Goal: Task Accomplishment & Management: Manage account settings

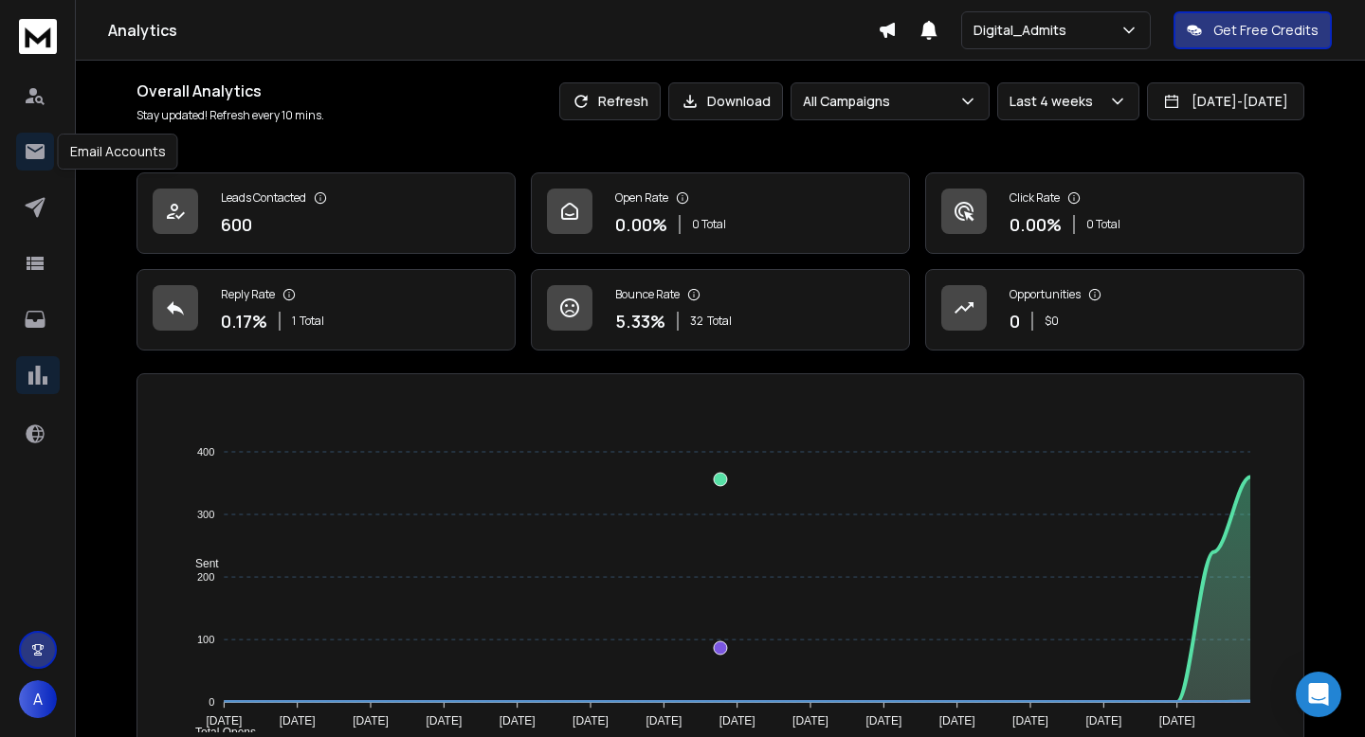
click at [38, 154] on icon at bounding box center [35, 151] width 19 height 15
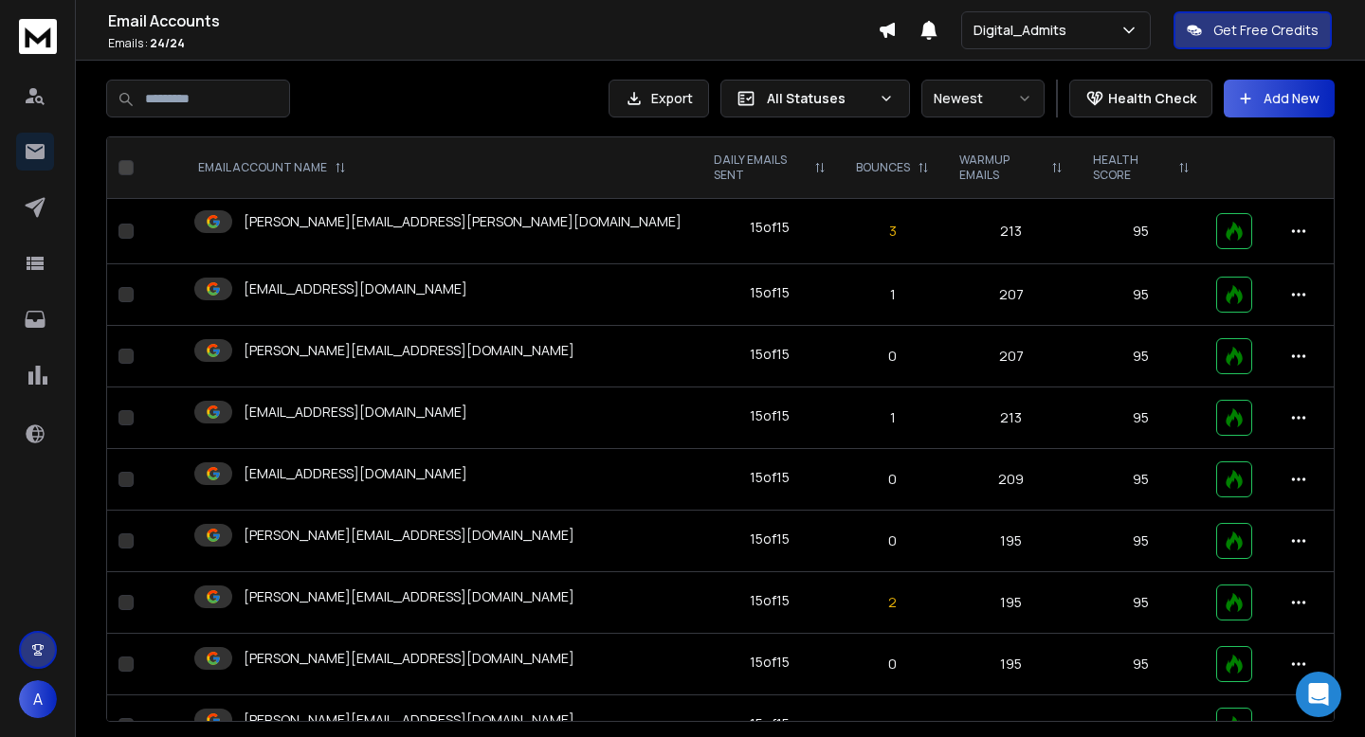
click at [750, 358] on div "15 of 15" at bounding box center [770, 354] width 40 height 19
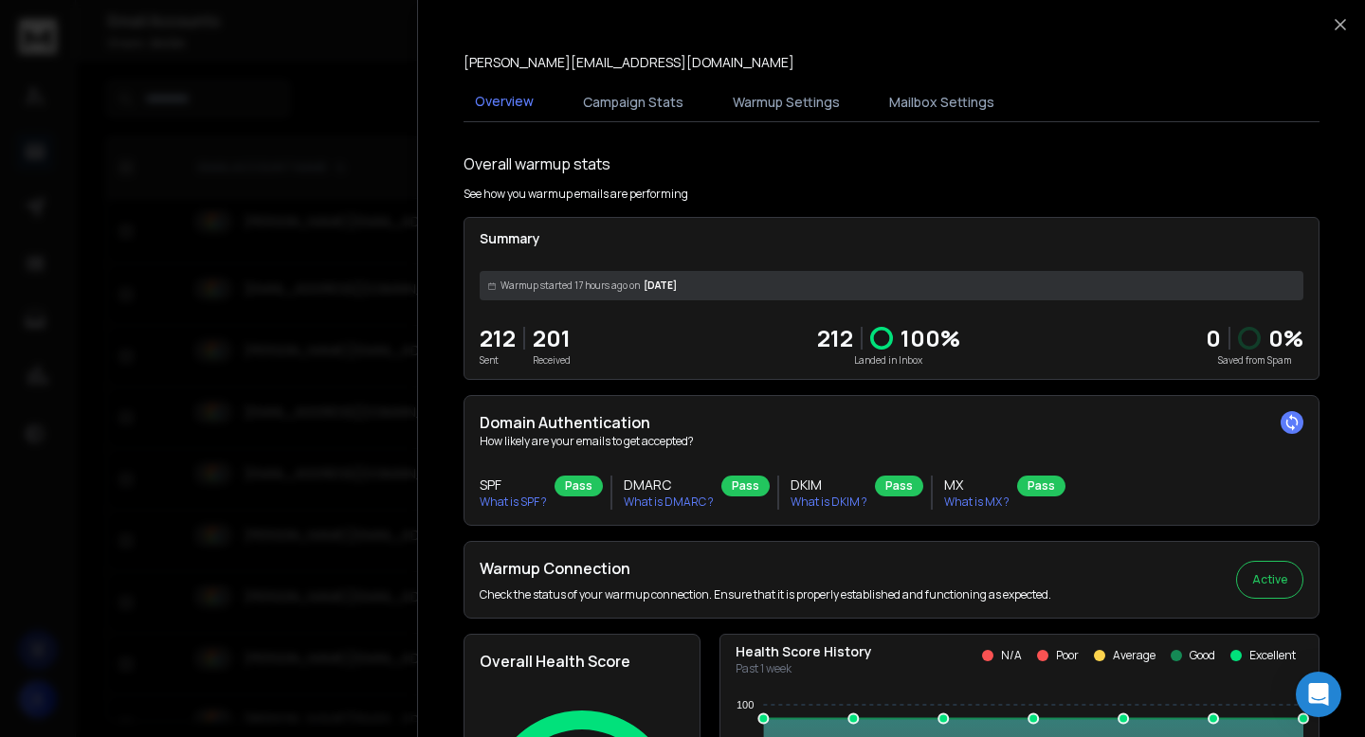
click at [321, 184] on div at bounding box center [682, 368] width 1365 height 737
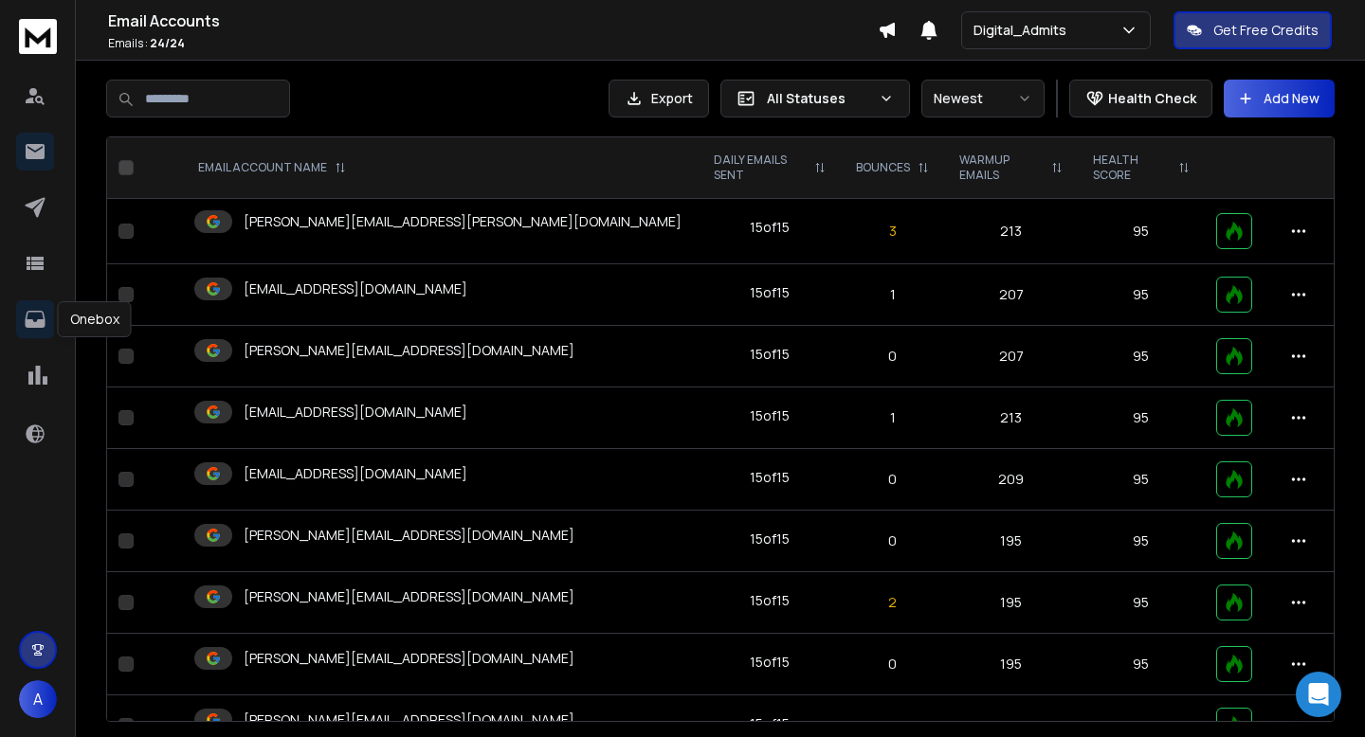
click at [30, 313] on icon at bounding box center [35, 319] width 23 height 23
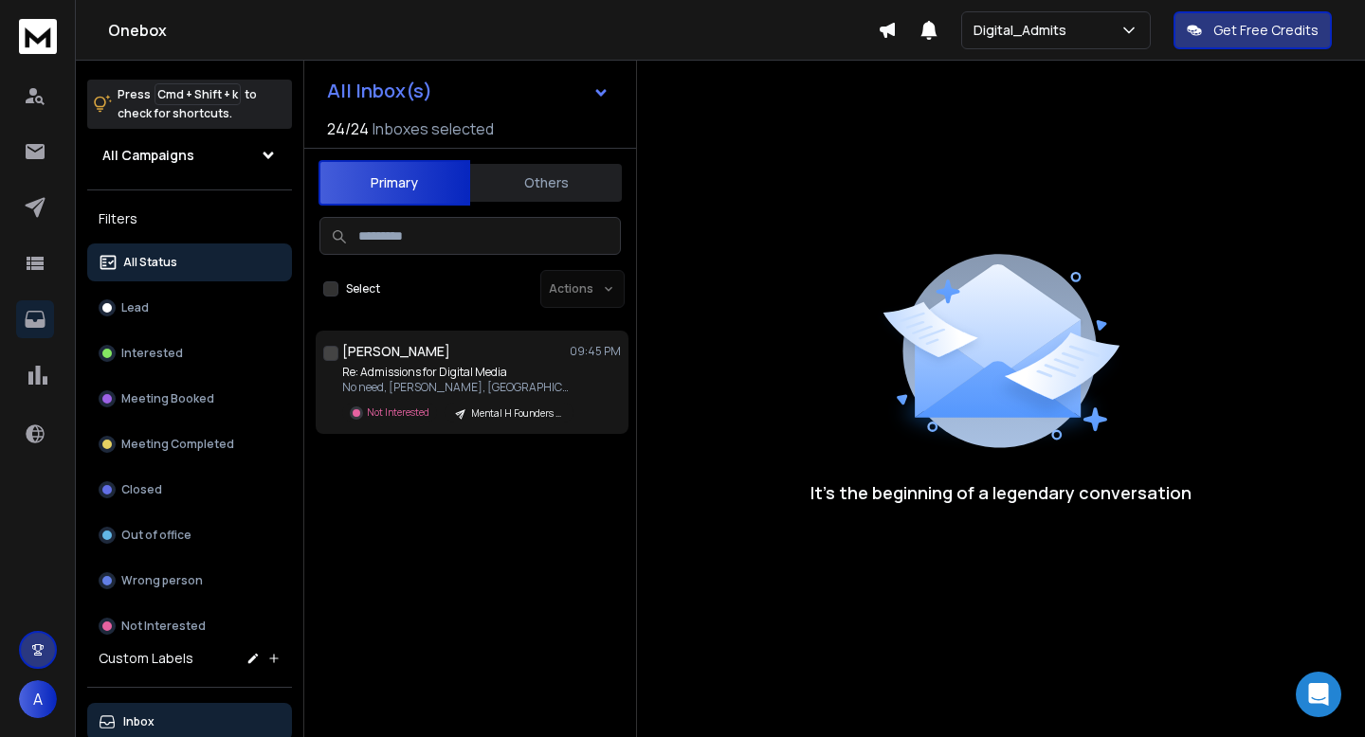
click at [448, 380] on p "No need, [PERSON_NAME], [GEOGRAPHIC_DATA]," at bounding box center [455, 387] width 227 height 15
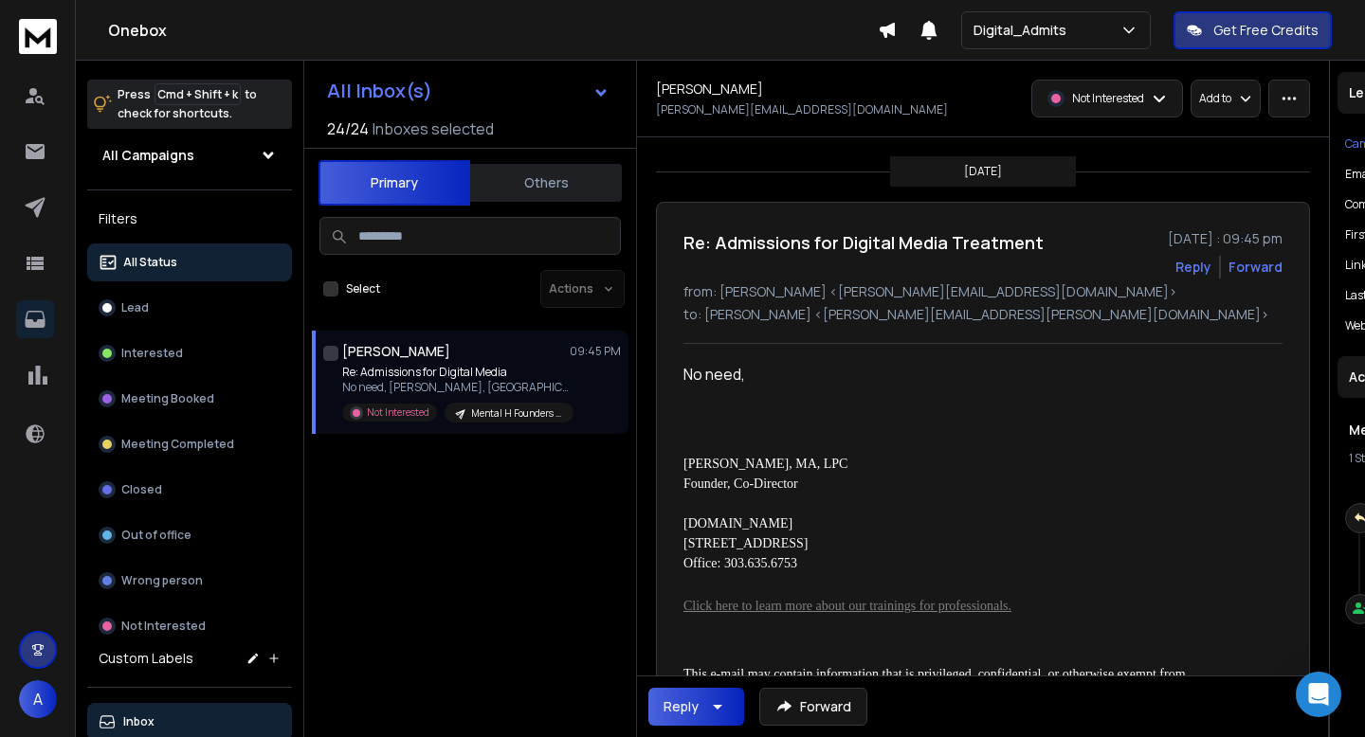
scroll to position [33, 0]
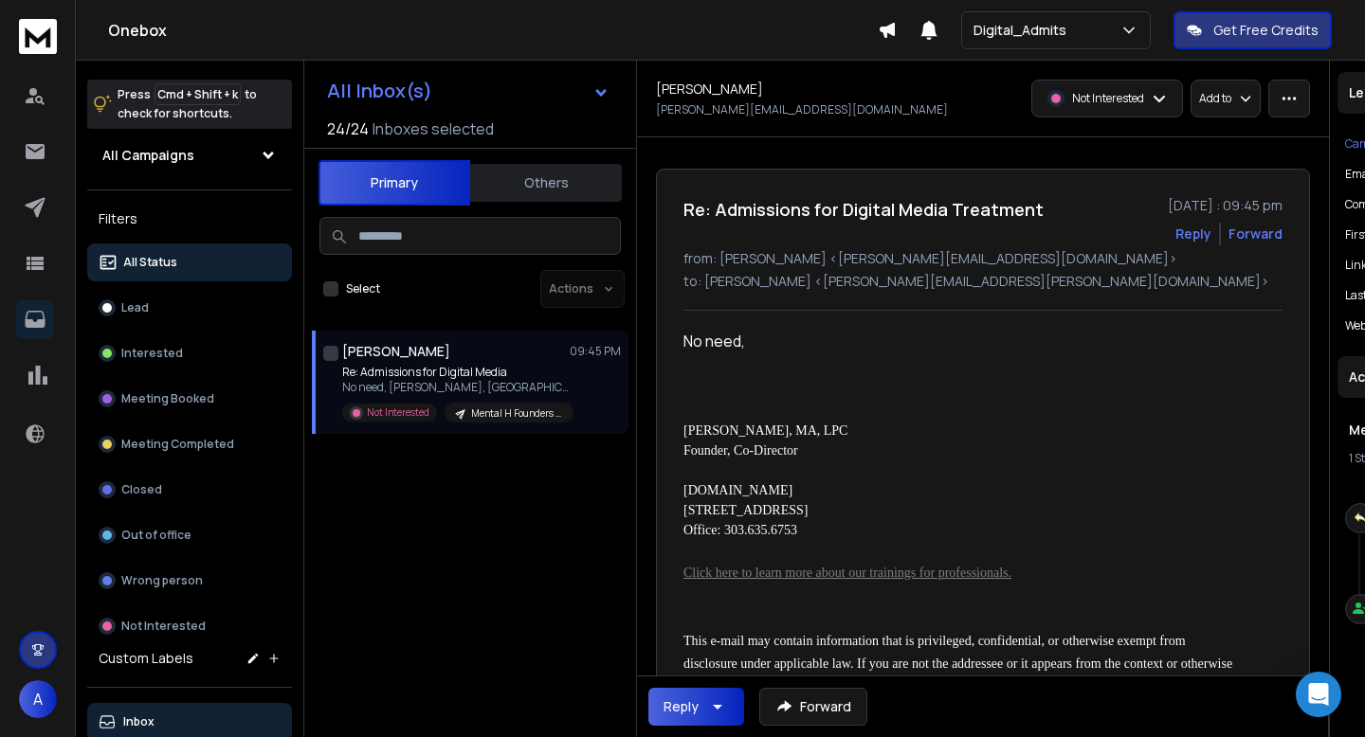
click at [896, 570] on link "Click here to learn more about our trainings for professionals." at bounding box center [847, 573] width 328 height 14
click at [897, 432] on div "[PERSON_NAME], MA, LPC Founder, Co-Director [DOMAIN_NAME] [STREET_ADDRESS] Offi…" at bounding box center [959, 490] width 553 height 139
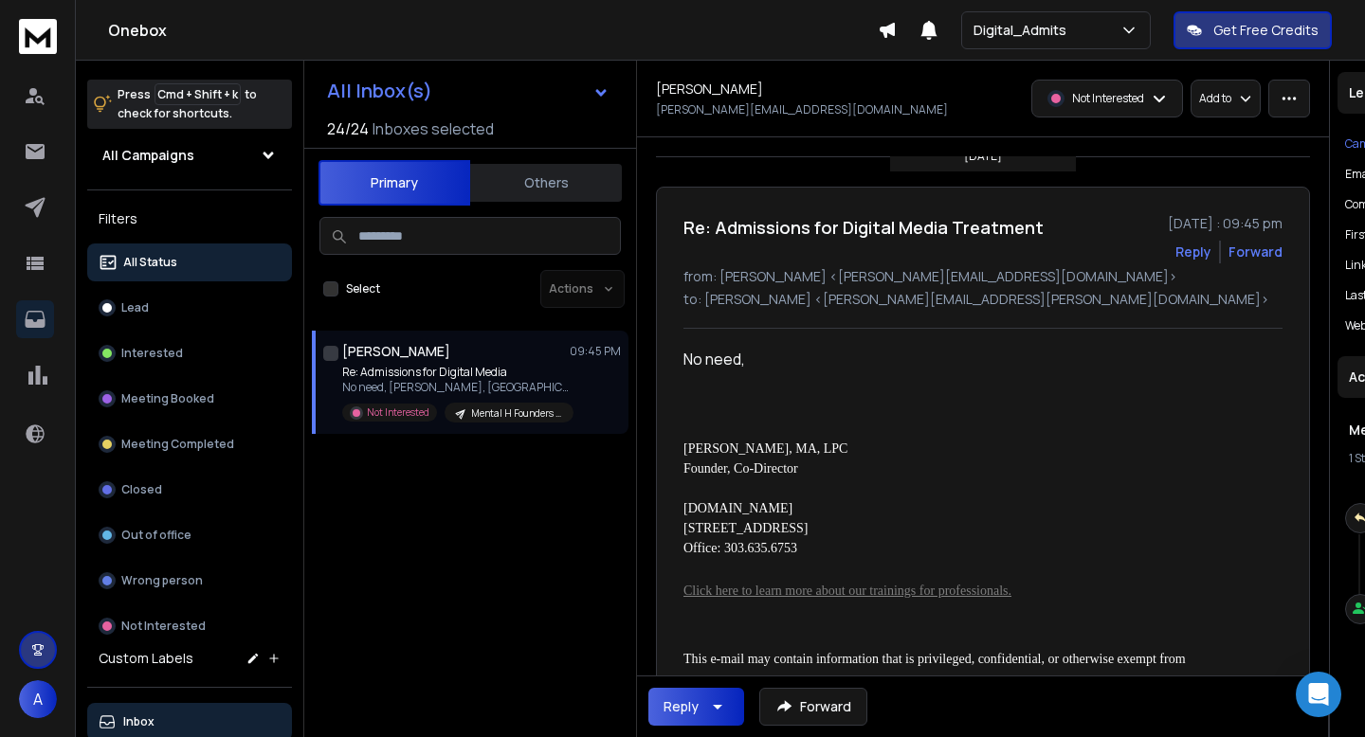
scroll to position [18, 0]
click at [823, 591] on link "Click here to learn more about our trainings for professionals." at bounding box center [847, 588] width 328 height 14
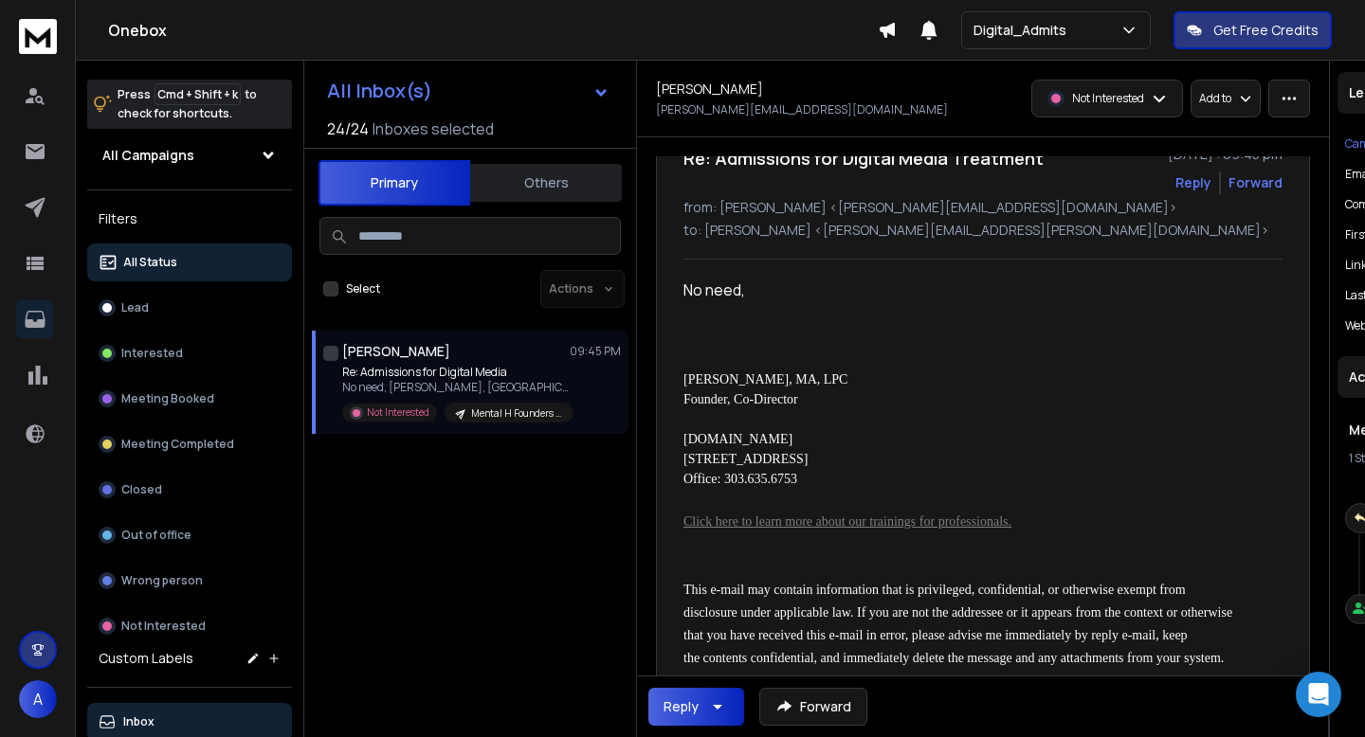
scroll to position [0, 0]
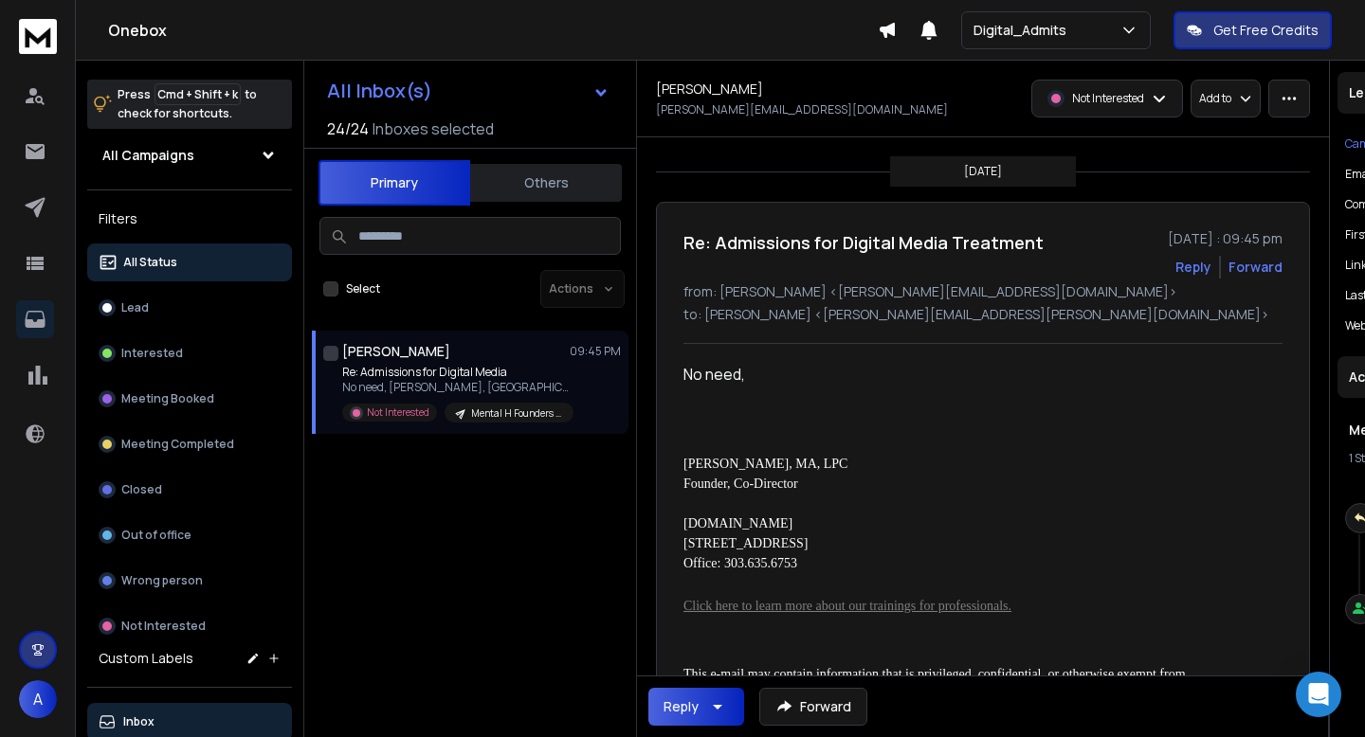
click at [1009, 24] on p "Digital_Admits" at bounding box center [1023, 30] width 100 height 19
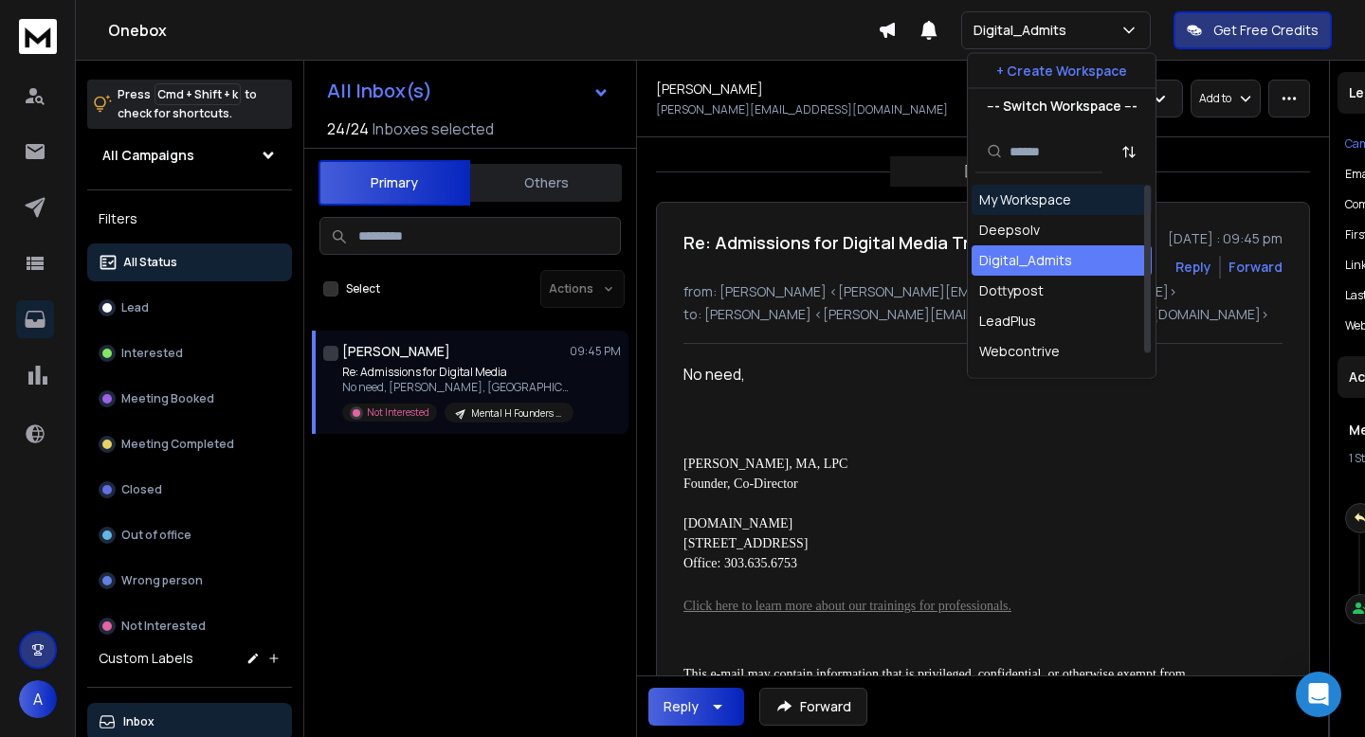
click at [1009, 206] on div "My Workspace" at bounding box center [1025, 199] width 92 height 19
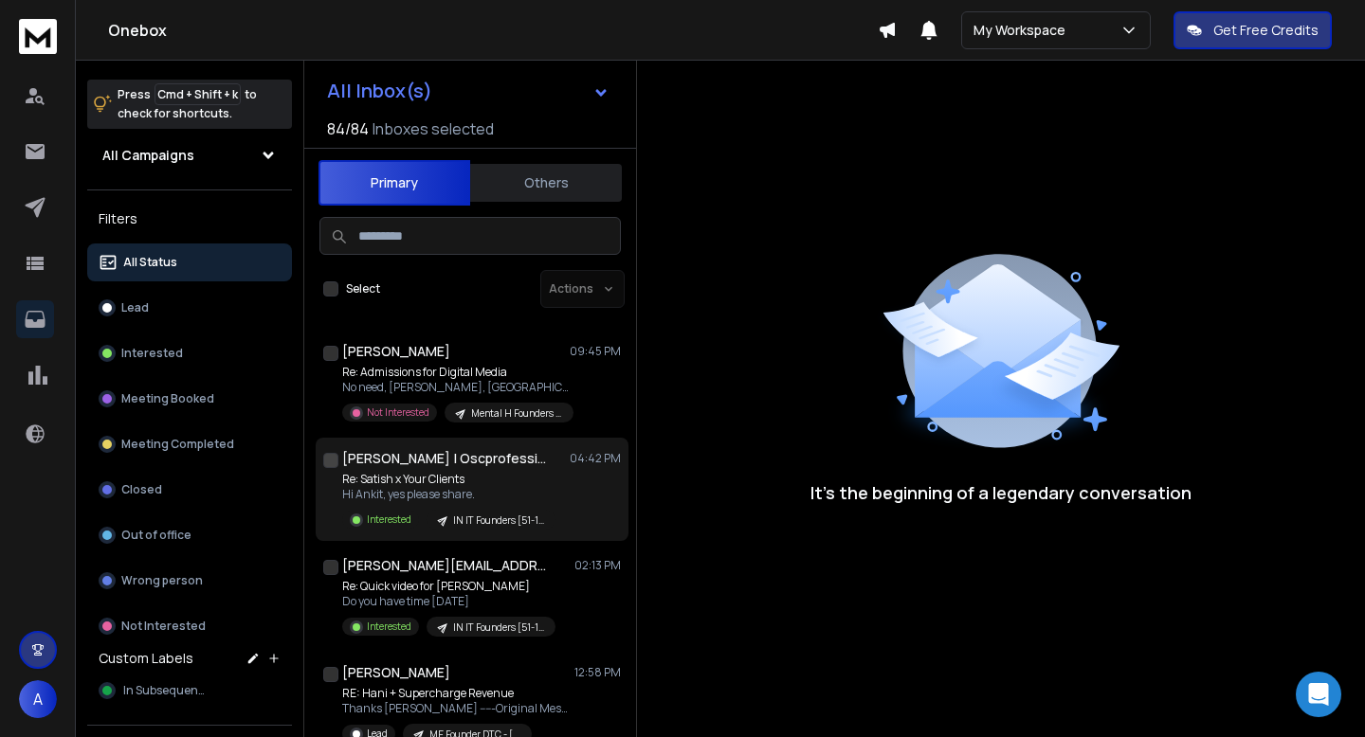
click at [511, 492] on p "Hi Ankit, yes please share." at bounding box center [448, 494] width 213 height 15
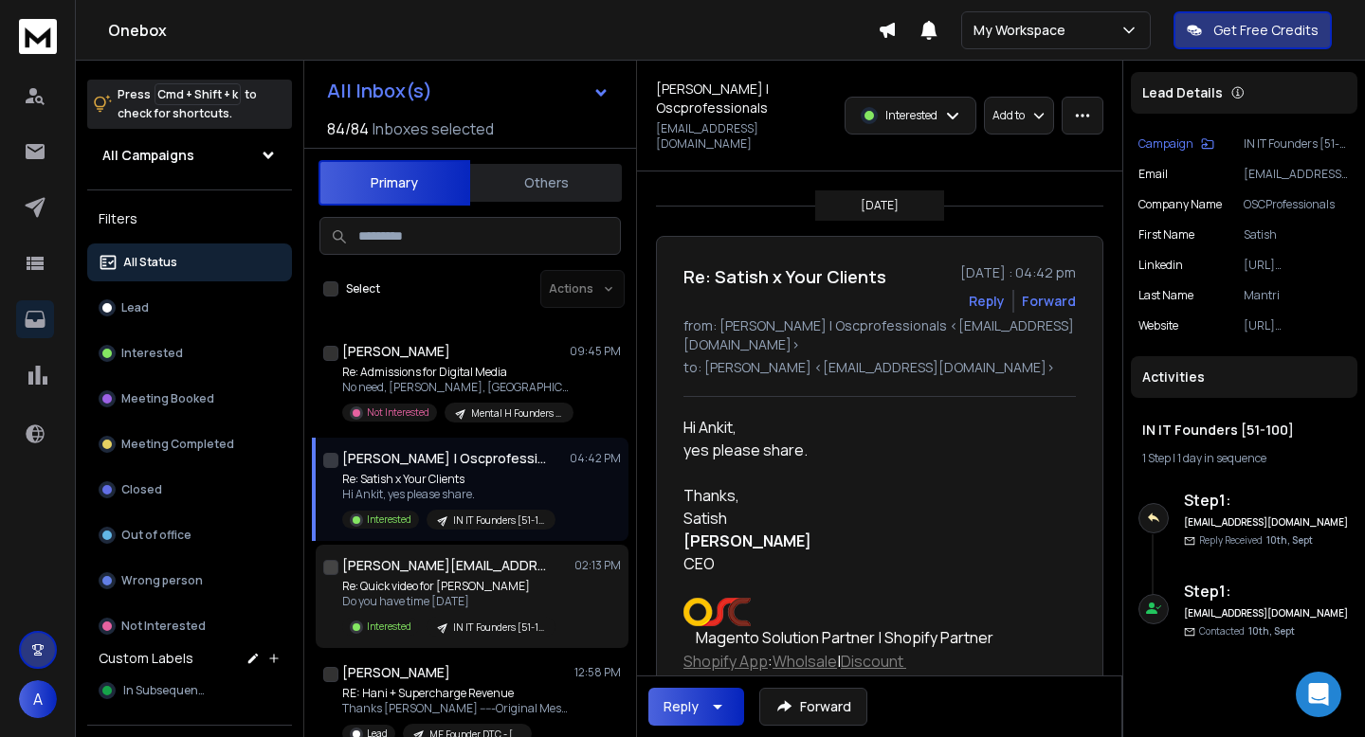
click at [547, 589] on p "Re: Quick video for Krunal" at bounding box center [448, 586] width 213 height 15
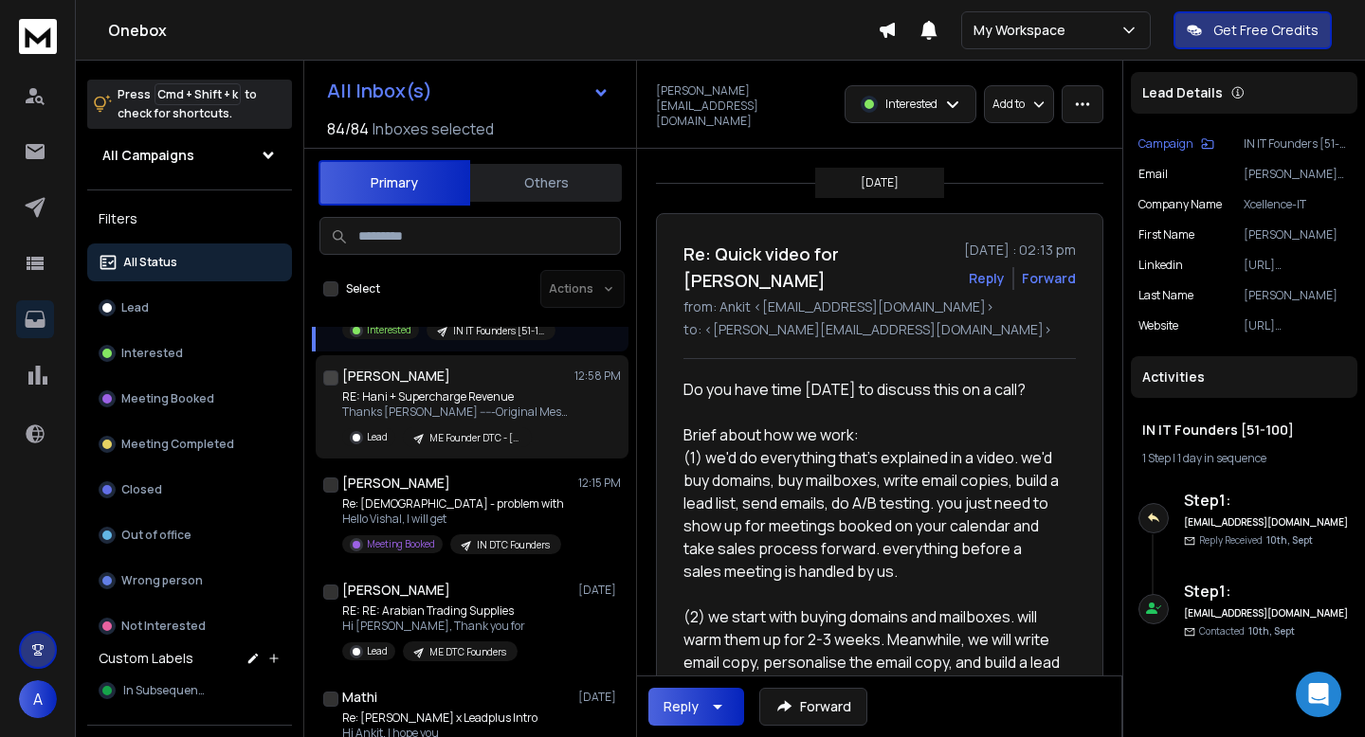
scroll to position [309, 0]
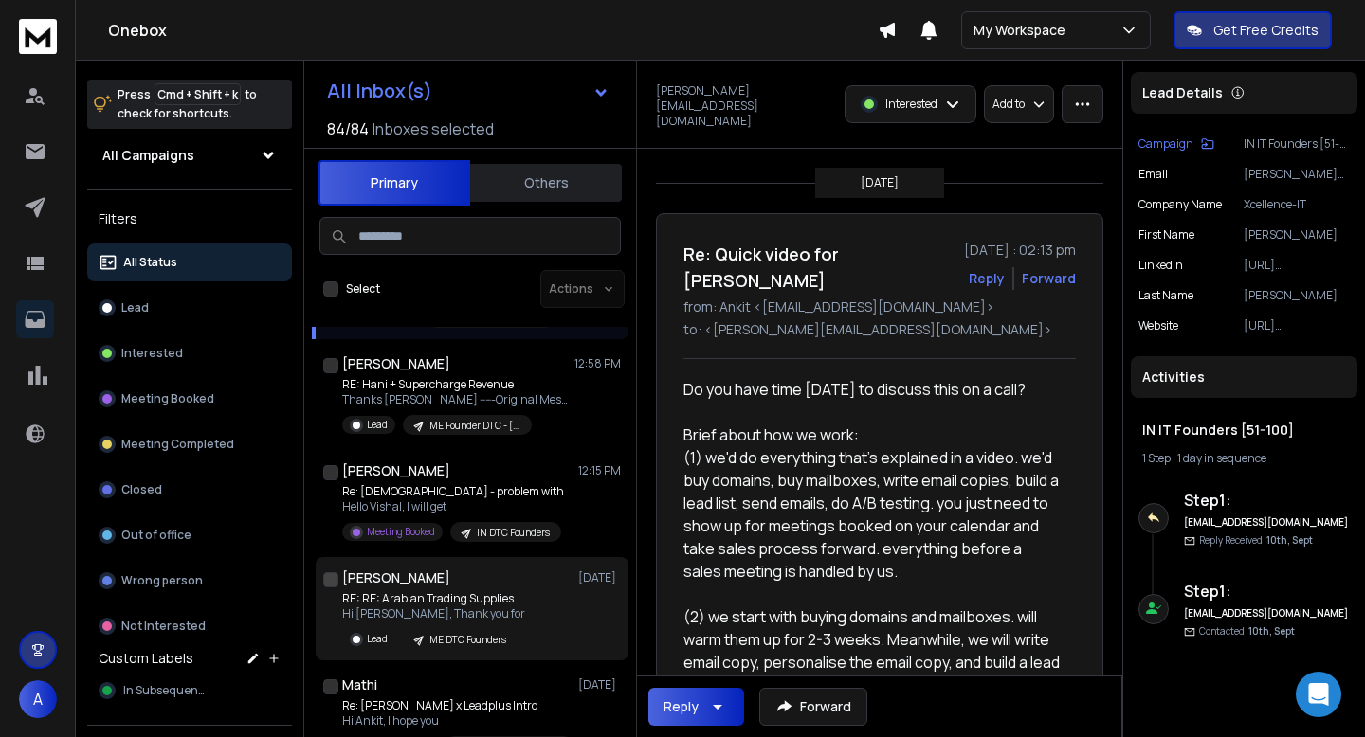
click at [482, 587] on div "Hani Baghdadi 09 Sep" at bounding box center [481, 578] width 279 height 19
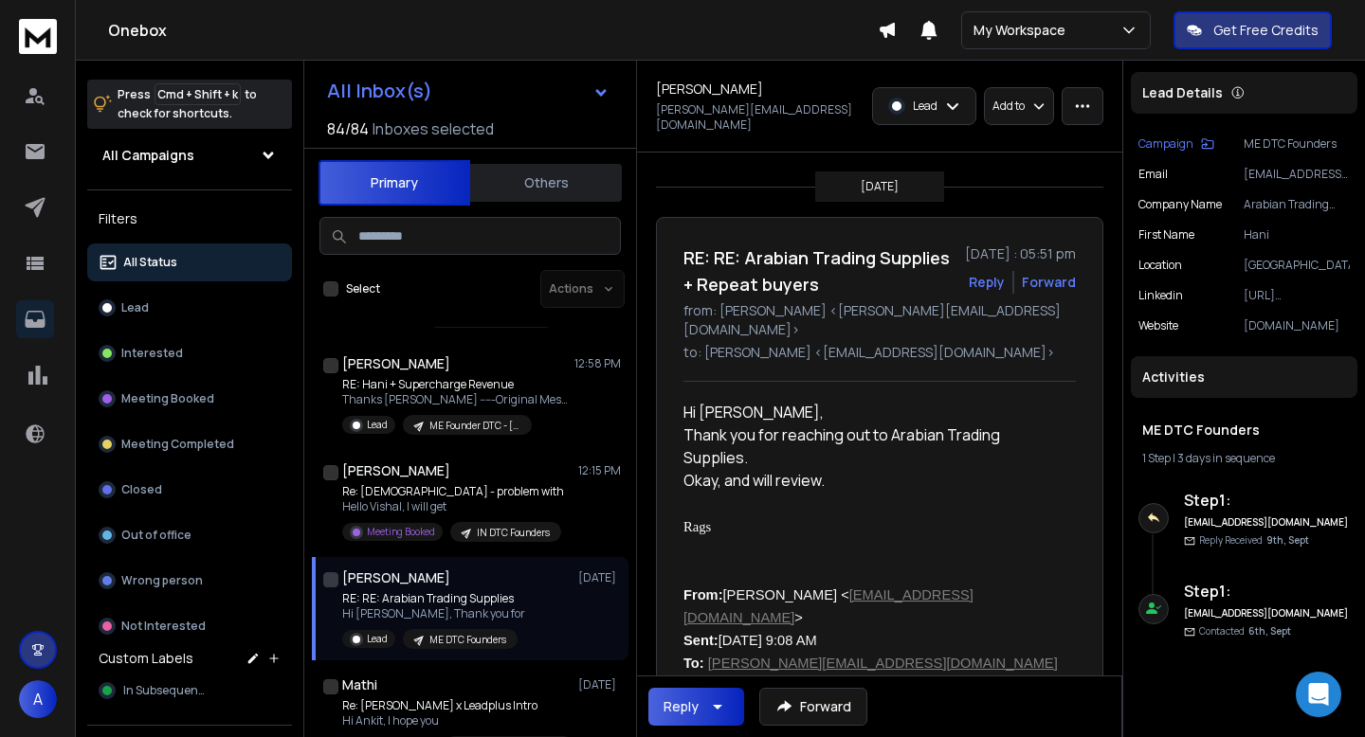
click at [842, 492] on p at bounding box center [871, 503] width 377 height 23
click at [1013, 39] on button "My Workspace" at bounding box center [1056, 30] width 190 height 38
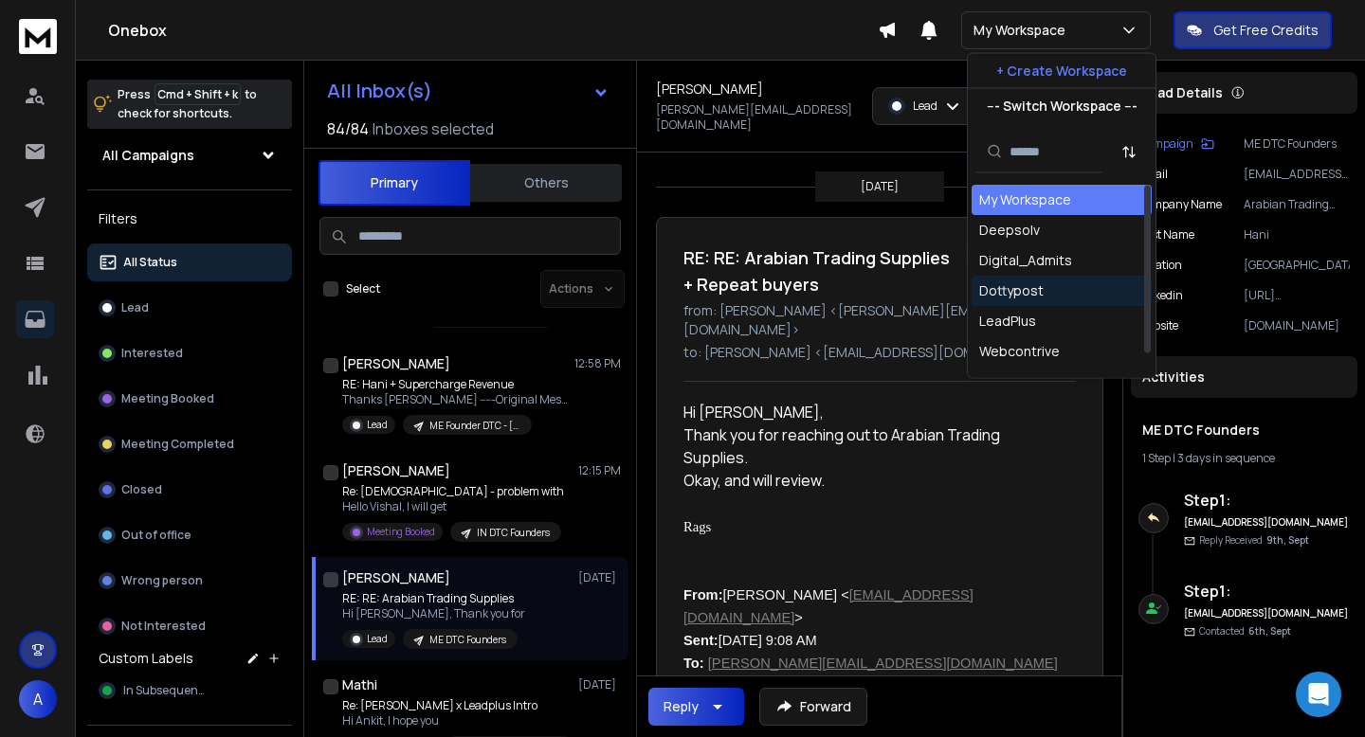
click at [1017, 286] on div "Dottypost" at bounding box center [1011, 290] width 64 height 19
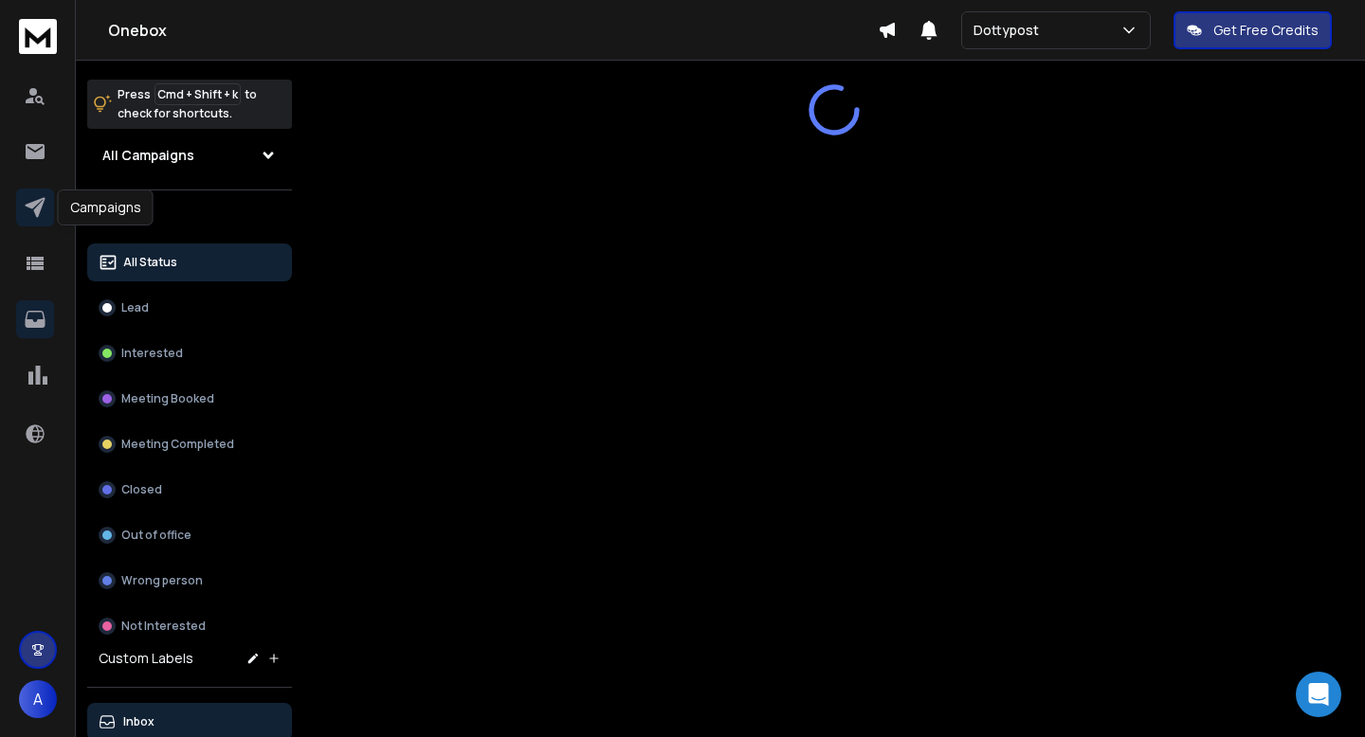
click at [31, 204] on icon at bounding box center [35, 207] width 20 height 20
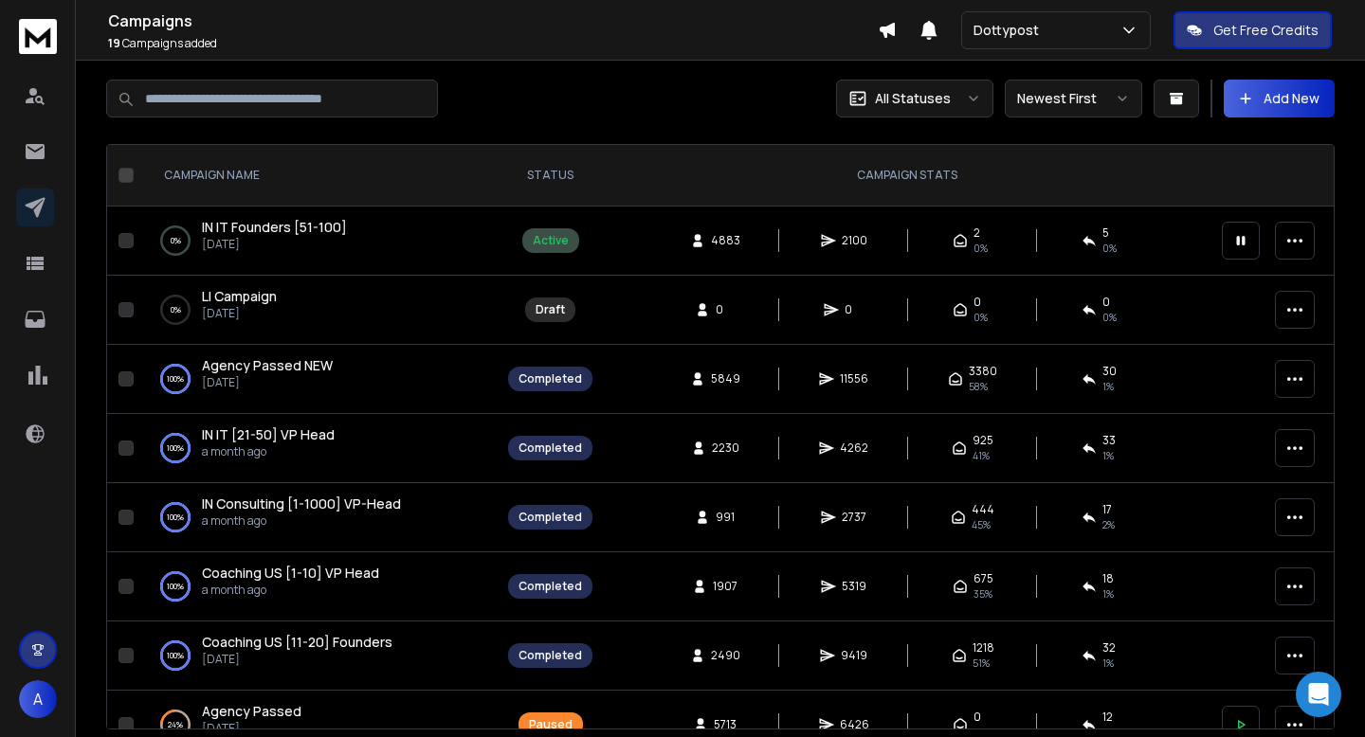
click at [600, 109] on div at bounding box center [413, 99] width 614 height 38
click at [568, 100] on div at bounding box center [413, 99] width 614 height 38
click at [316, 228] on span "IN IT Founders [51-100]" at bounding box center [274, 227] width 145 height 18
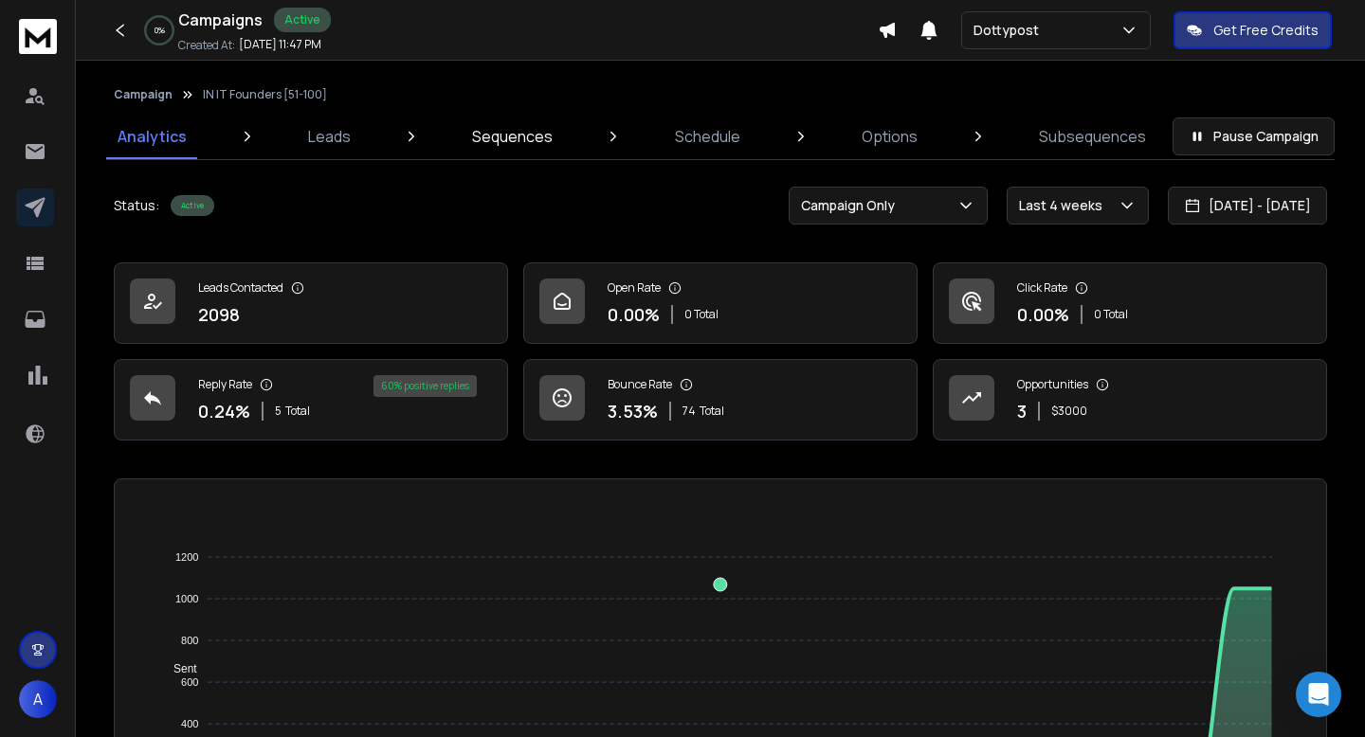
click at [492, 146] on p "Sequences" at bounding box center [512, 136] width 81 height 23
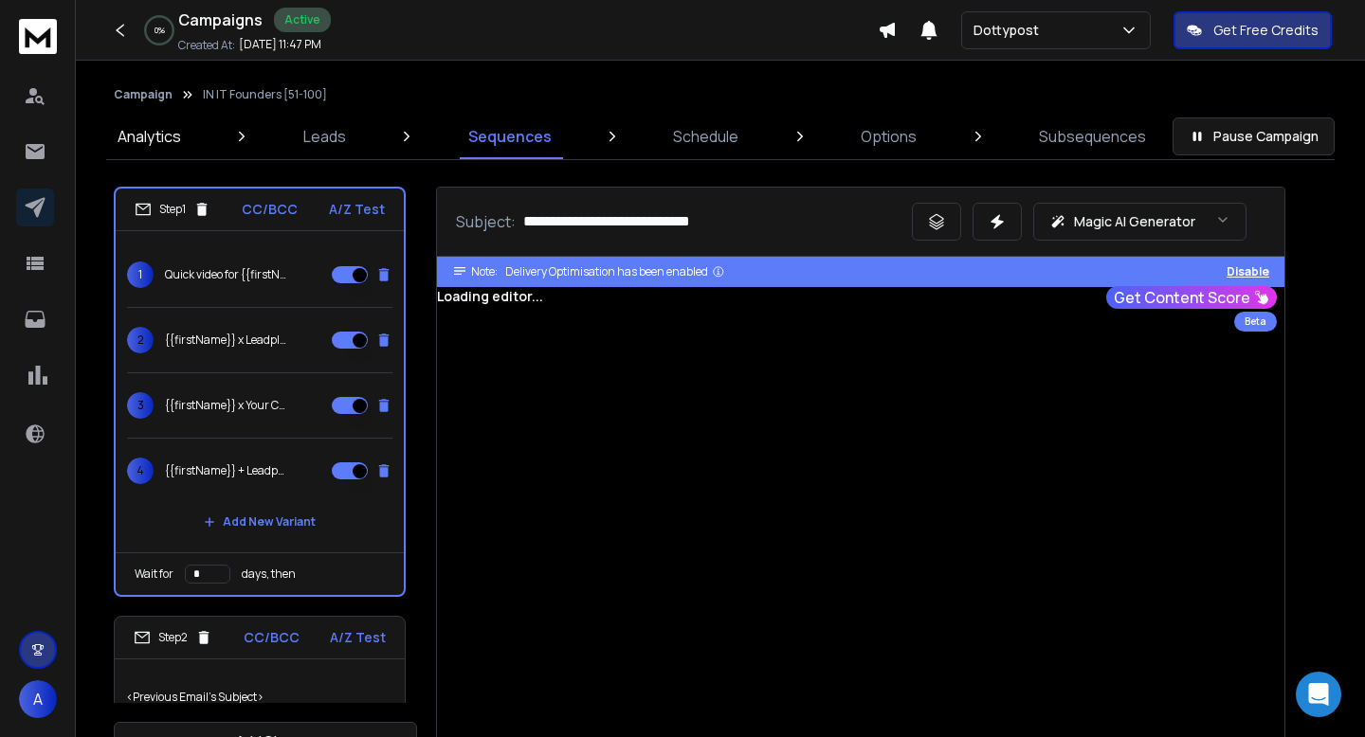
click at [153, 134] on p "Analytics" at bounding box center [149, 136] width 63 height 23
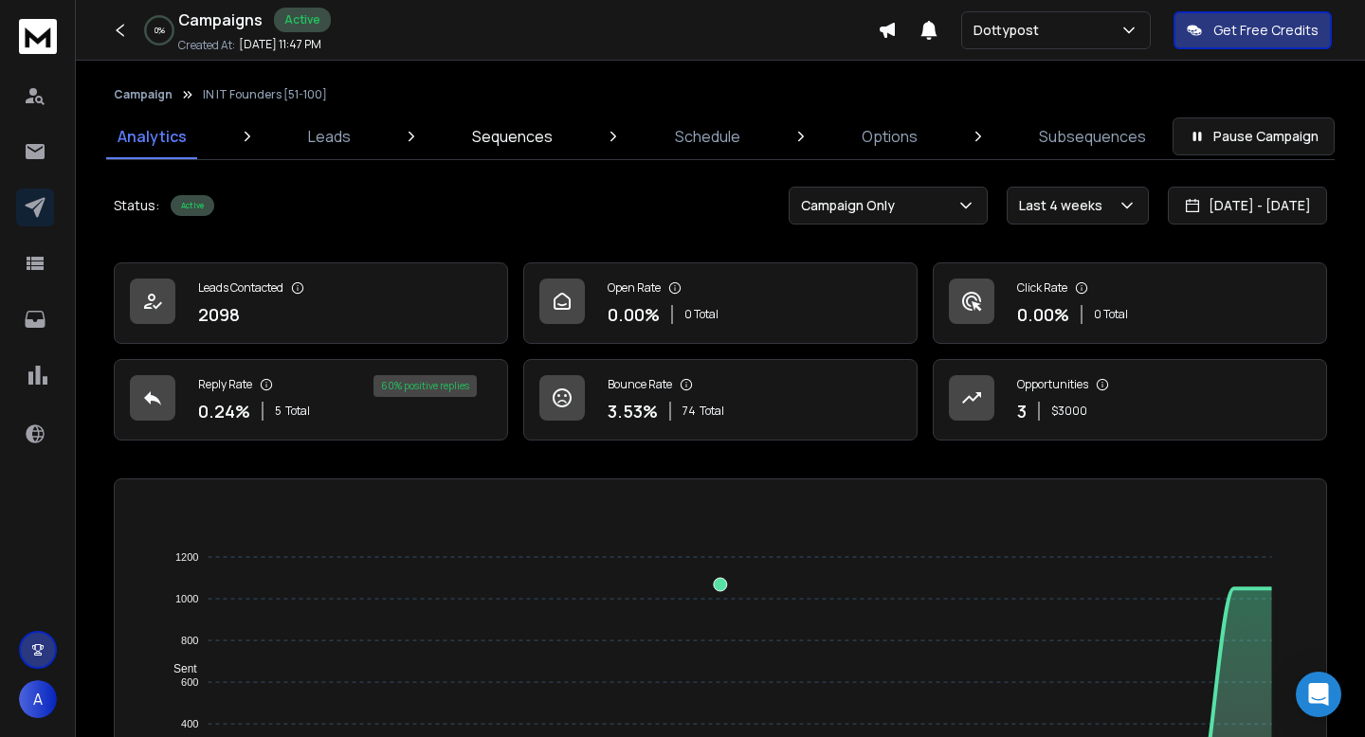
click at [508, 142] on p "Sequences" at bounding box center [512, 136] width 81 height 23
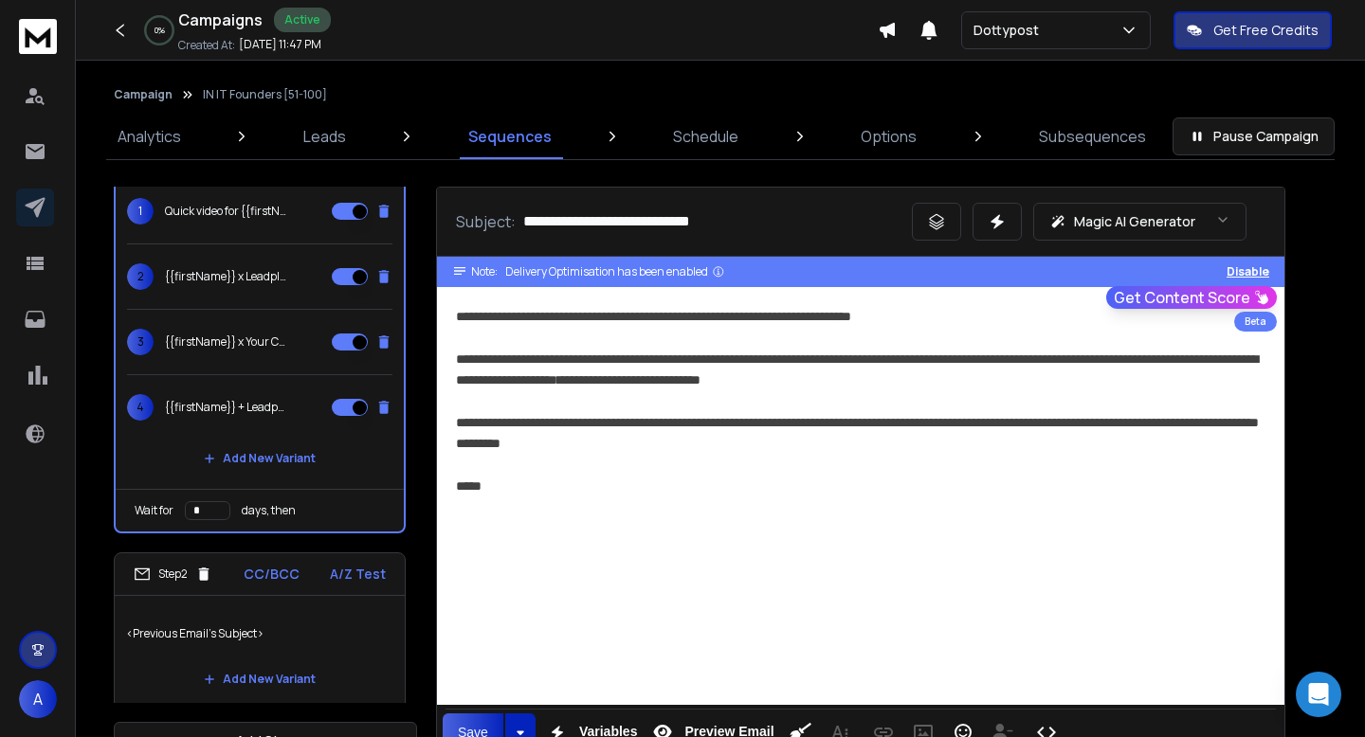
scroll to position [71, 0]
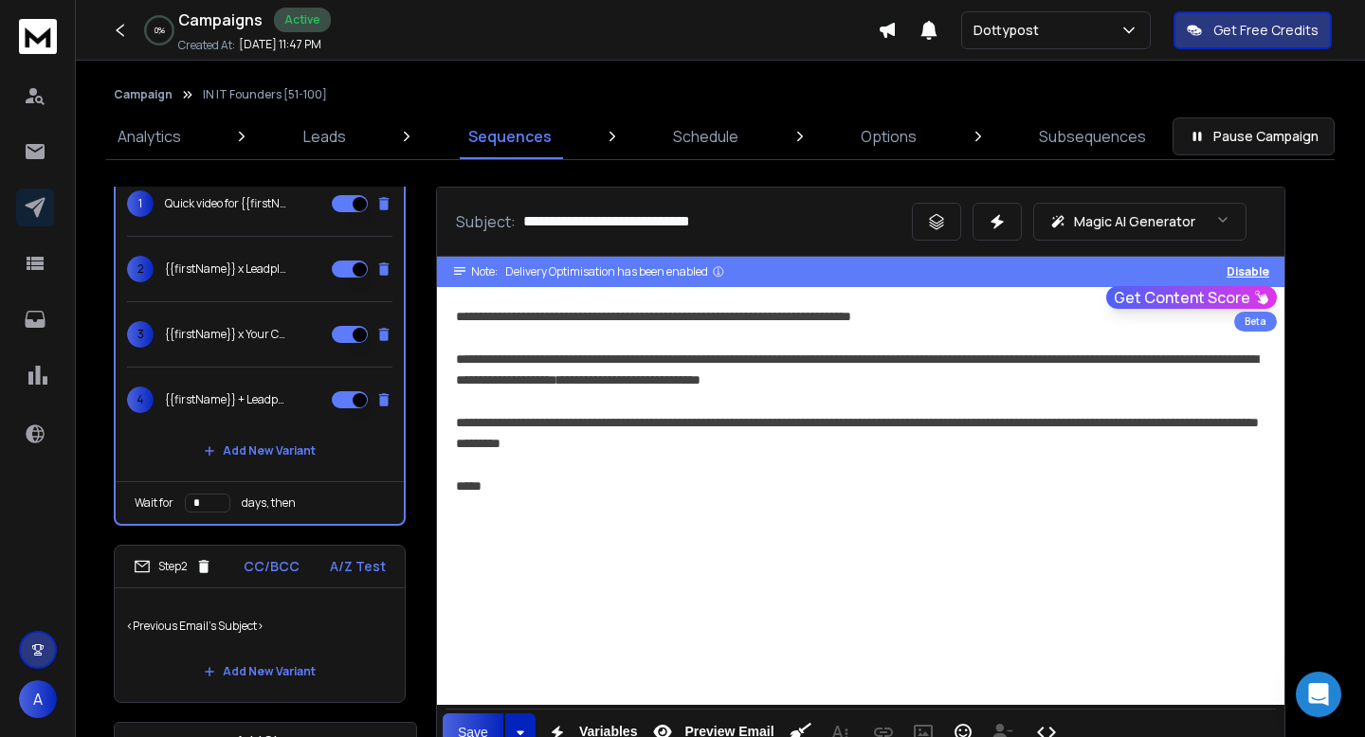
click at [278, 611] on p "<Previous Email's Subject>" at bounding box center [259, 626] width 267 height 53
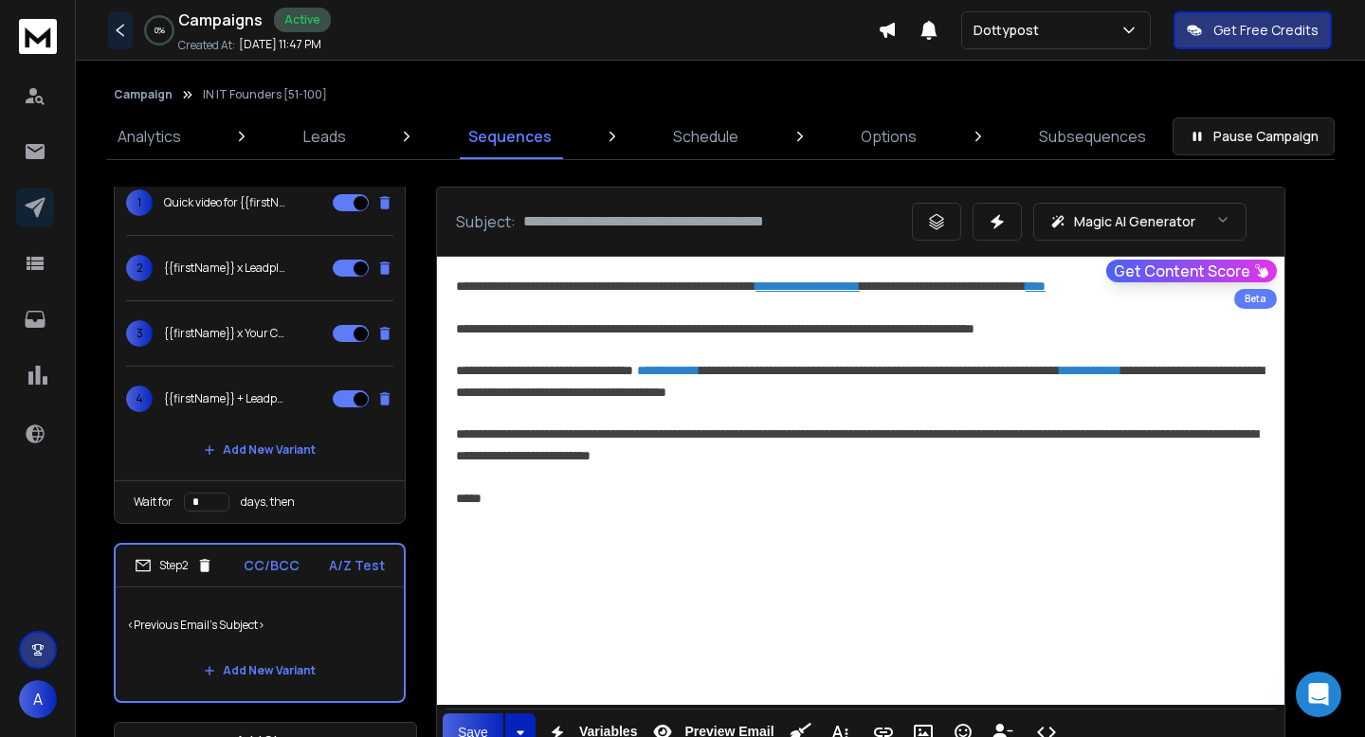
click at [121, 35] on icon at bounding box center [120, 30] width 17 height 17
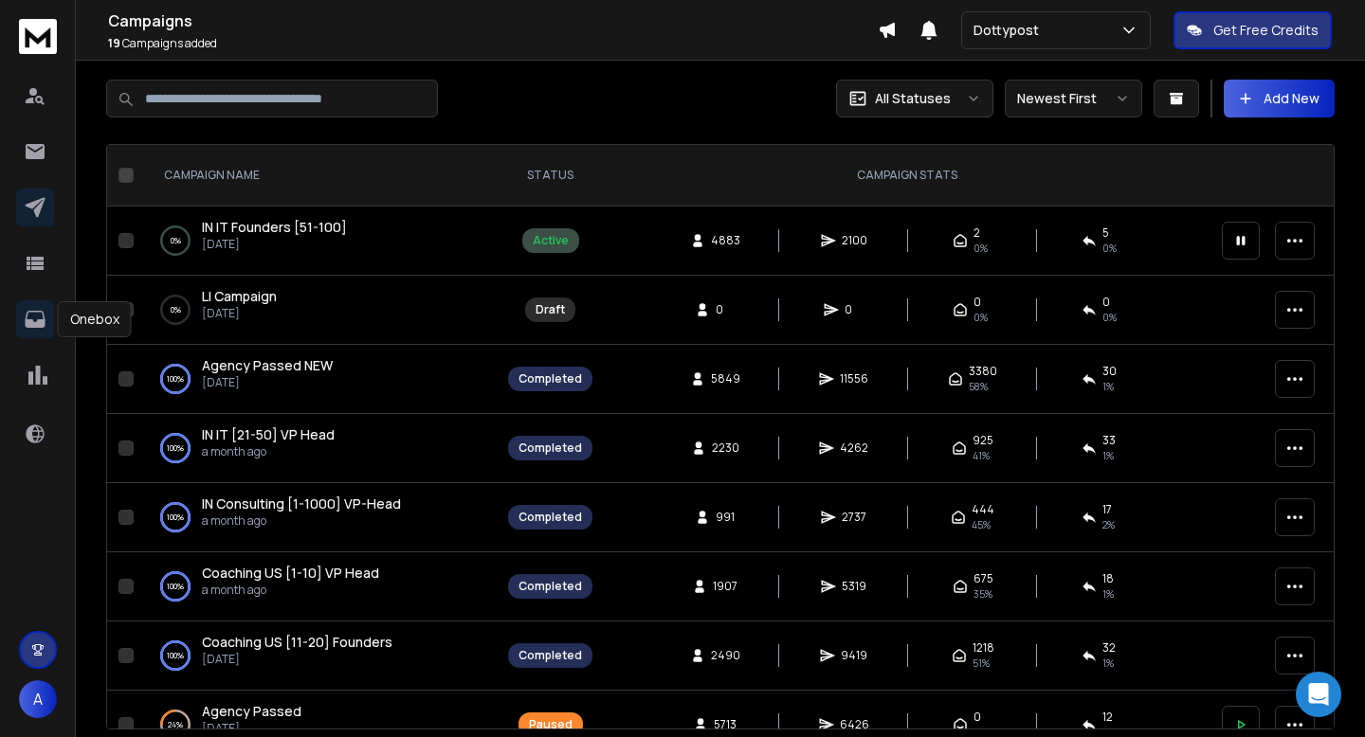
click at [36, 315] on icon at bounding box center [35, 319] width 23 height 23
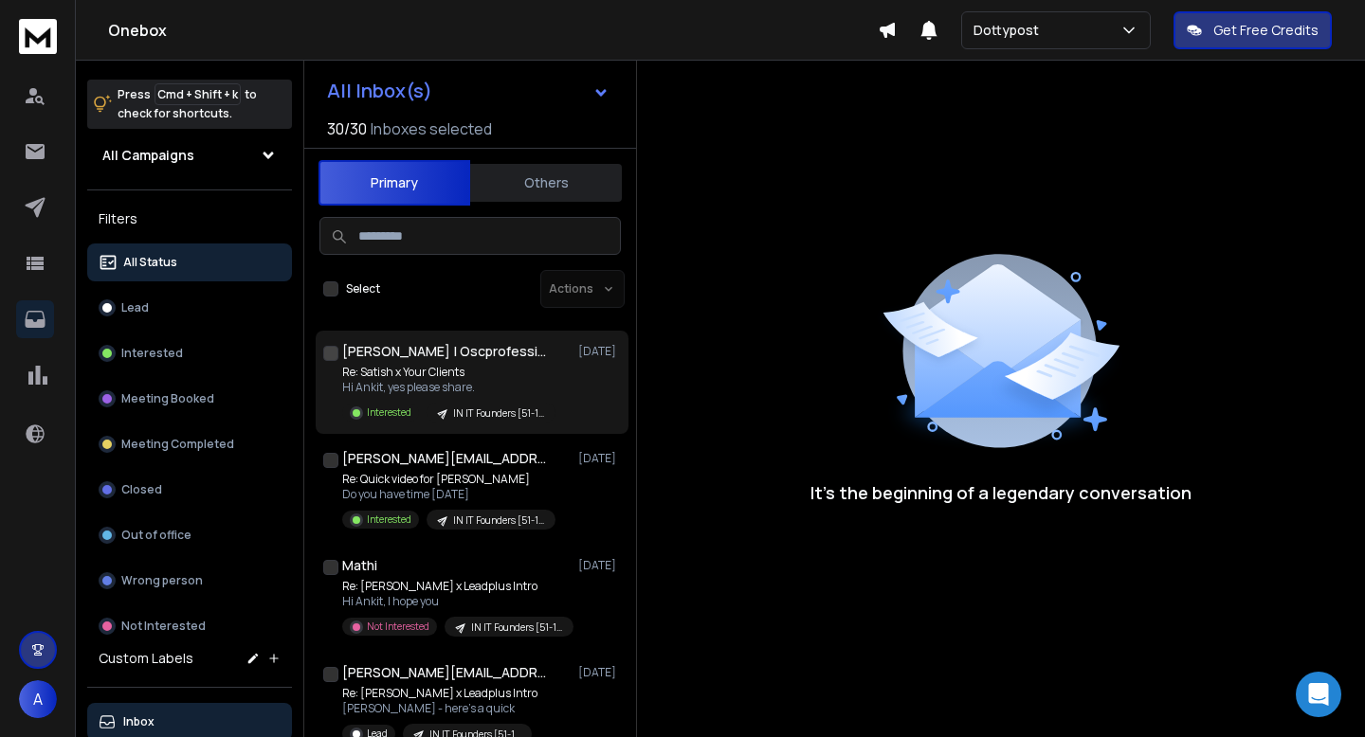
click at [469, 372] on p "Re: Satish x Your Clients" at bounding box center [448, 372] width 213 height 15
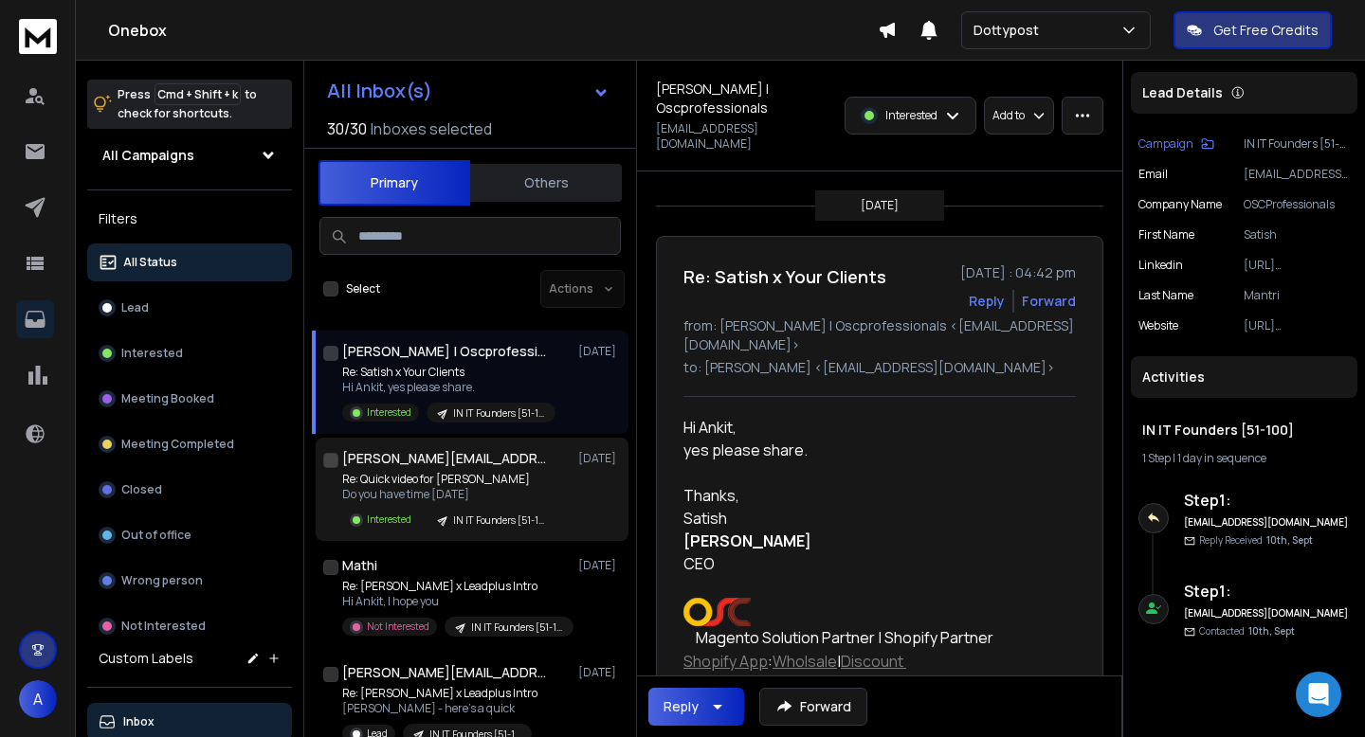
click at [546, 485] on p "Re: Quick video for Krunal" at bounding box center [448, 479] width 213 height 15
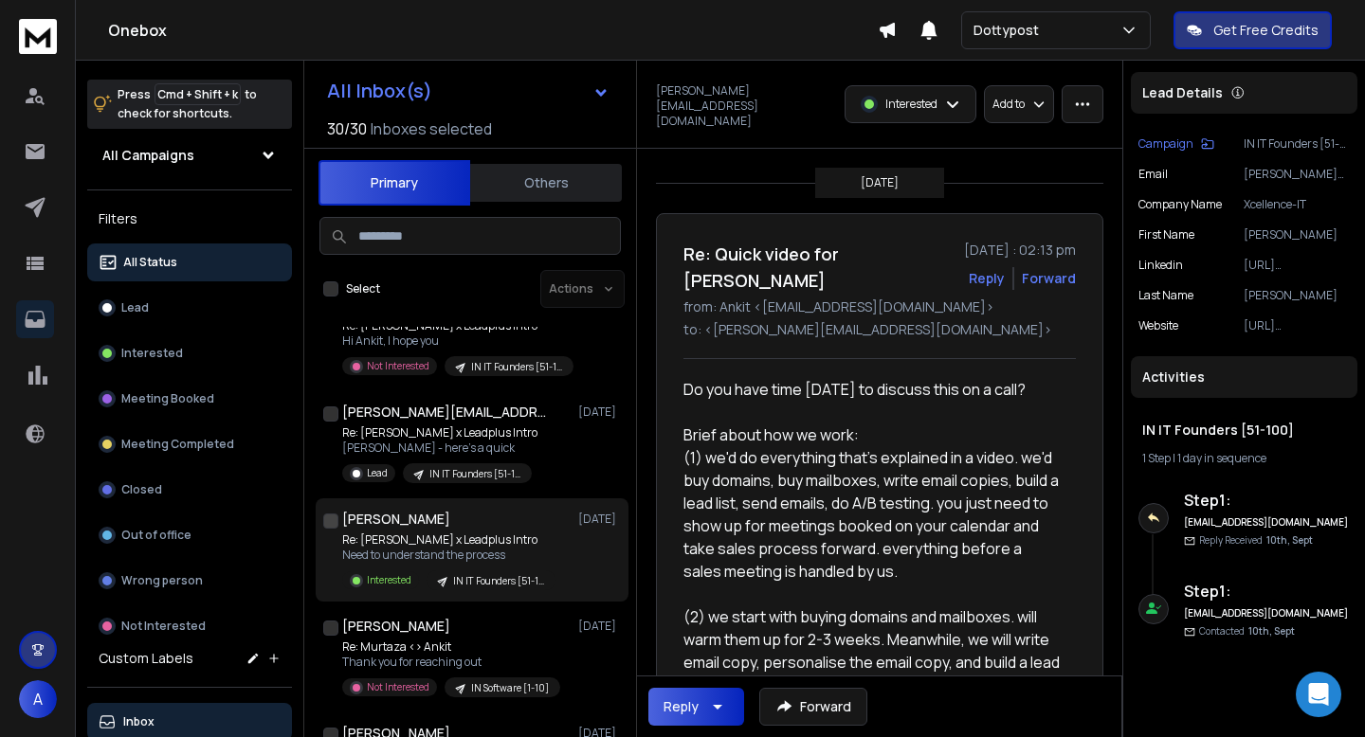
scroll to position [262, 0]
click at [537, 516] on div "Sanjeeva Reddy 09 Sep" at bounding box center [481, 518] width 279 height 19
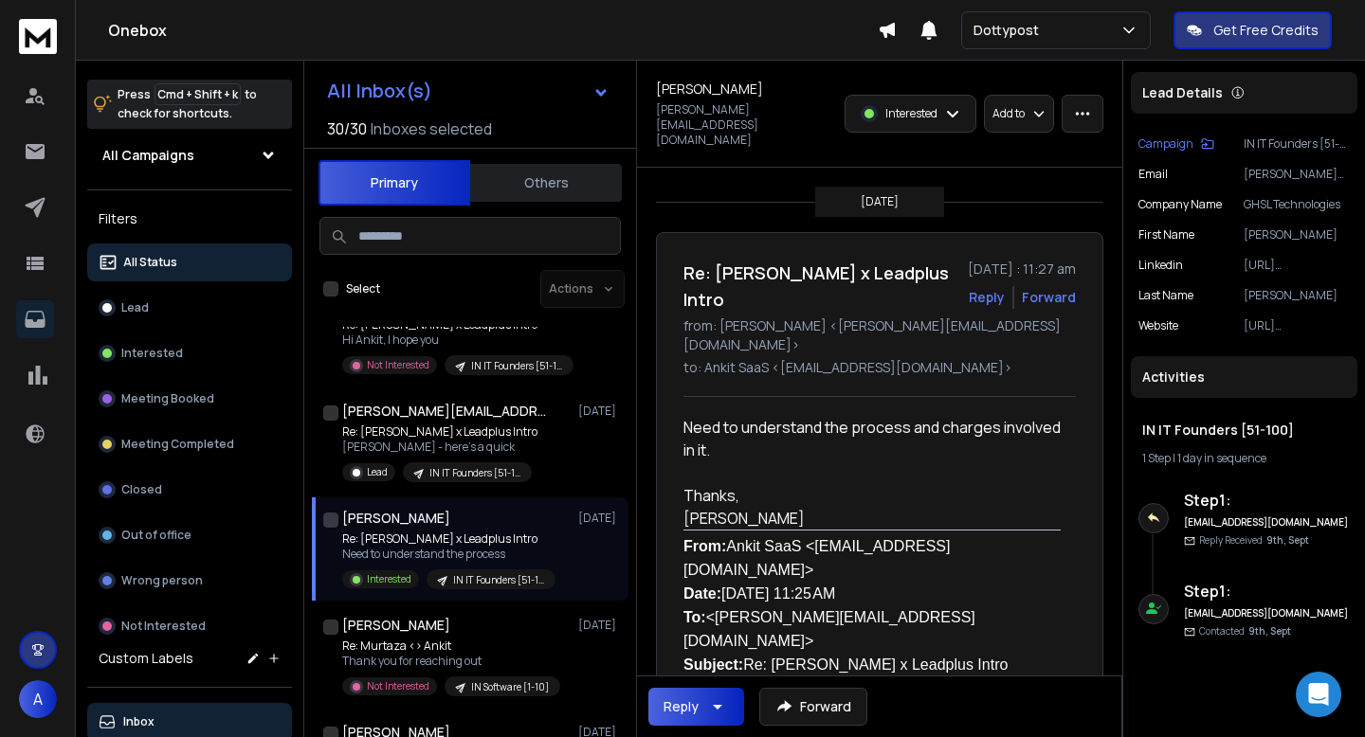
scroll to position [0, 36]
click at [1173, 144] on p "Campaign" at bounding box center [1165, 143] width 55 height 15
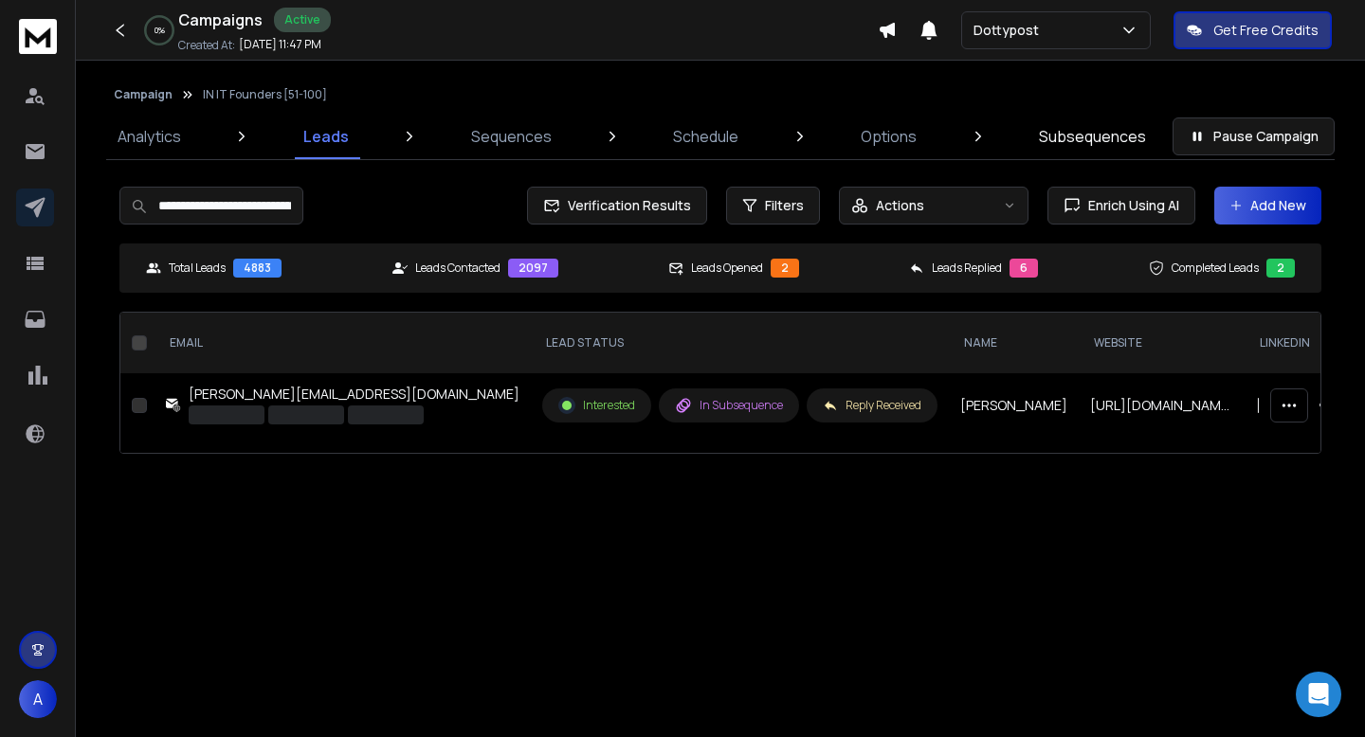
click at [1072, 146] on p "Subsequences" at bounding box center [1092, 136] width 107 height 23
click at [1083, 136] on p "Subsequences" at bounding box center [1092, 136] width 107 height 23
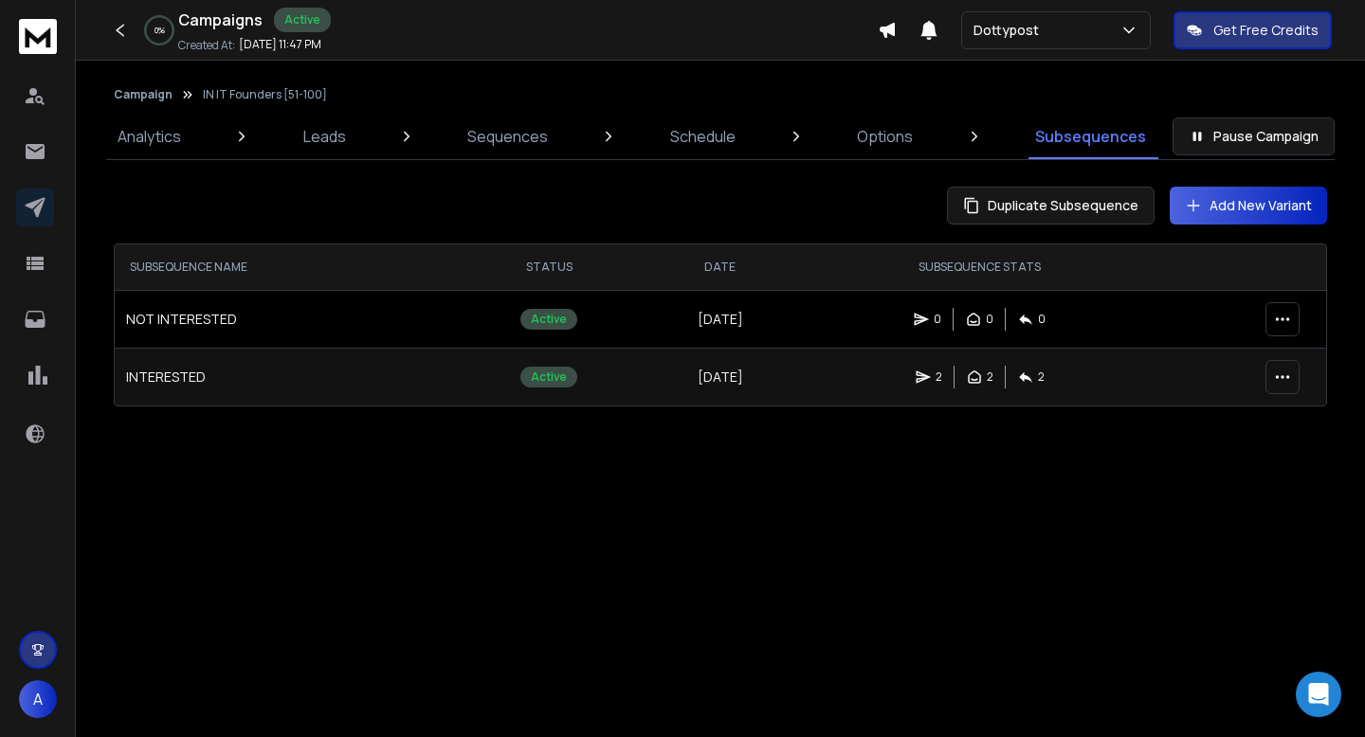
click at [343, 371] on td "INTERESTED" at bounding box center [286, 377] width 342 height 58
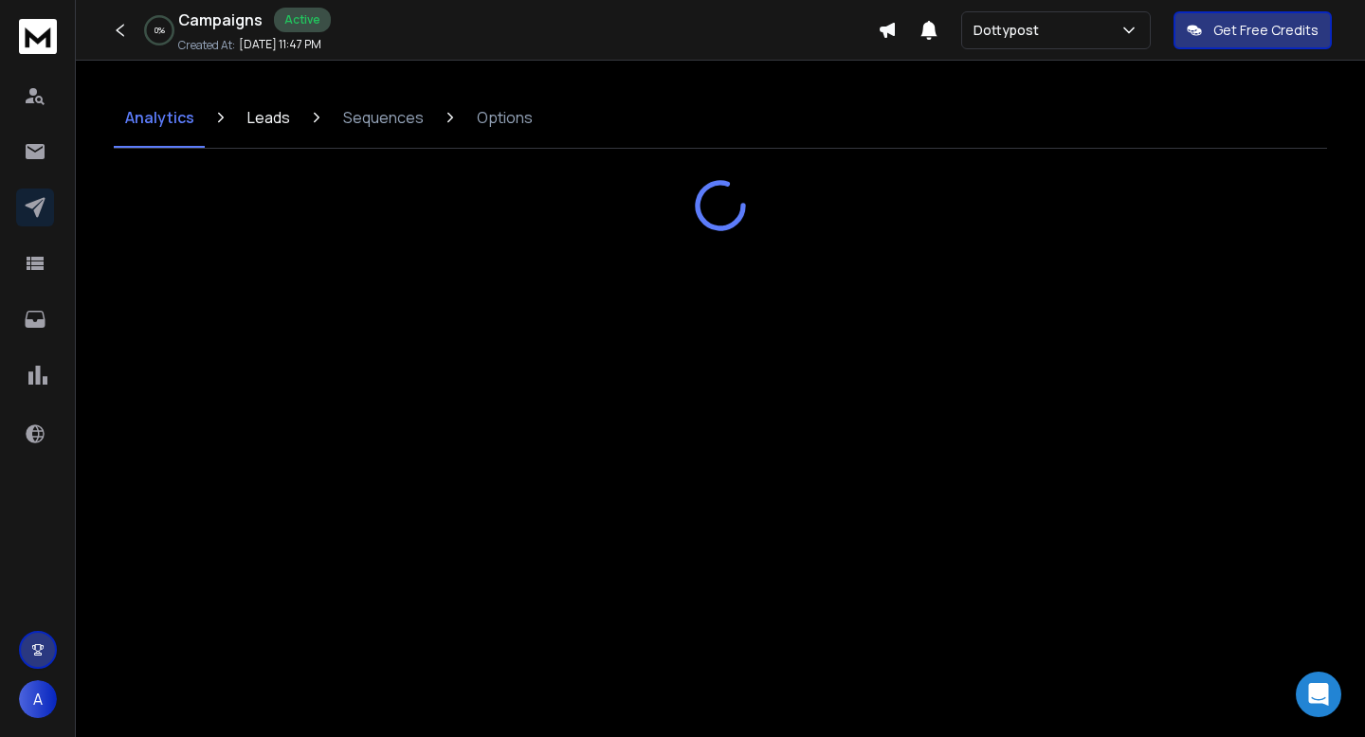
click at [265, 123] on p "Leads" at bounding box center [268, 117] width 43 height 23
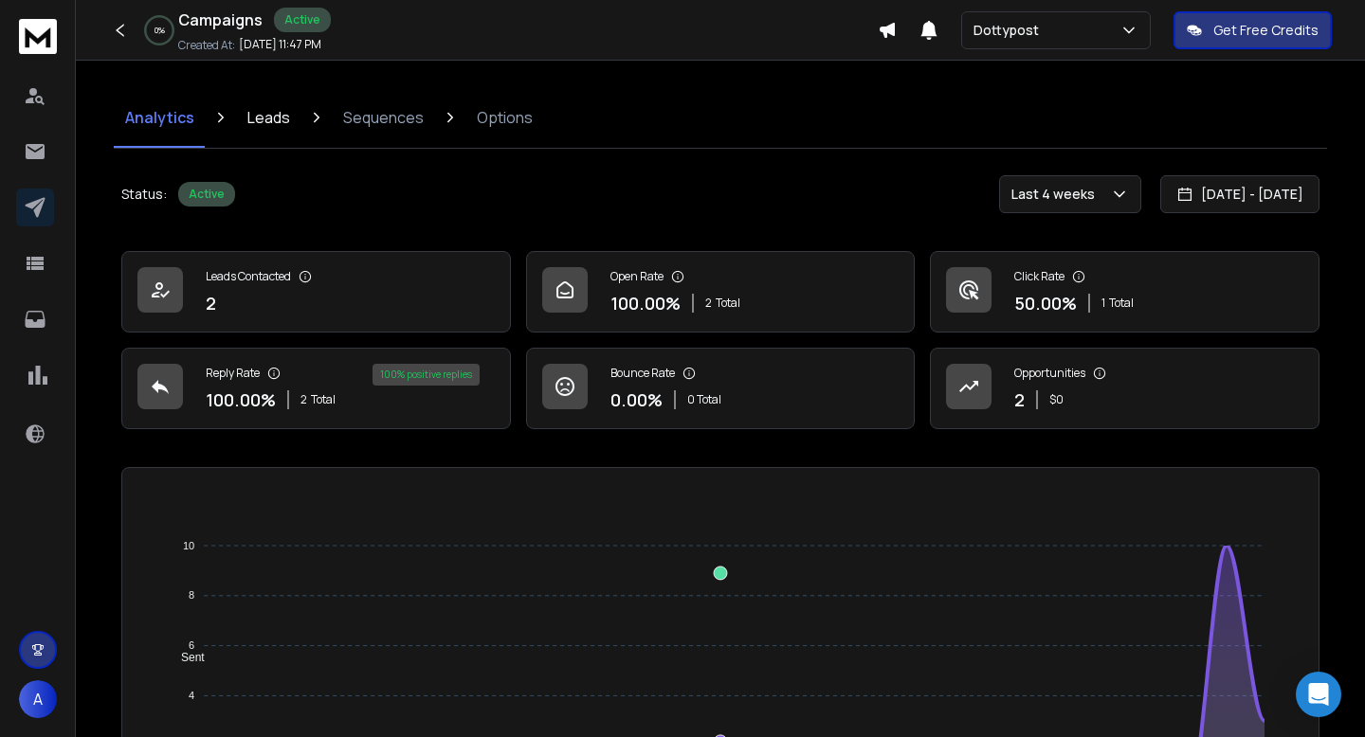
click at [271, 124] on p "Leads" at bounding box center [268, 117] width 43 height 23
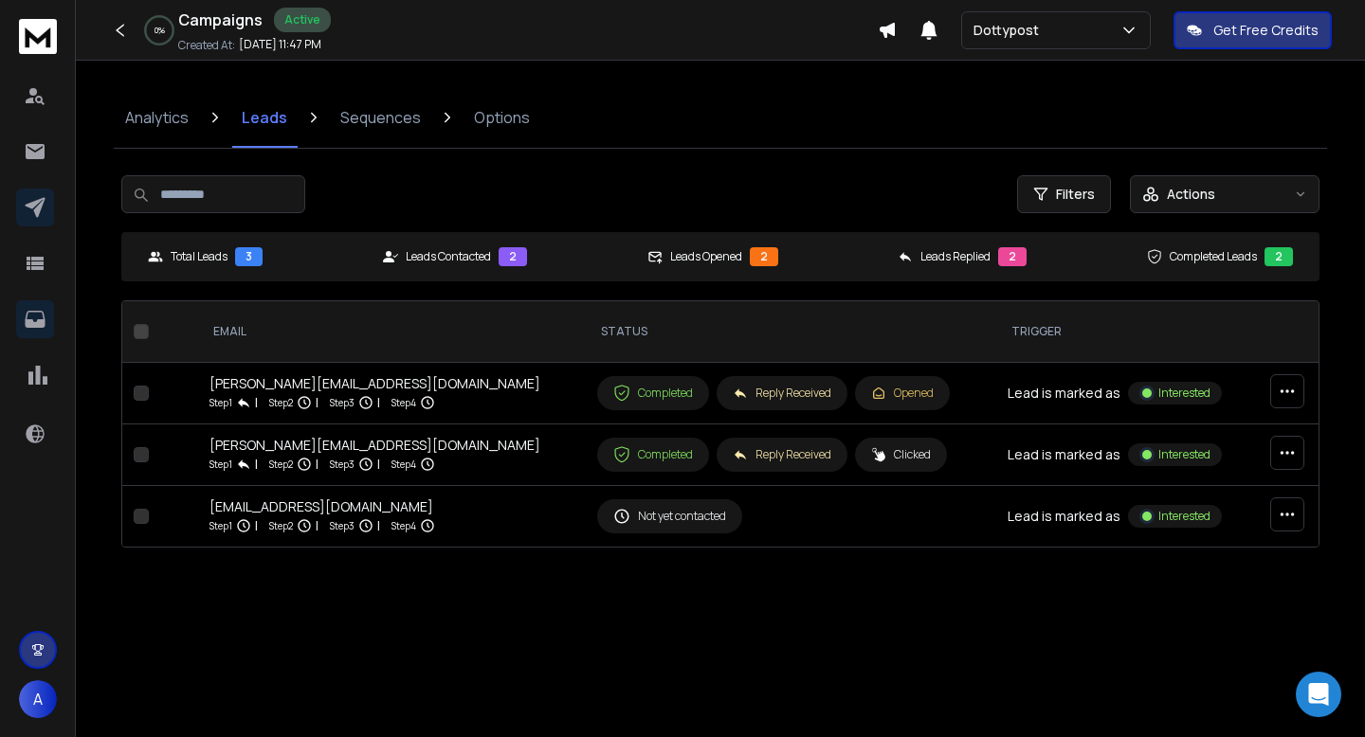
click at [47, 325] on link at bounding box center [35, 319] width 38 height 38
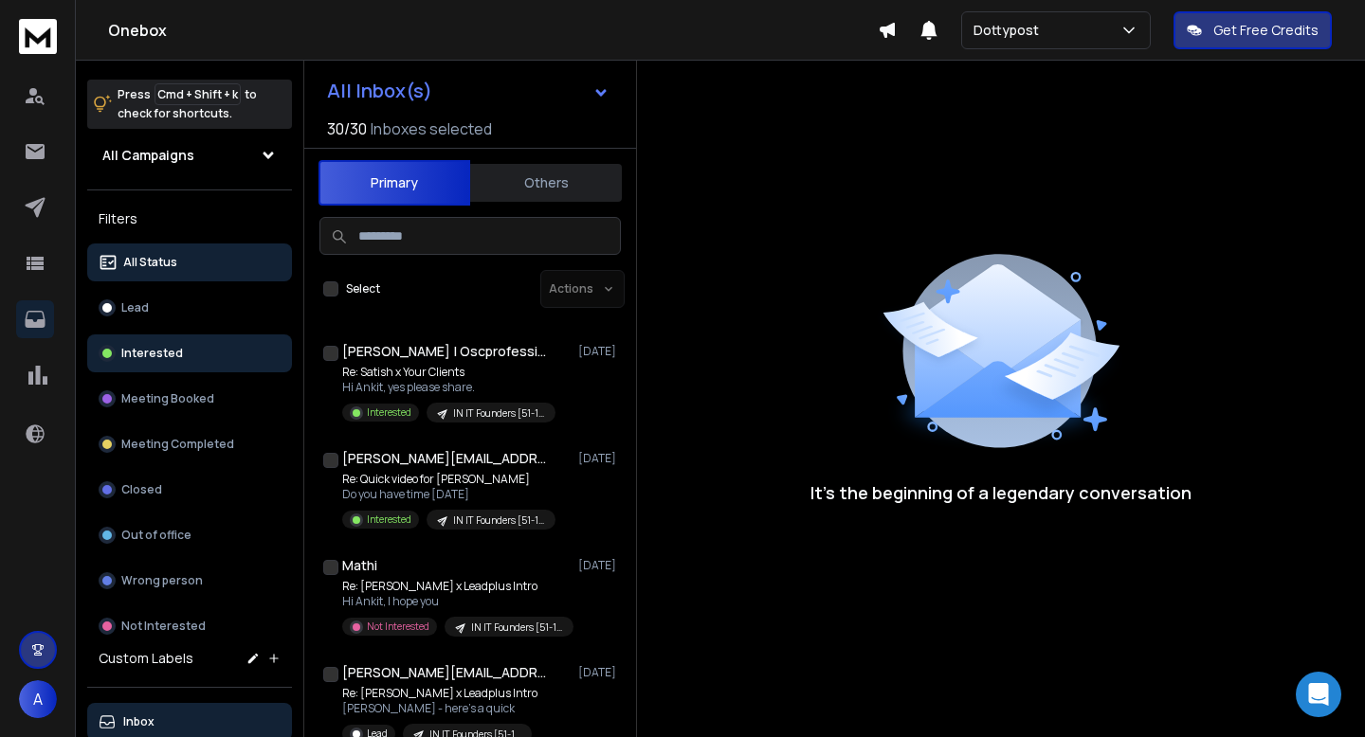
click at [147, 364] on button "Interested" at bounding box center [189, 354] width 205 height 38
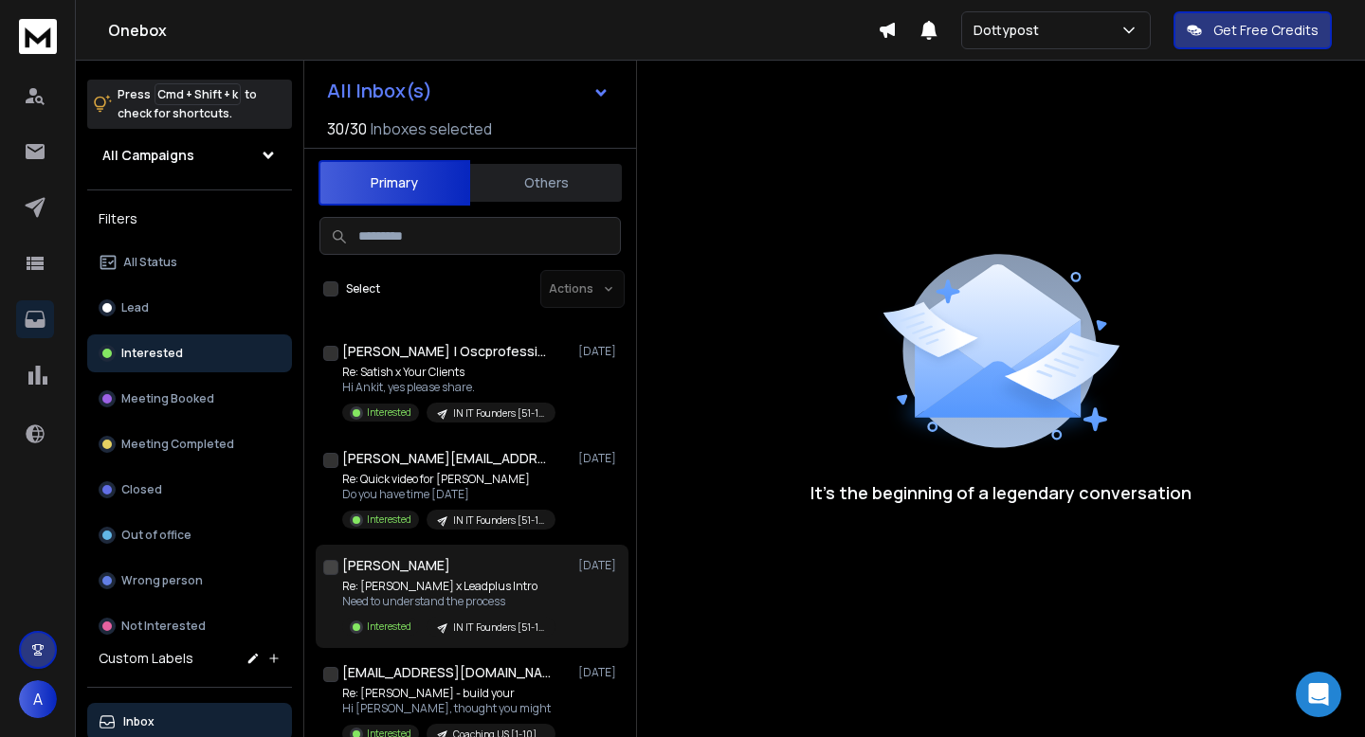
click at [528, 581] on p "Re: Sanjeeva x Leadplus Intro" at bounding box center [448, 586] width 213 height 15
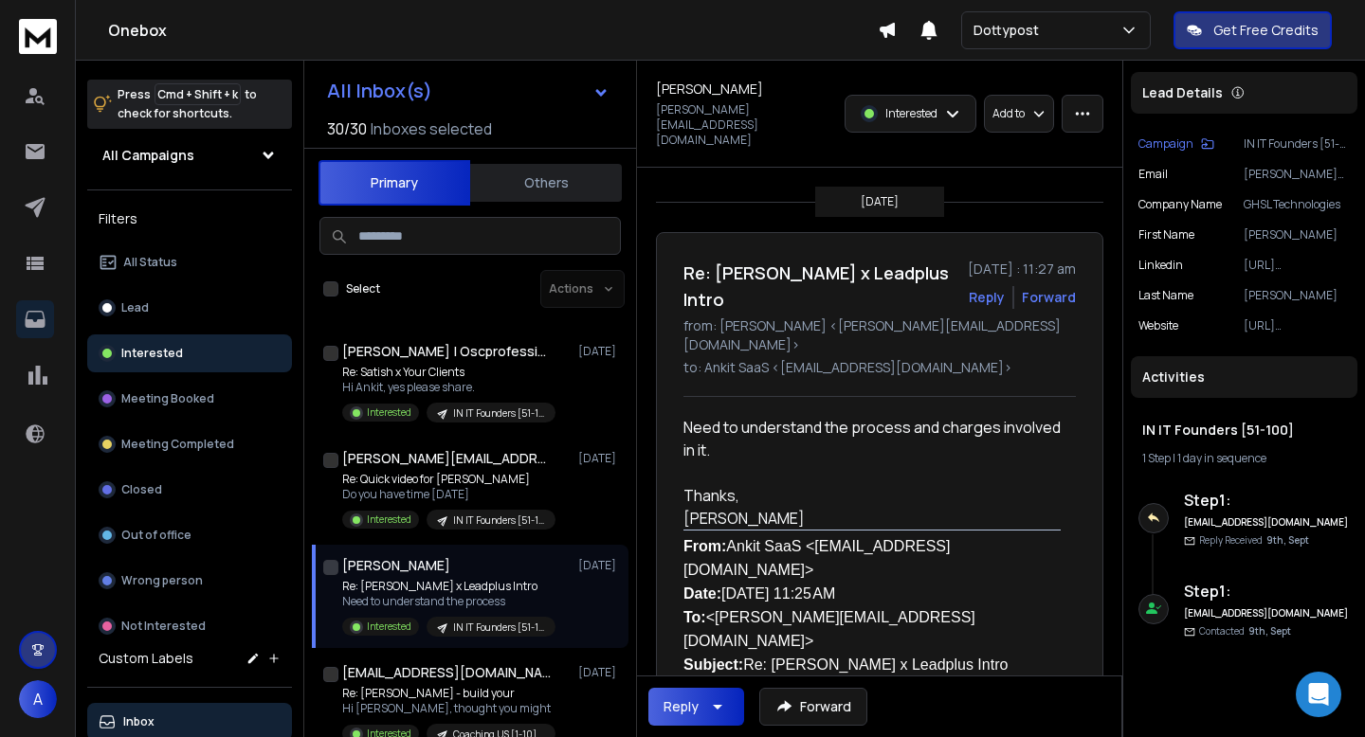
click at [948, 317] on p "from: Sanjeeva Reddy <sanjeeva@ghsltechnologies.com>" at bounding box center [879, 336] width 392 height 38
copy p "ghsltechnologies.com"
click at [819, 484] on p "Thanks, Sanjeeva" at bounding box center [871, 506] width 377 height 45
click at [675, 706] on div "Reply" at bounding box center [680, 707] width 35 height 19
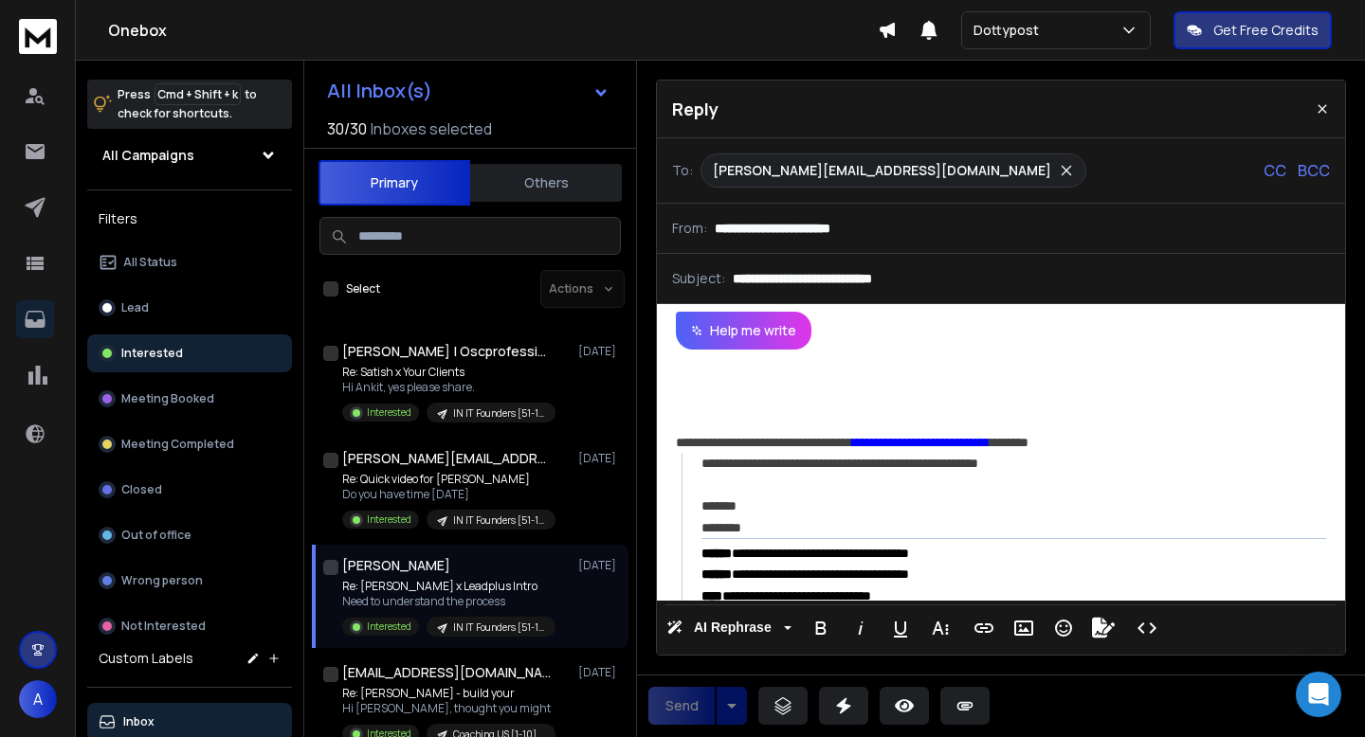
click at [724, 527] on span "******* ********" at bounding box center [721, 516] width 40 height 34
copy span "********"
click at [754, 371] on div at bounding box center [1001, 379] width 650 height 21
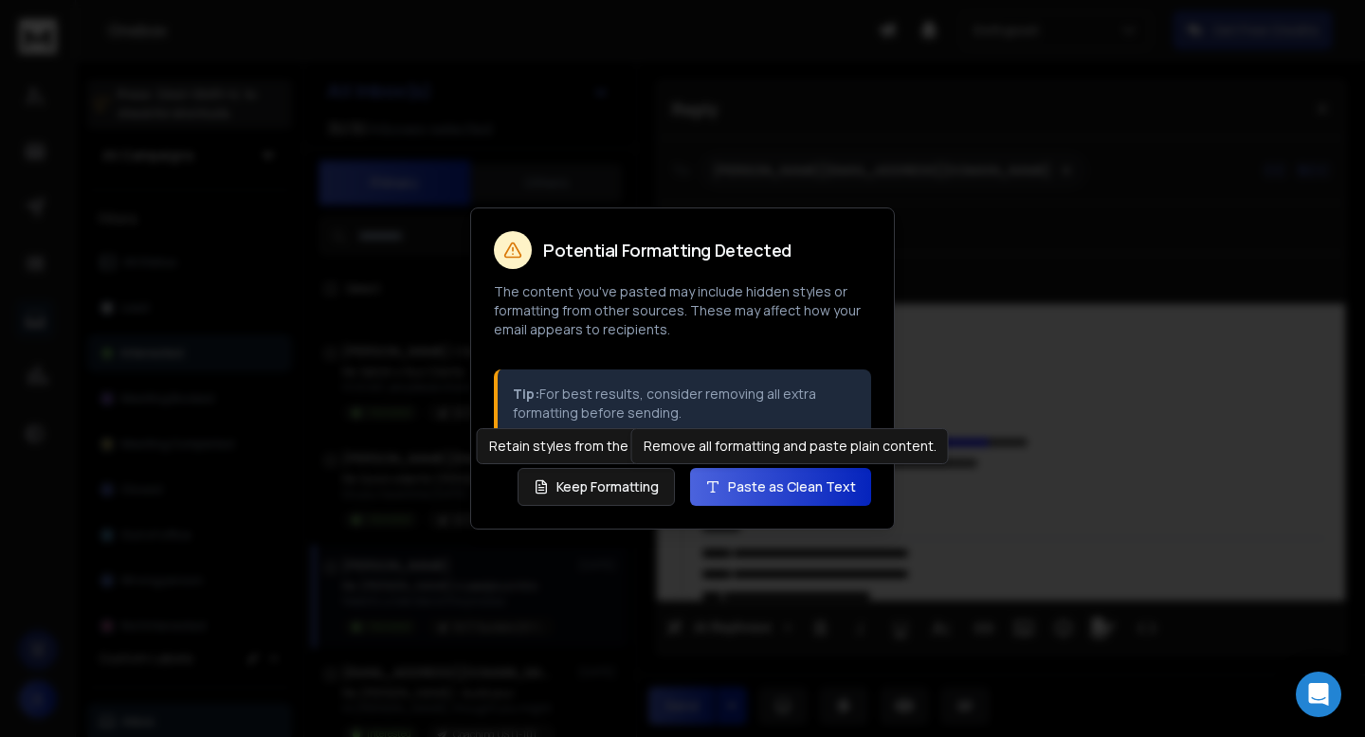
click at [756, 481] on button "Paste as Clean Text" at bounding box center [780, 487] width 181 height 38
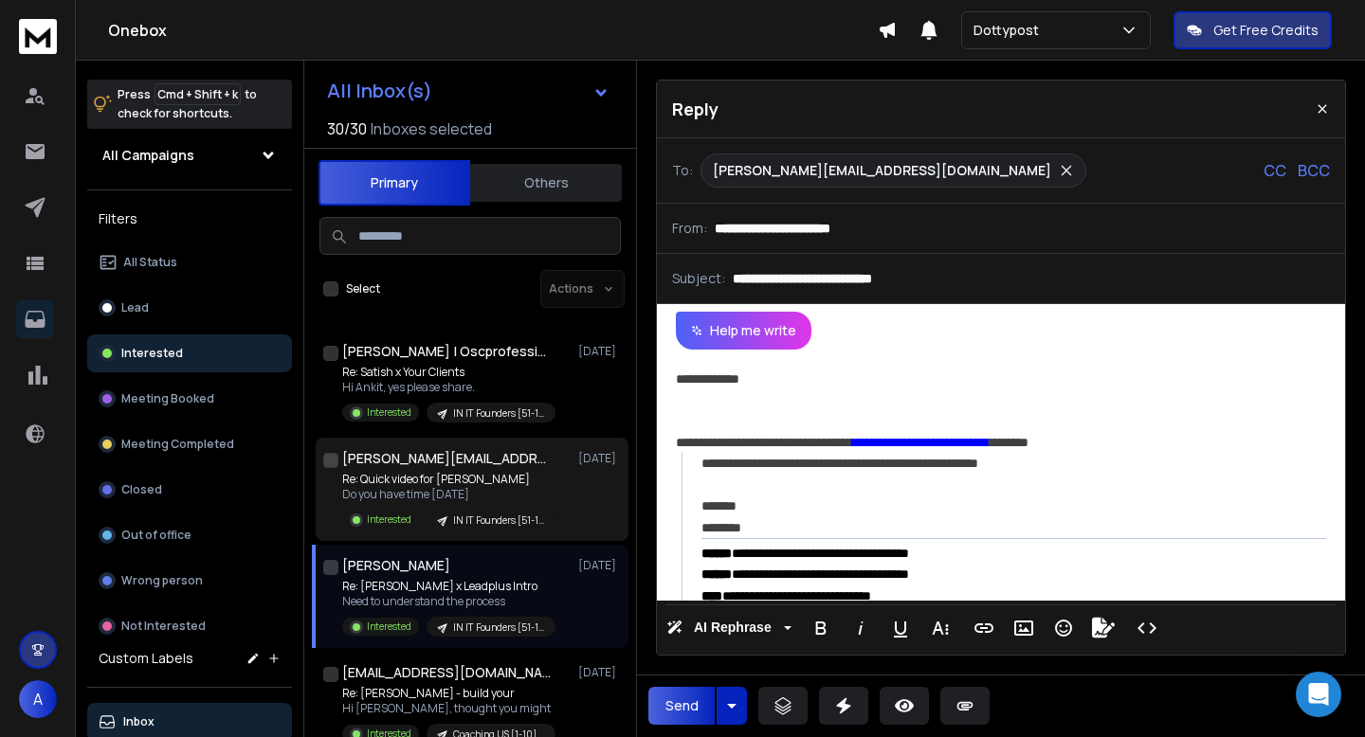
click at [498, 490] on p "Do you have time tomorrow" at bounding box center [448, 494] width 213 height 15
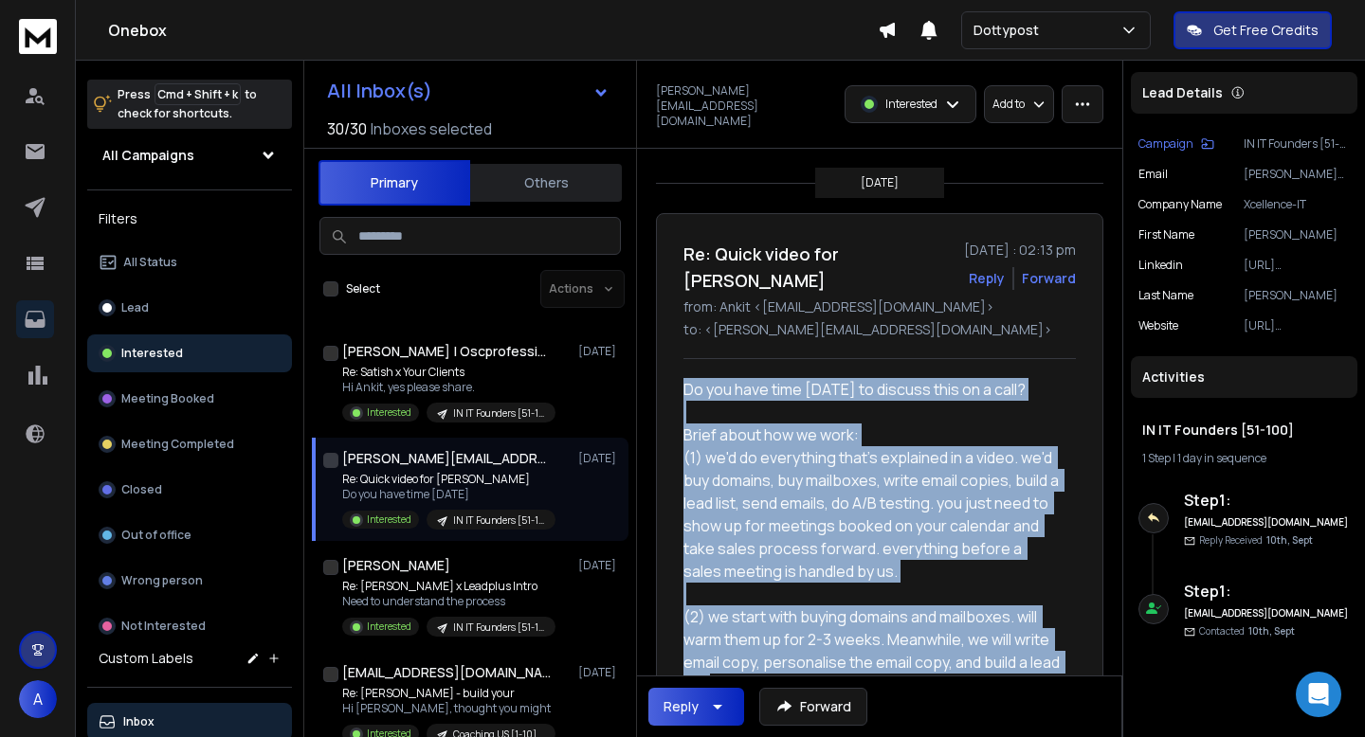
drag, startPoint x: 731, startPoint y: 559, endPoint x: 684, endPoint y: 382, distance: 183.2
copy div "Do you have time tomorrow to discuss this on a call? Brief about how we work: (…"
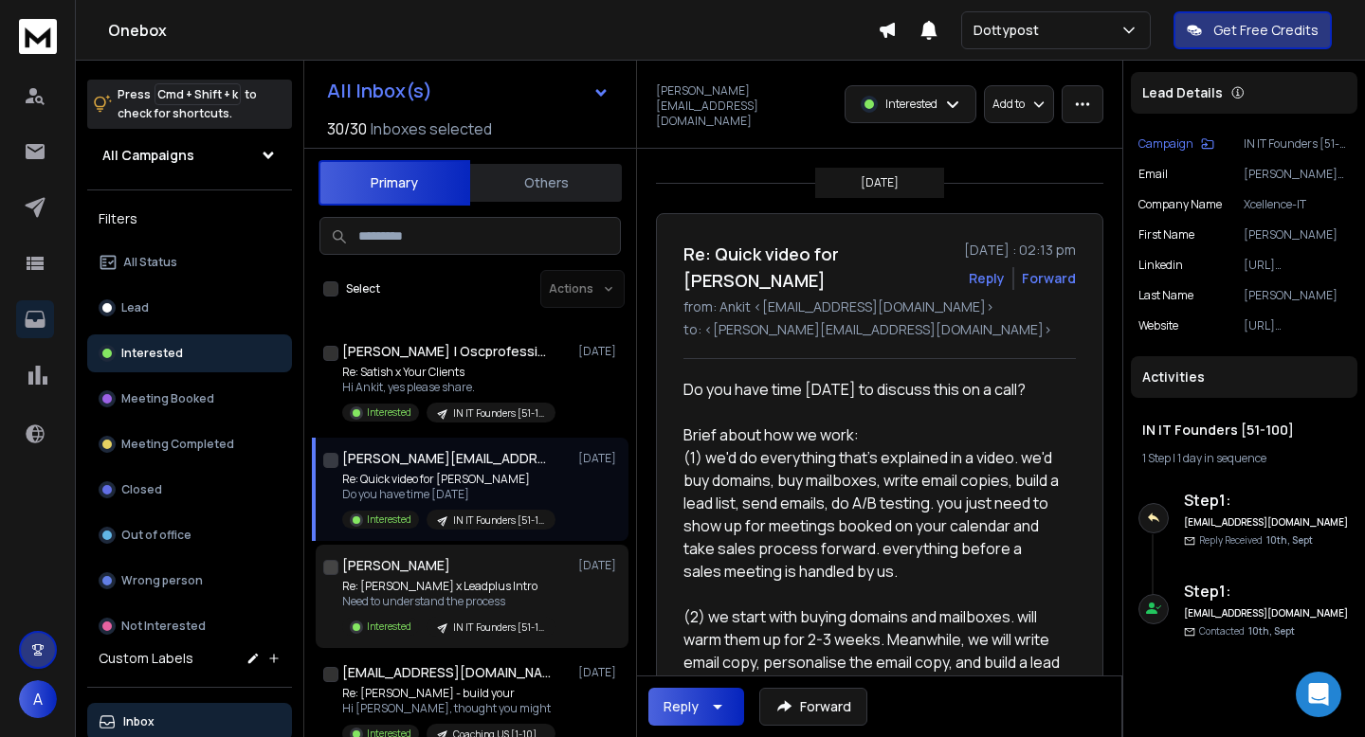
click at [457, 566] on div "Sanjeeva Reddy 09 Sep" at bounding box center [481, 565] width 279 height 19
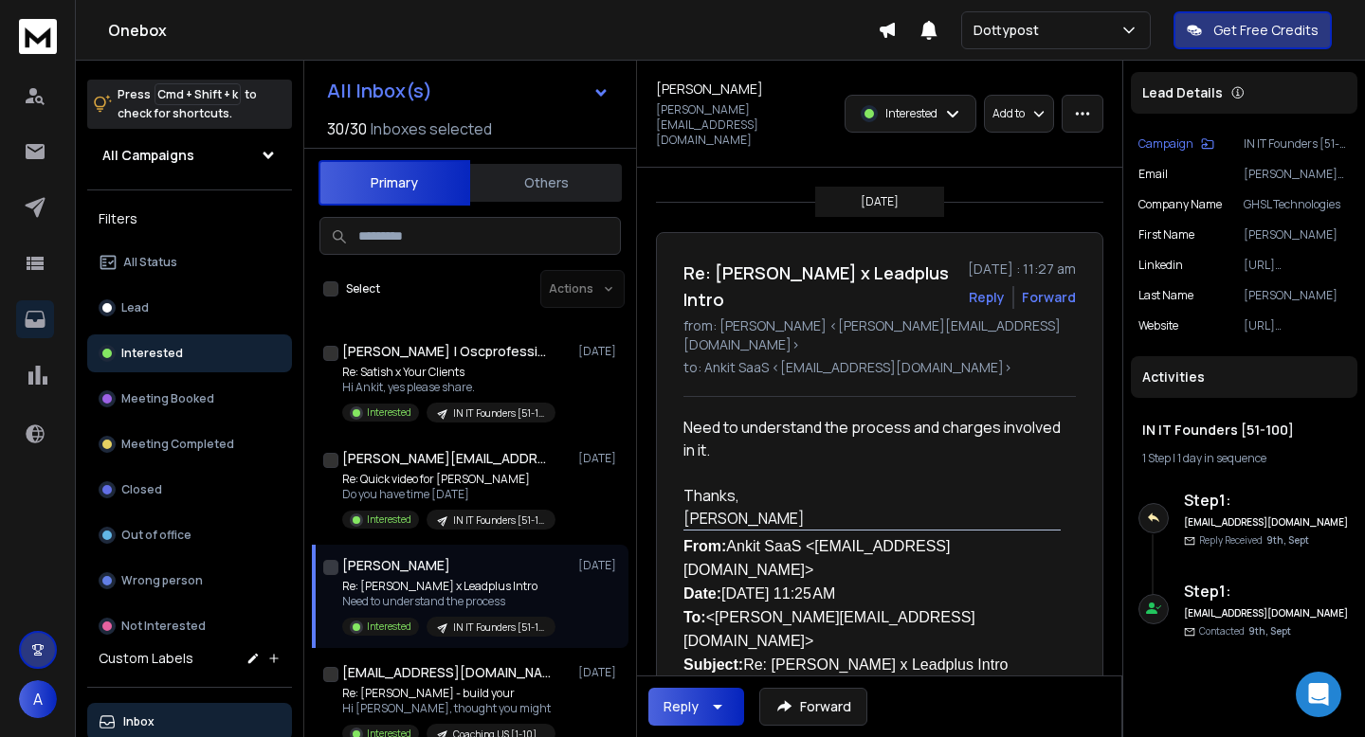
click at [683, 716] on div "Reply" at bounding box center [695, 707] width 65 height 23
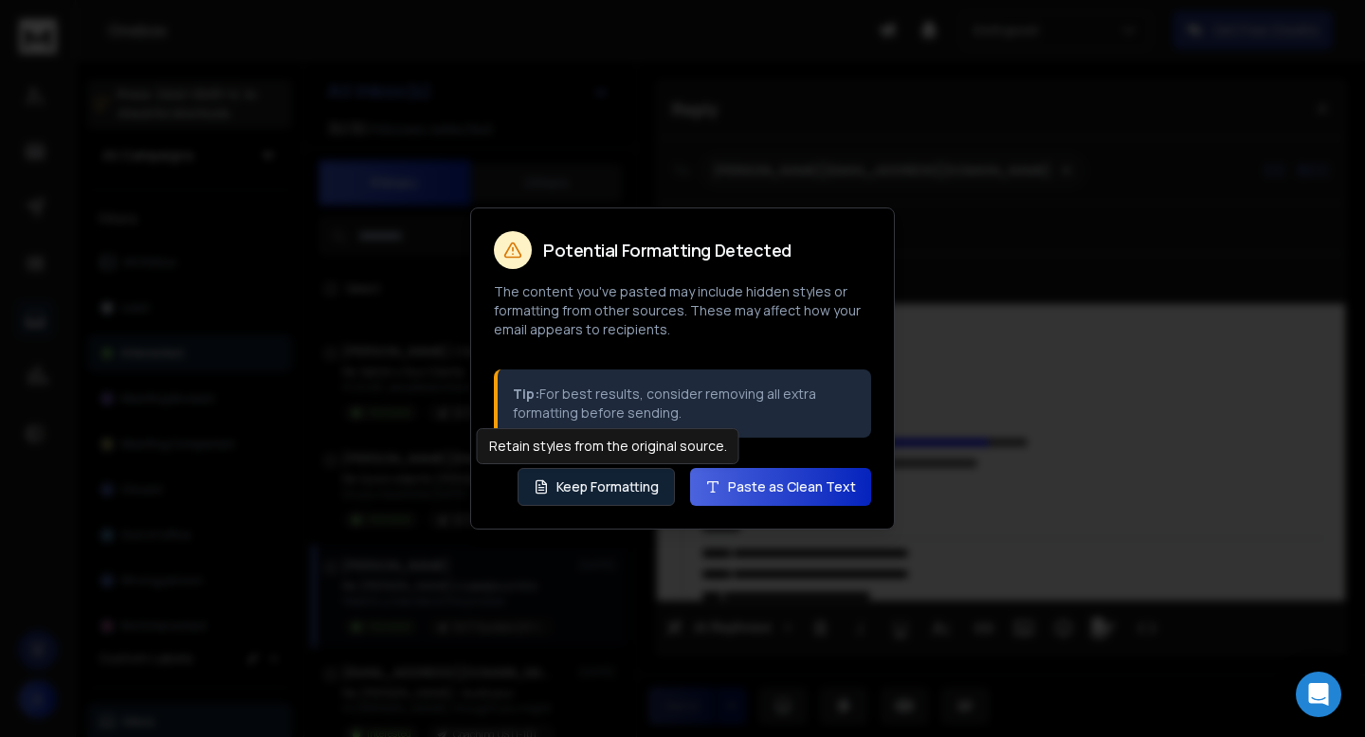
click at [634, 498] on button "Keep Formatting" at bounding box center [595, 487] width 157 height 38
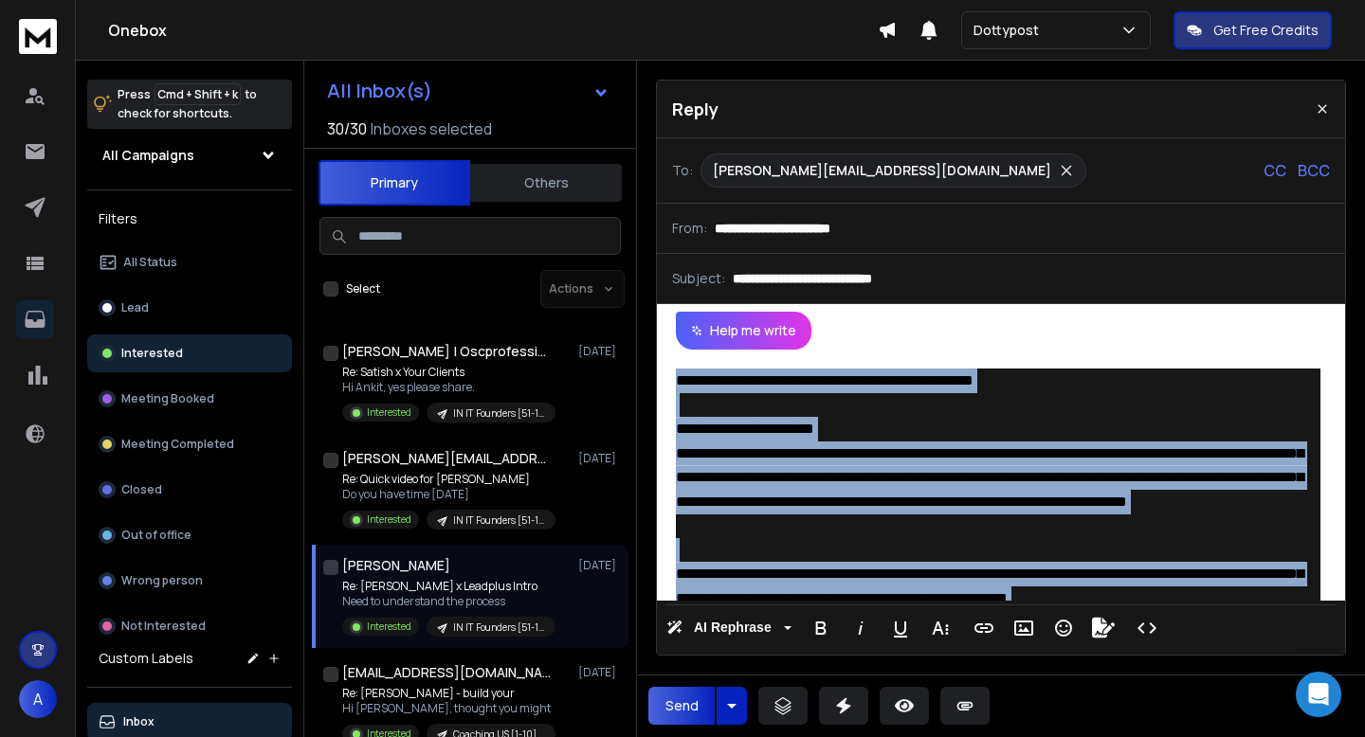
drag, startPoint x: 720, startPoint y: 568, endPoint x: 626, endPoint y: 237, distance: 343.8
click at [626, 236] on div "All Inbox(s) 30 / 30 Inboxes selected Primary Others Select Actions Satish Mant…" at bounding box center [833, 429] width 1061 height 737
click at [938, 632] on icon "button" at bounding box center [940, 628] width 23 height 23
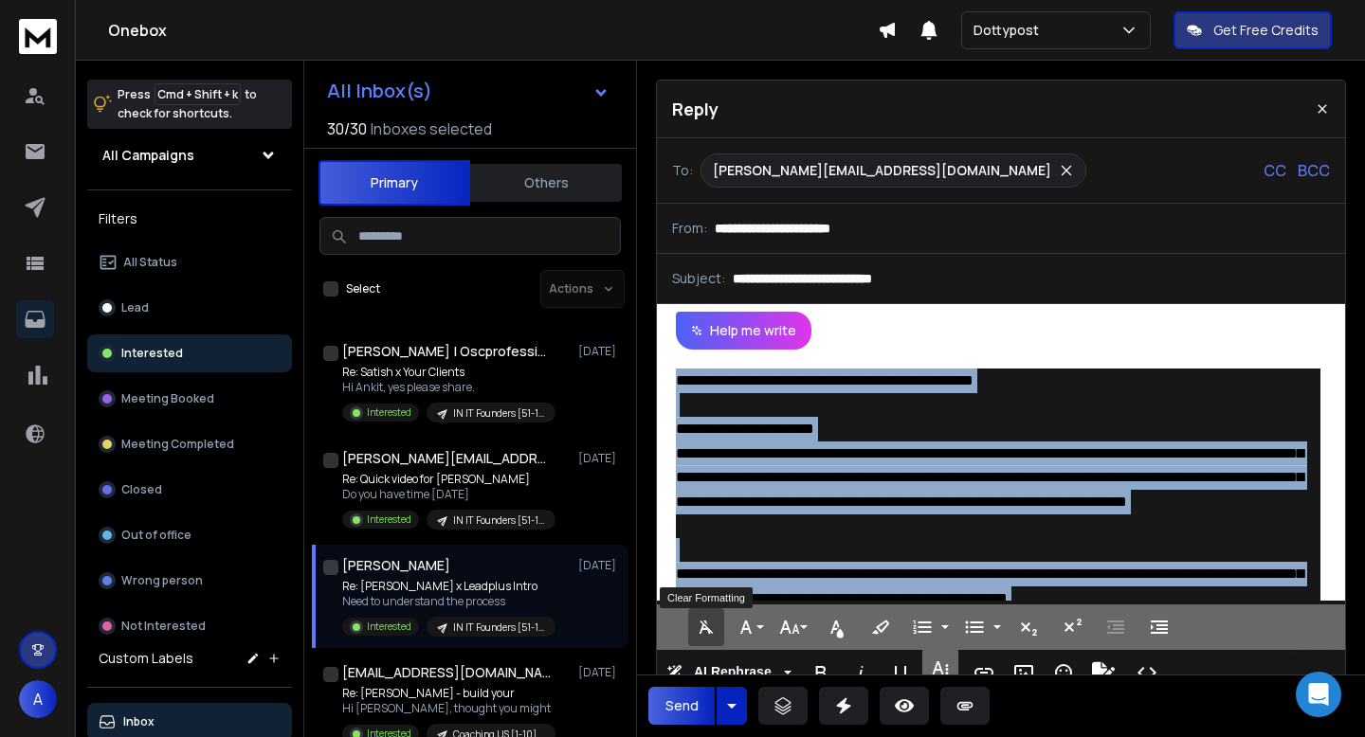
click at [703, 625] on icon "button" at bounding box center [706, 627] width 23 height 23
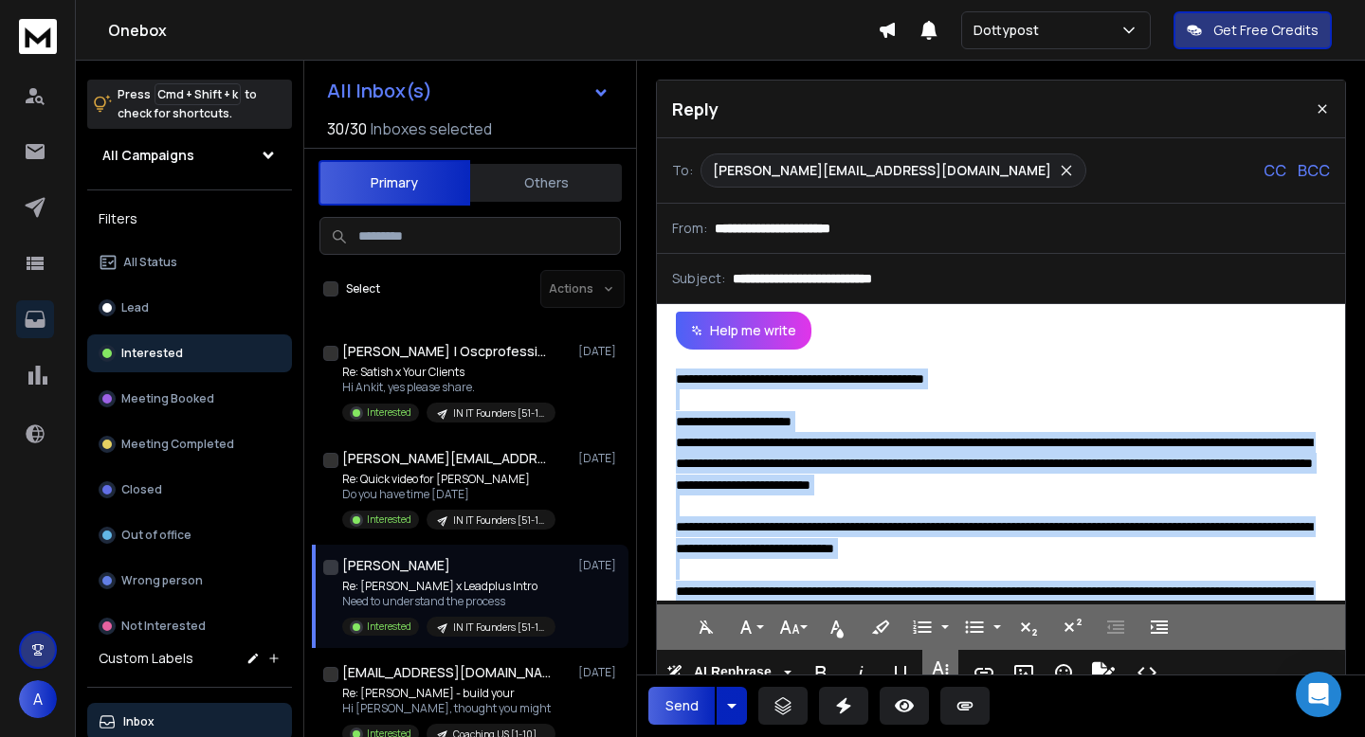
click at [787, 506] on div at bounding box center [998, 506] width 644 height 21
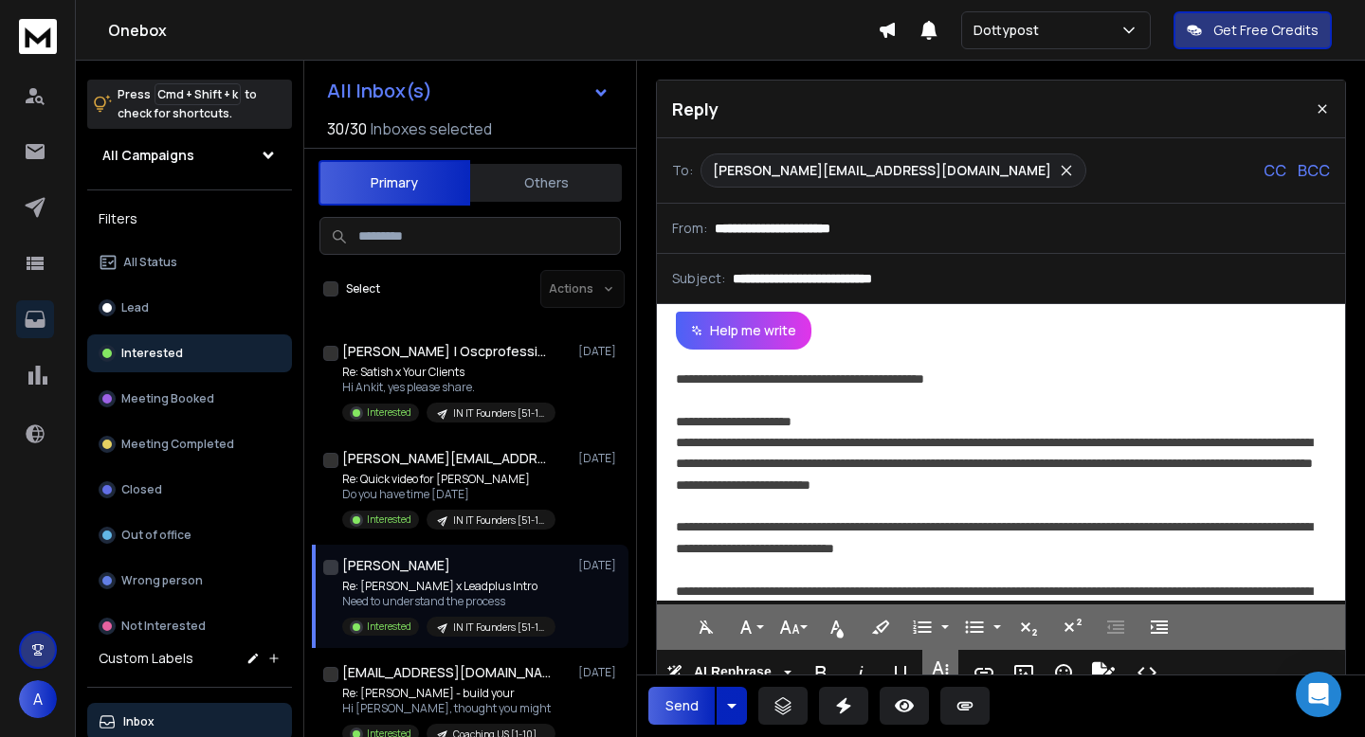
click at [785, 384] on div "**********" at bounding box center [998, 379] width 644 height 21
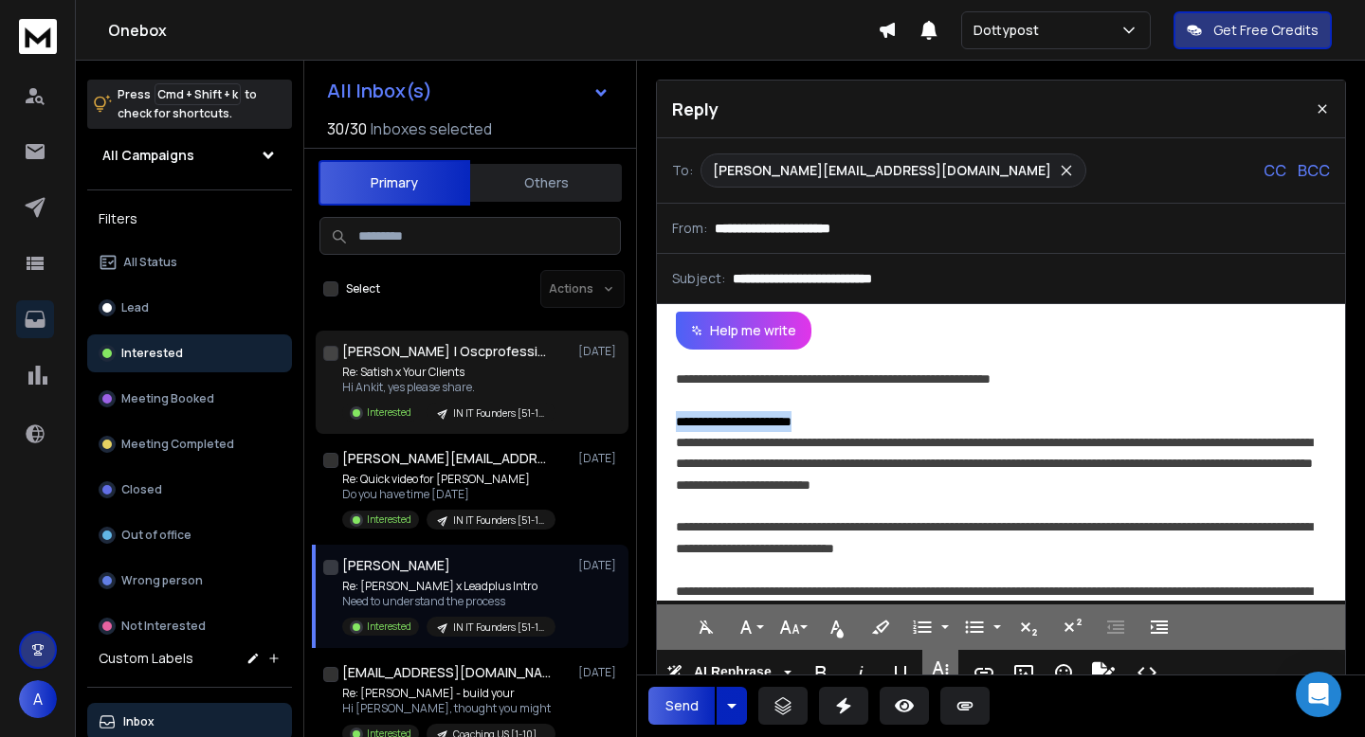
drag, startPoint x: 868, startPoint y: 423, endPoint x: 606, endPoint y: 419, distance: 262.5
click at [606, 419] on div "All Inbox(s) 30 / 30 Inboxes selected Primary Others Select Actions Satish Mant…" at bounding box center [833, 429] width 1061 height 737
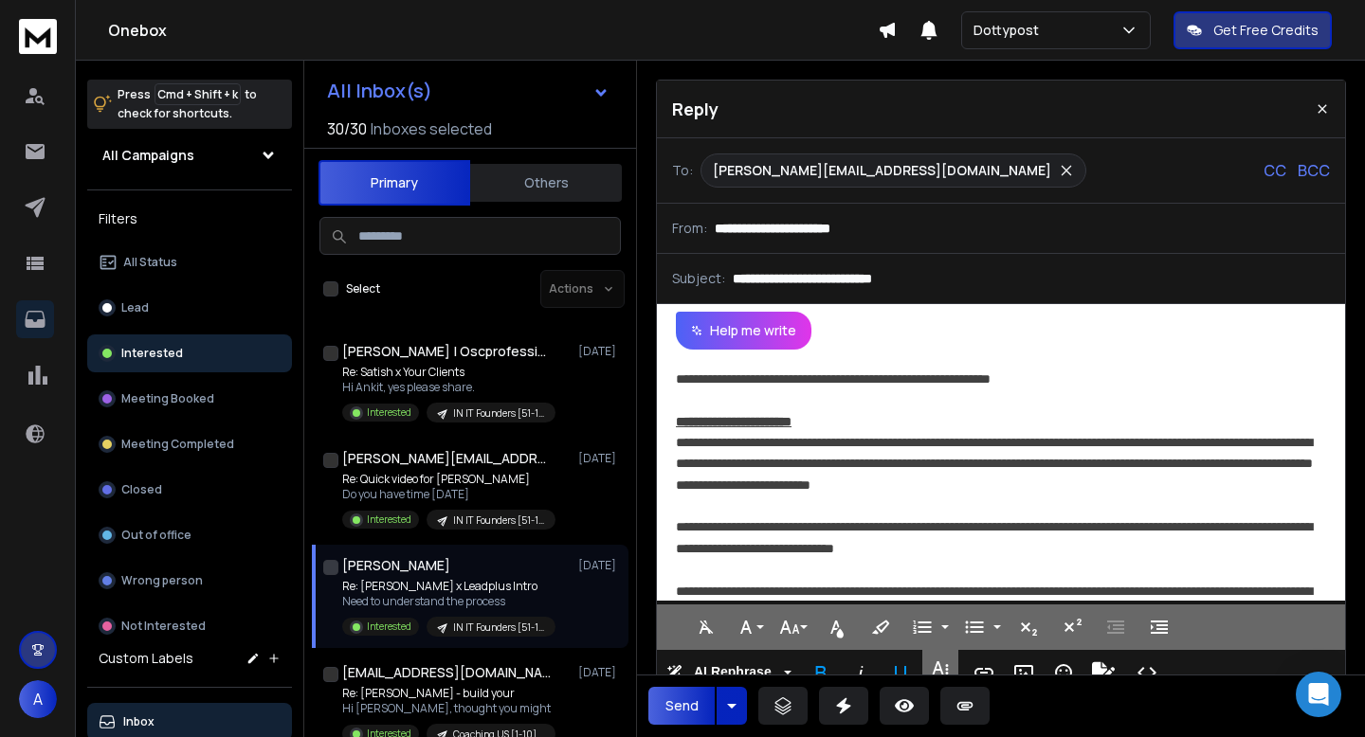
click at [816, 464] on div "**********" at bounding box center [998, 463] width 644 height 63
click at [891, 383] on div "**********" at bounding box center [998, 379] width 644 height 21
click at [943, 404] on div at bounding box center [998, 400] width 644 height 21
click at [734, 705] on icon "button" at bounding box center [731, 706] width 9 height 5
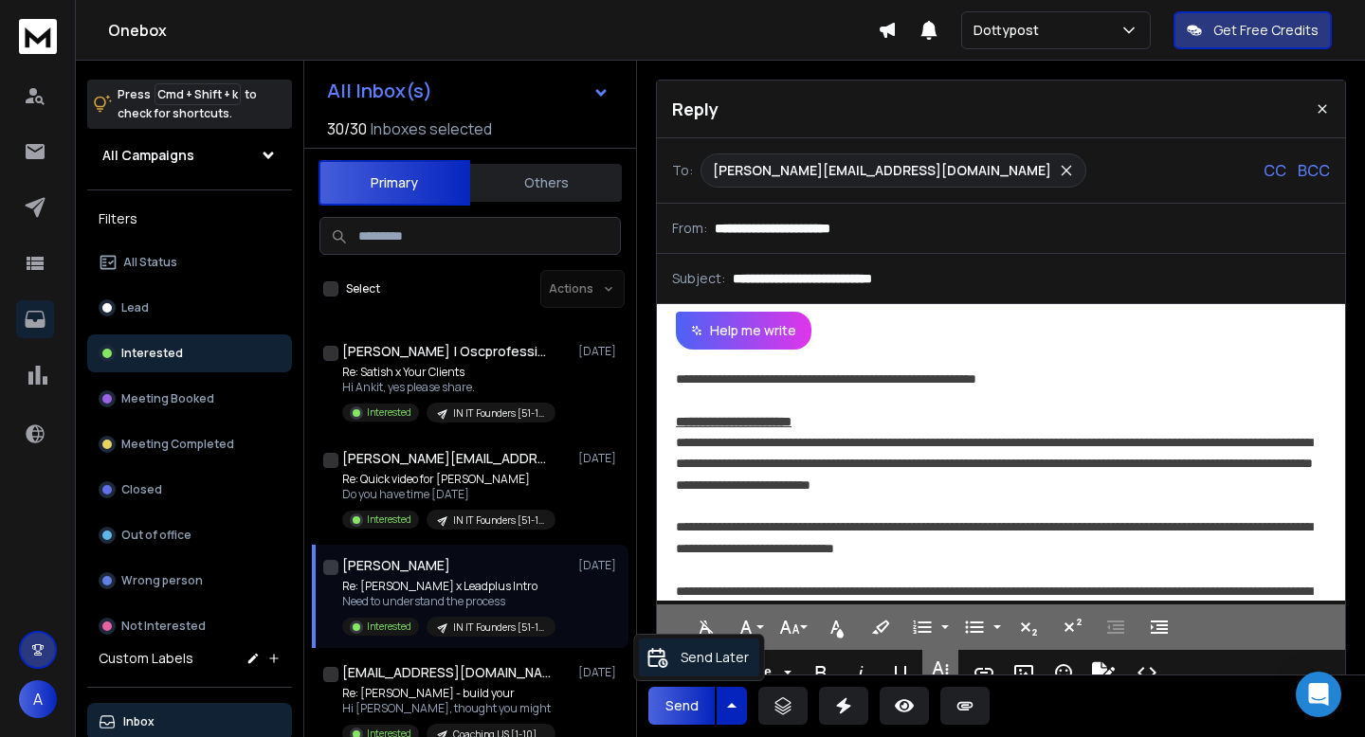
click at [731, 668] on p "Send Later" at bounding box center [715, 657] width 76 height 27
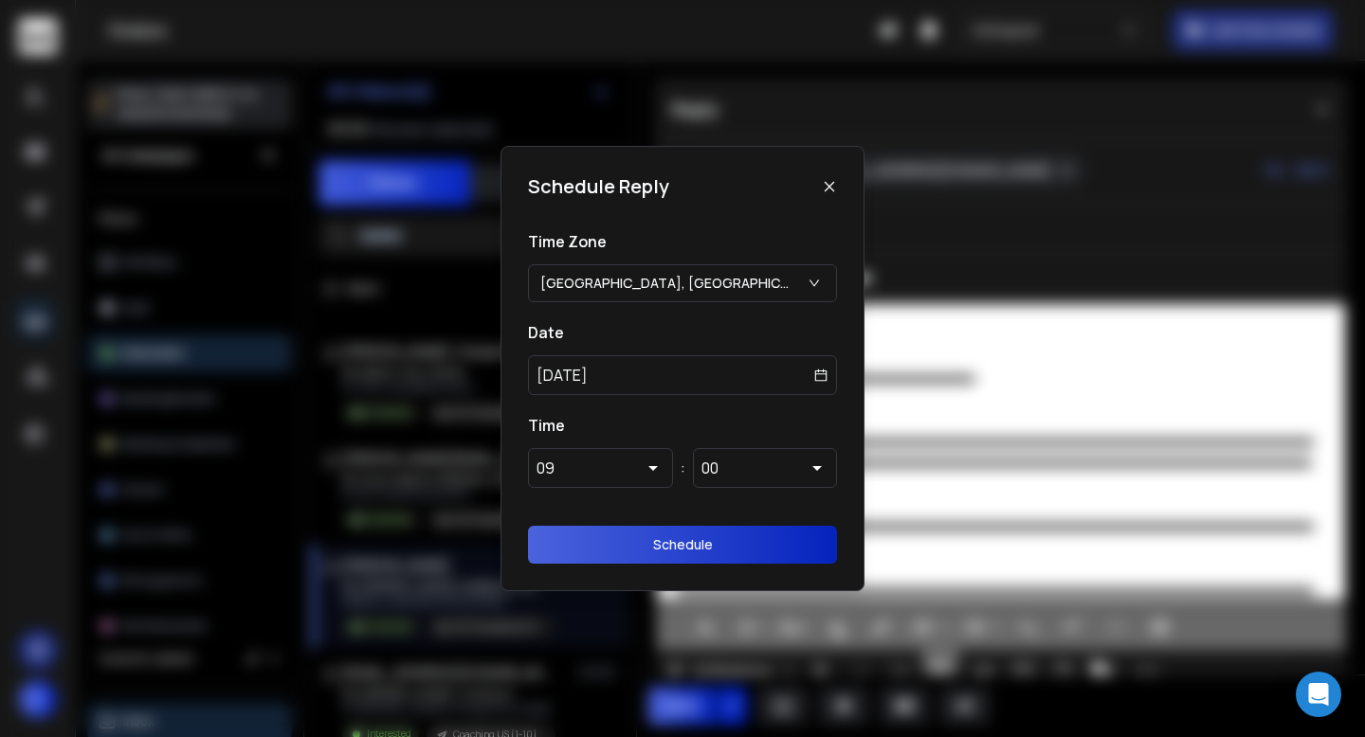
click at [723, 472] on div "00" at bounding box center [765, 468] width 145 height 40
click at [726, 405] on p "06" at bounding box center [717, 402] width 25 height 27
click at [693, 553] on div "Schedule" at bounding box center [682, 545] width 309 height 38
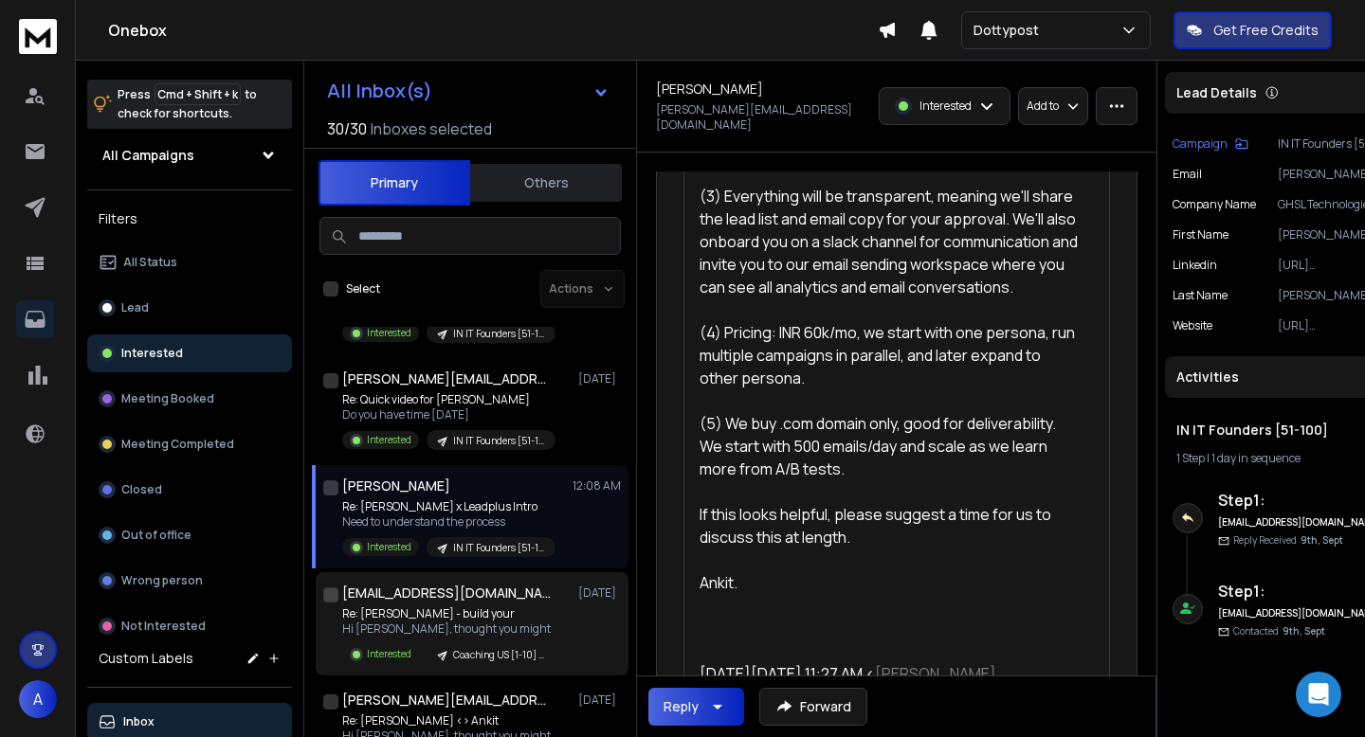
scroll to position [82, 0]
click at [494, 610] on p "Re: Malcolm - build your" at bounding box center [448, 612] width 213 height 15
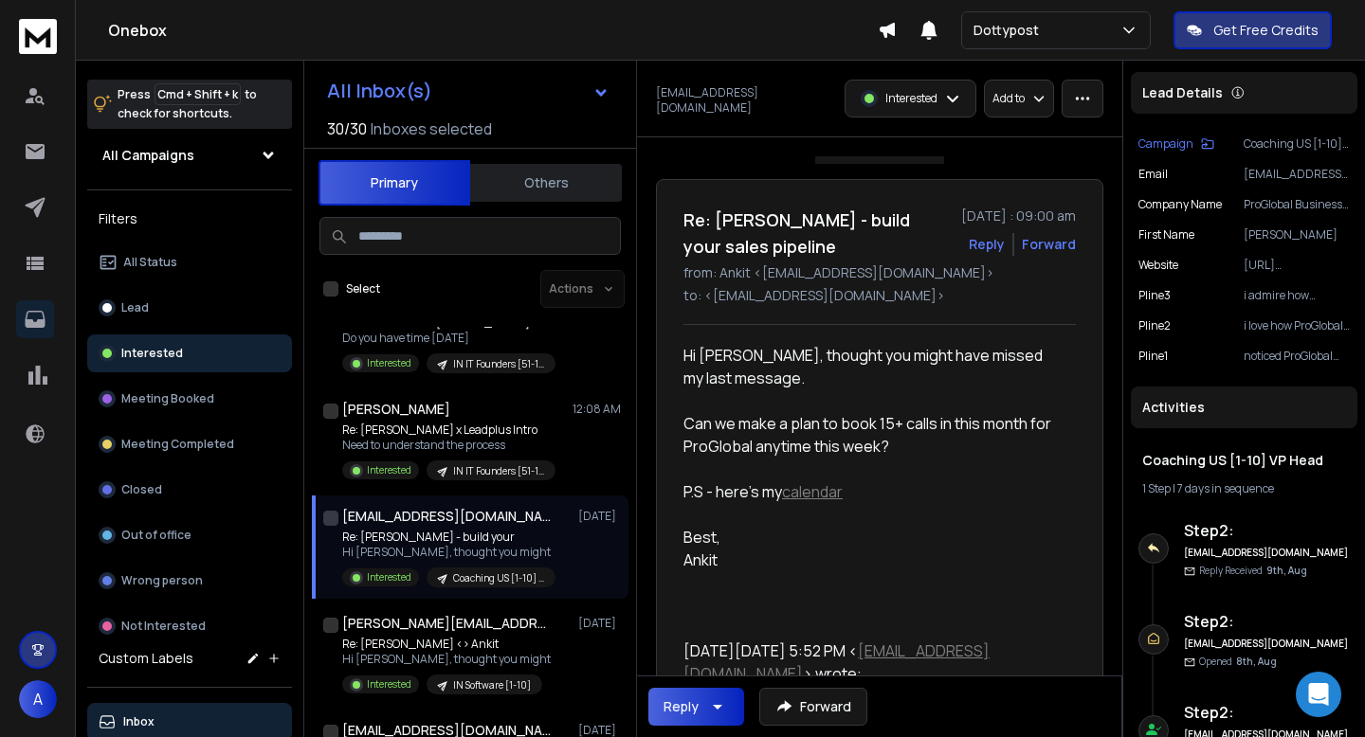
scroll to position [157, 0]
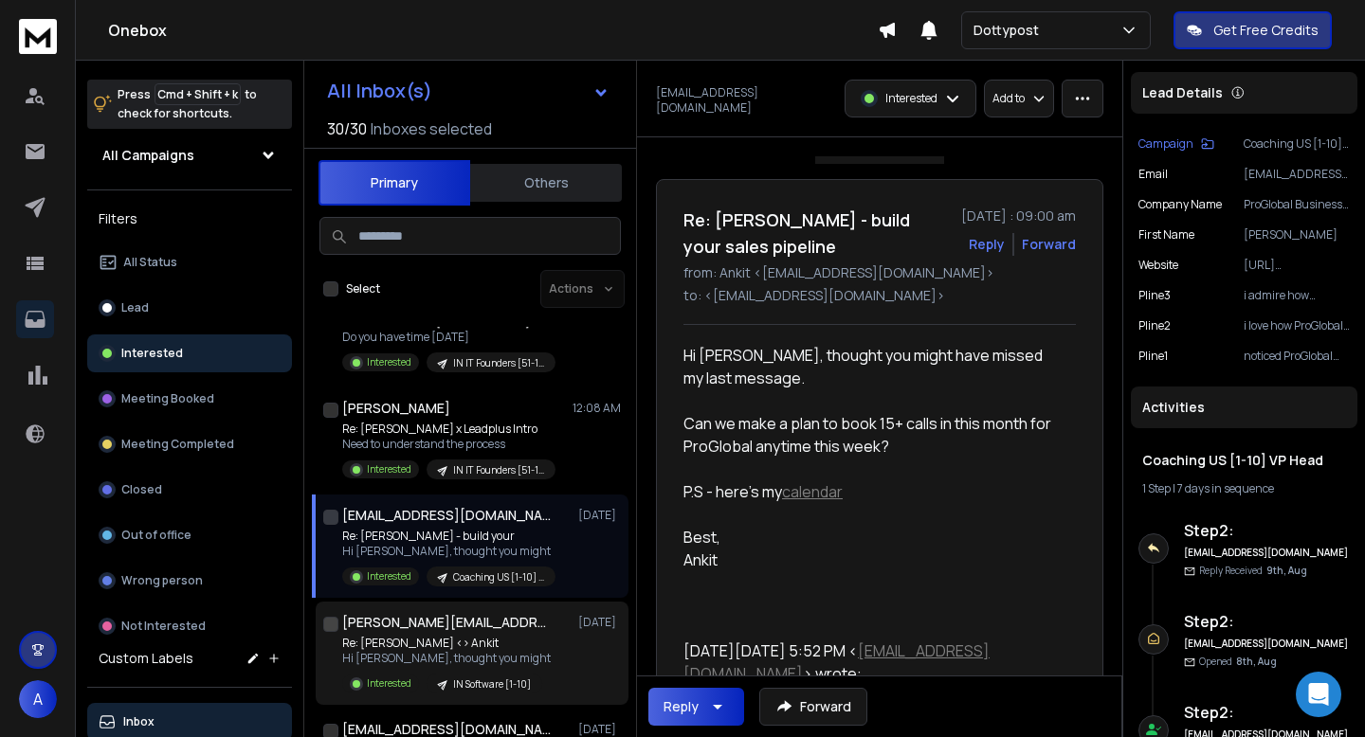
click at [486, 633] on div "vaibhav@eapl.tech 08 Sep Re: Vaibhav <> Ankit Hi Vaibhav, thought you might Int…" at bounding box center [481, 653] width 279 height 81
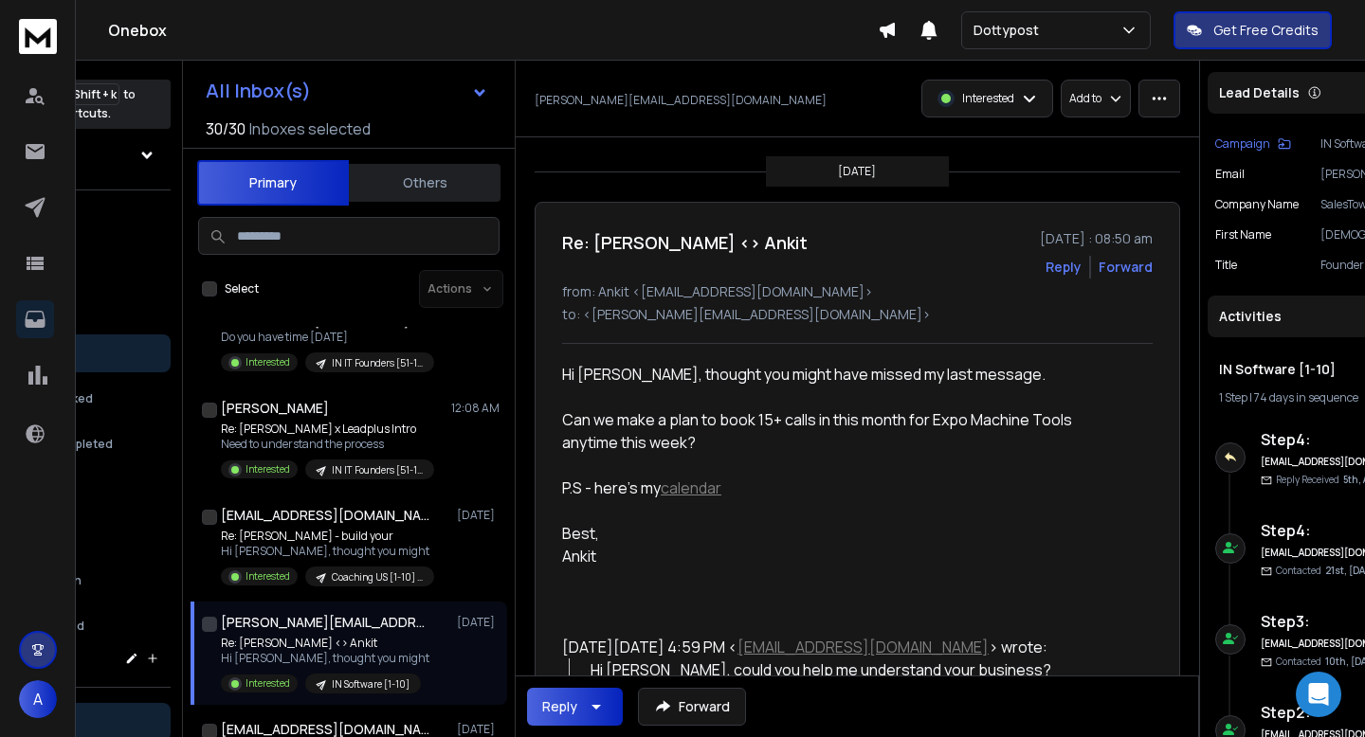
scroll to position [0, 0]
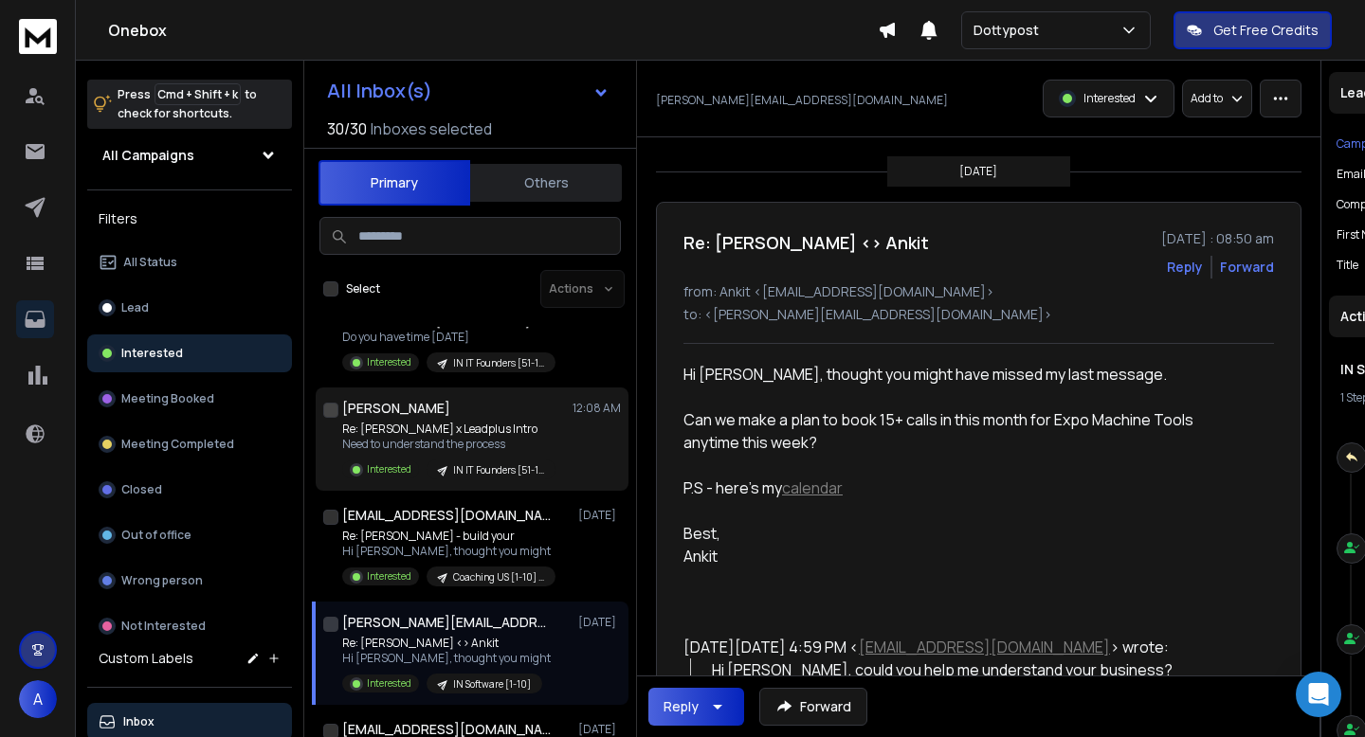
click at [553, 429] on p "Re: Sanjeeva x Leadplus Intro" at bounding box center [448, 429] width 213 height 15
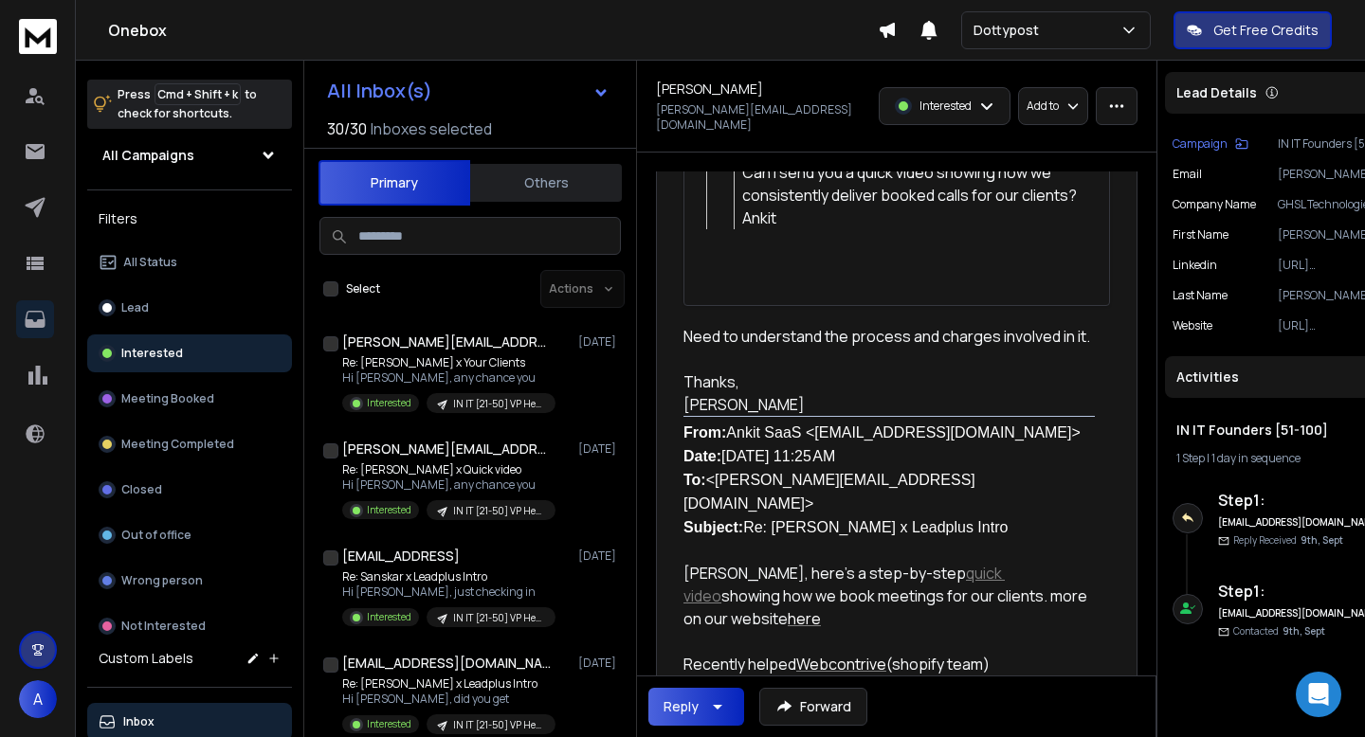
scroll to position [3469, 0]
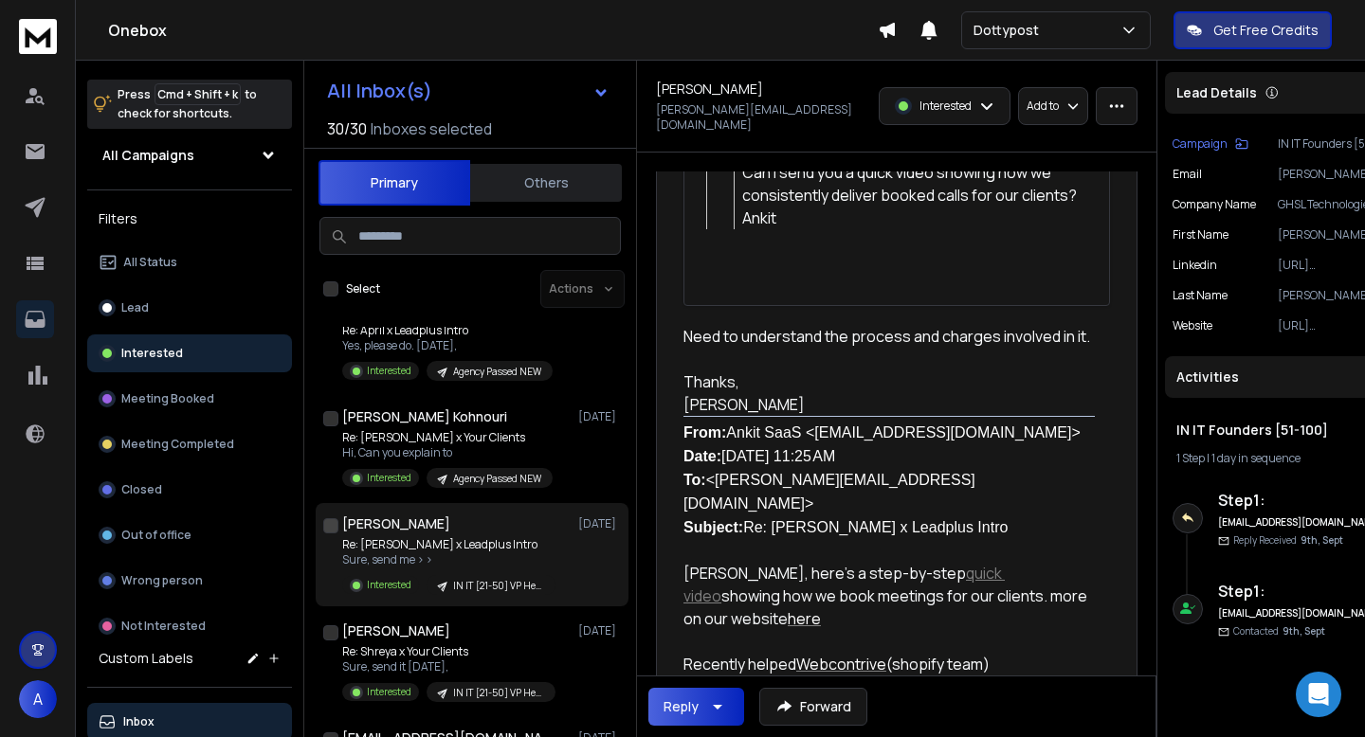
click at [485, 563] on p "Sure, send me > >" at bounding box center [448, 560] width 213 height 15
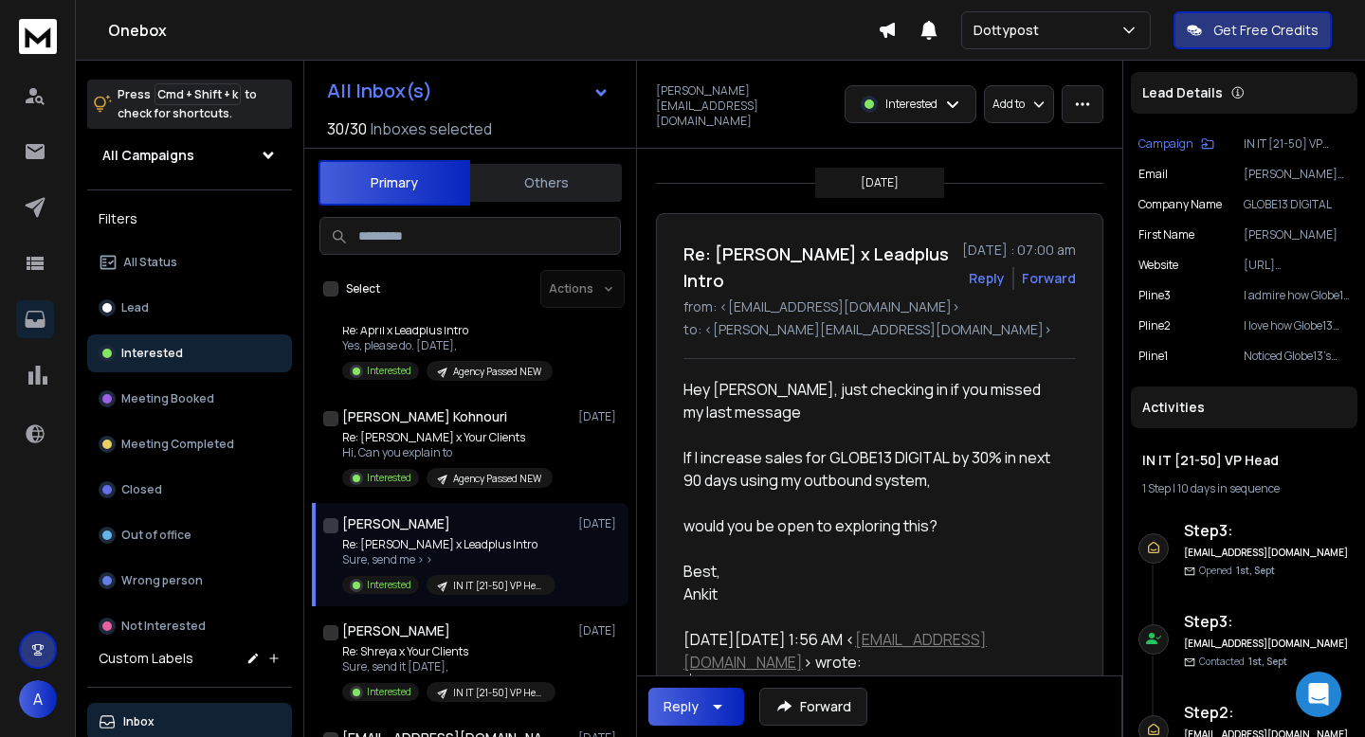
click at [920, 87] on div "Interested" at bounding box center [910, 104] width 130 height 36
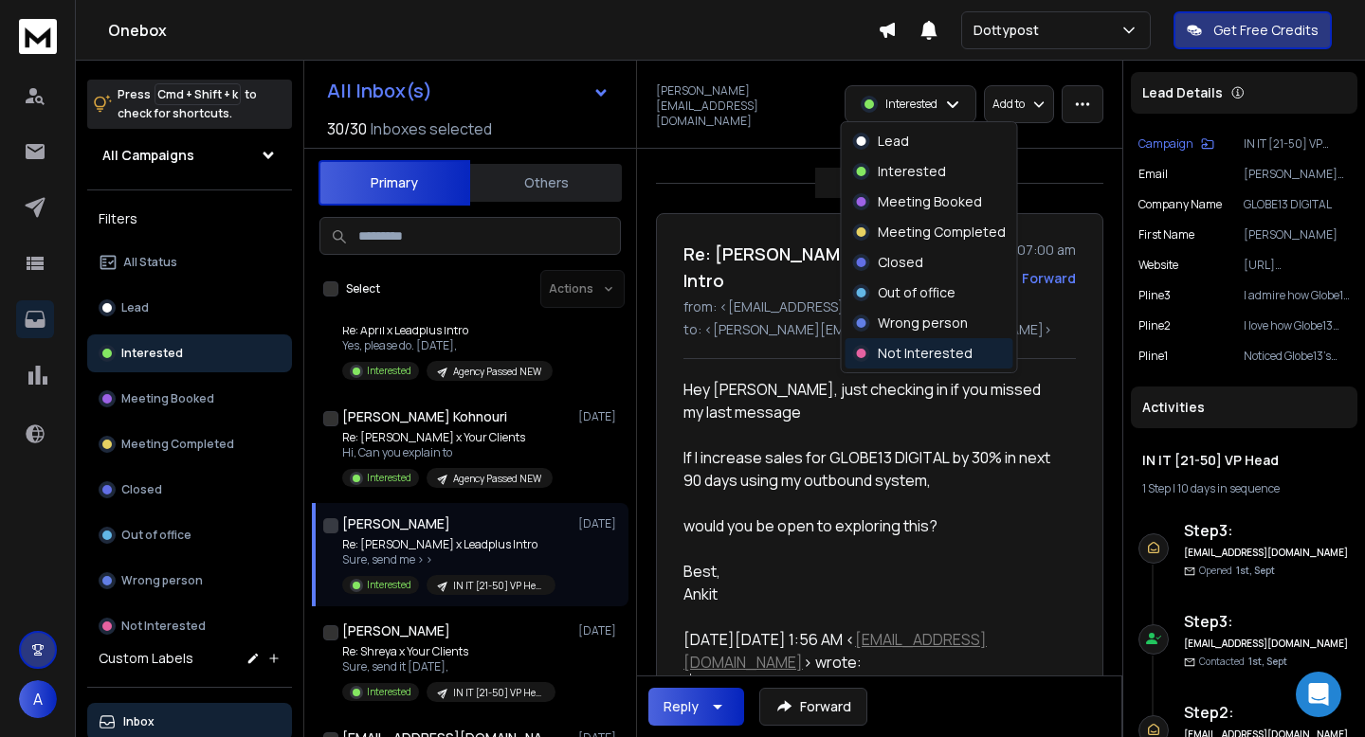
click at [902, 353] on p "Not Interested" at bounding box center [925, 353] width 95 height 19
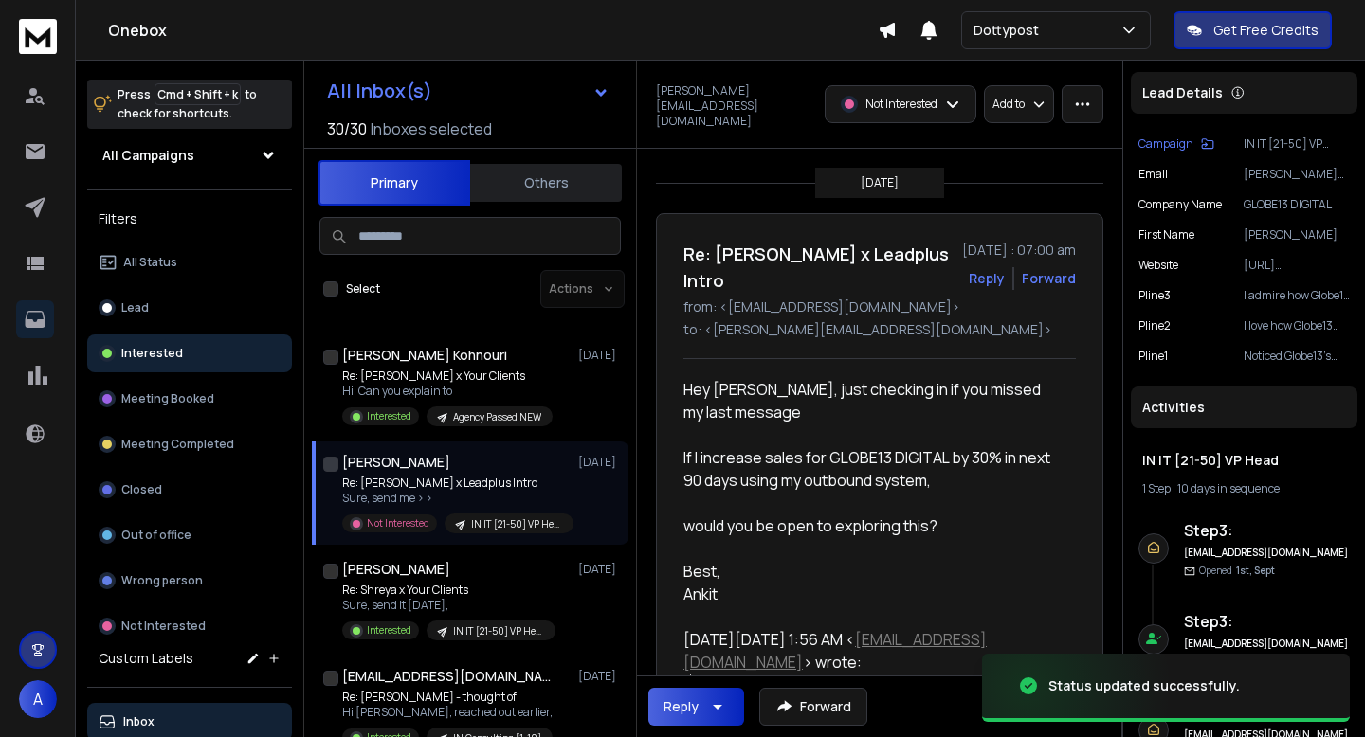
scroll to position [3531, 0]
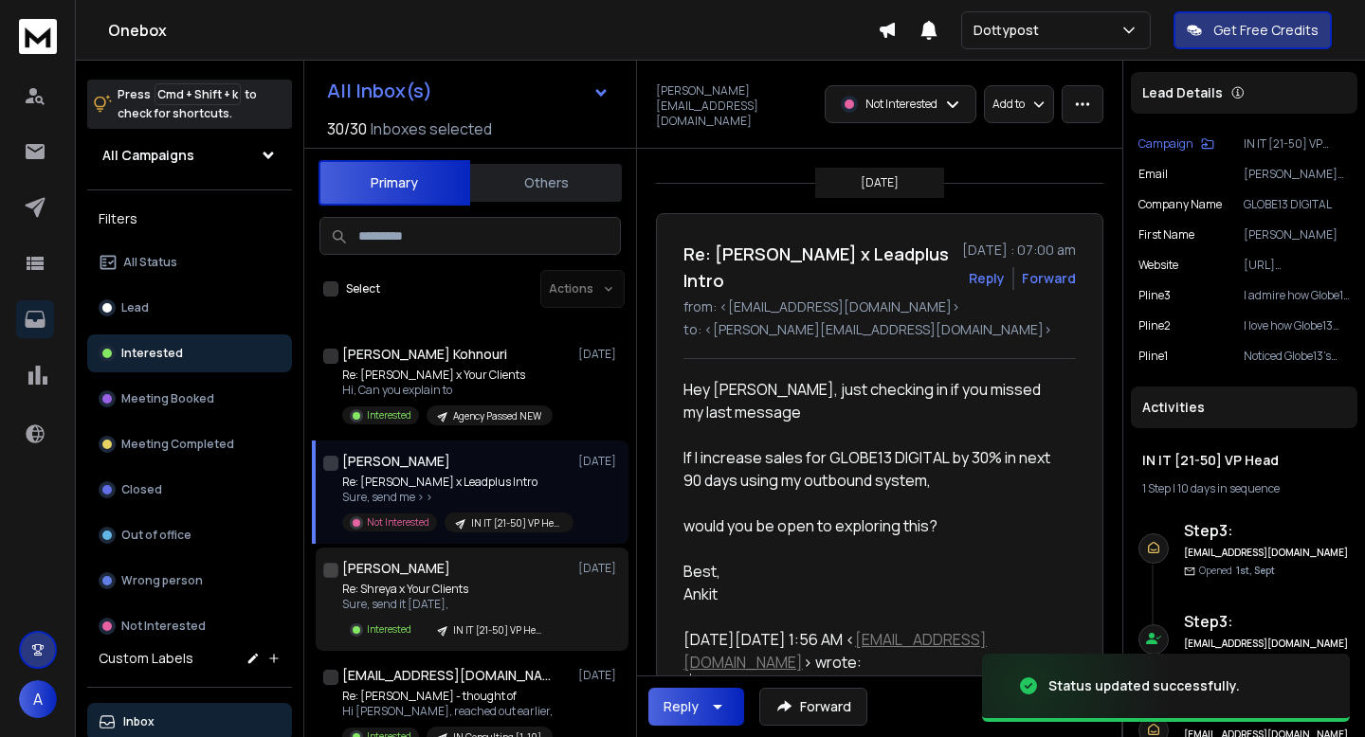
click at [466, 570] on div "Shreya Pillay 22 Aug" at bounding box center [481, 568] width 279 height 19
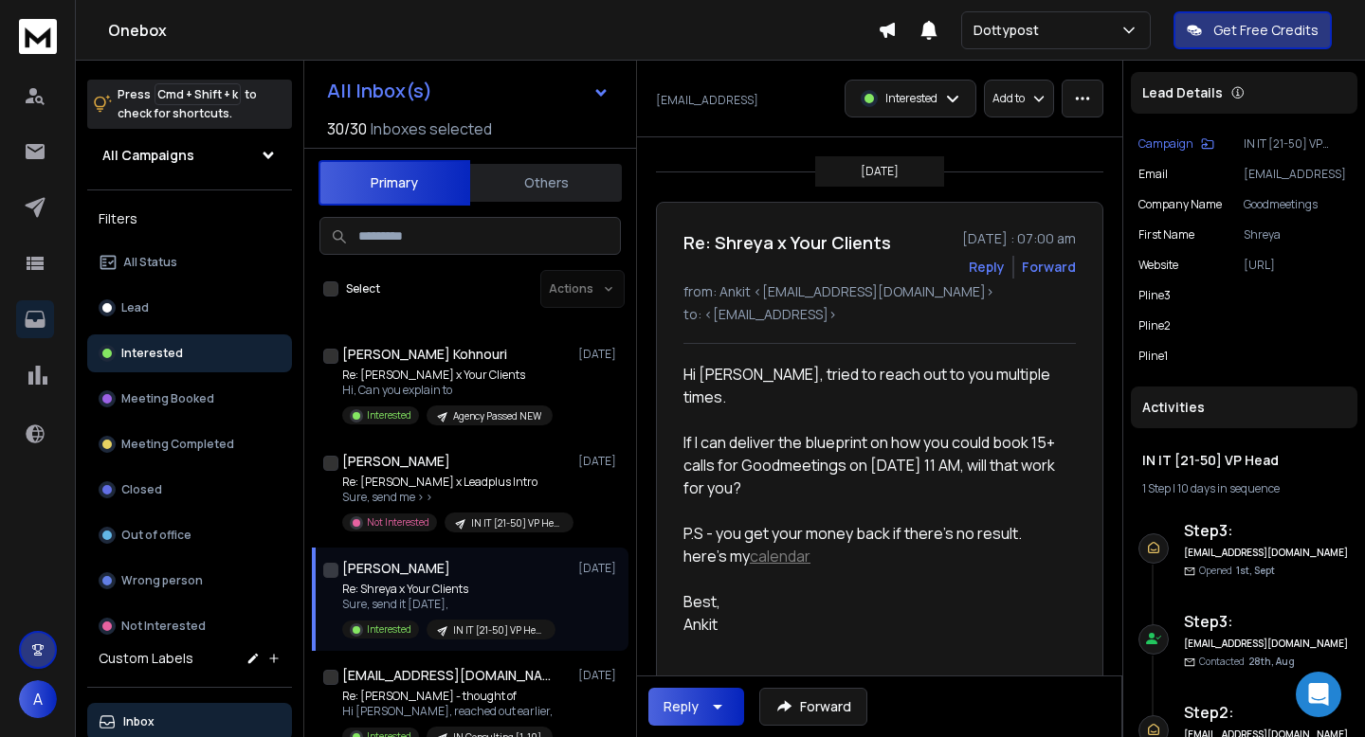
click at [904, 100] on p "Interested" at bounding box center [911, 98] width 52 height 15
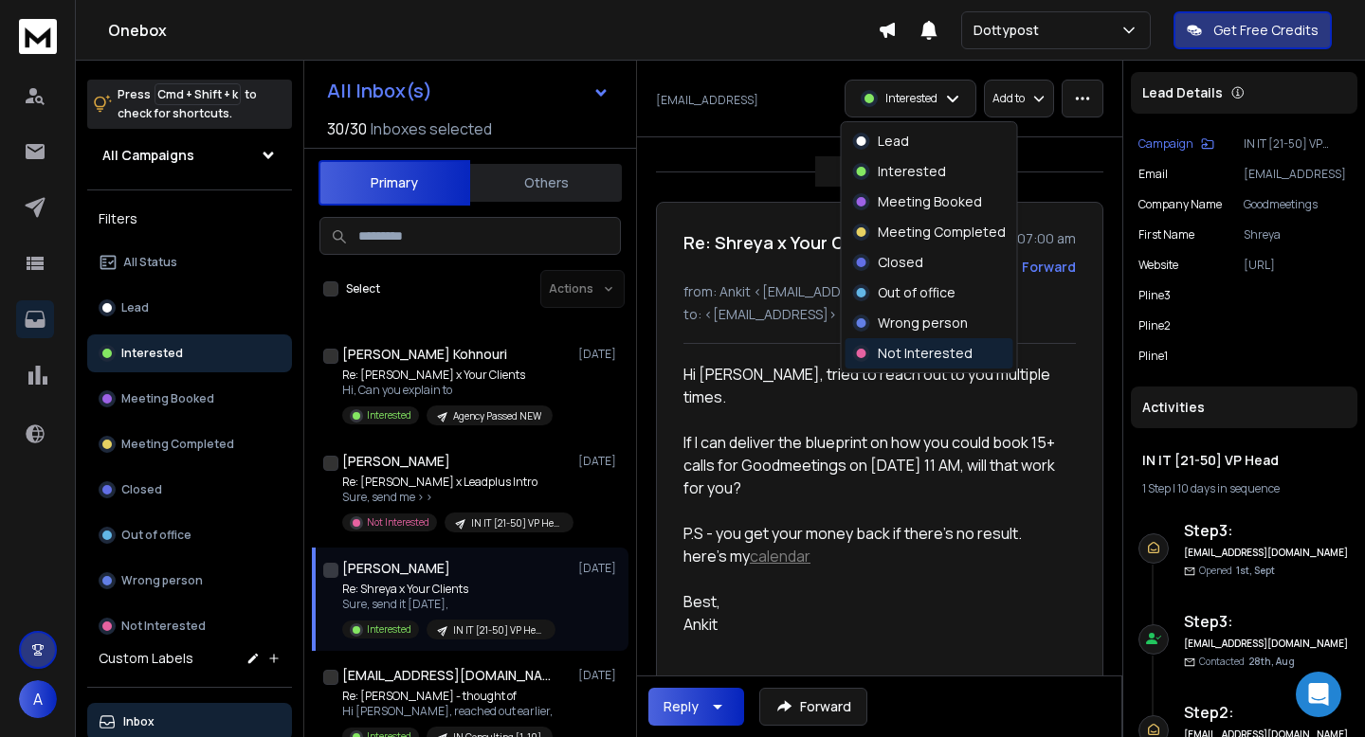
click at [911, 363] on div "Not Interested" at bounding box center [929, 353] width 168 height 30
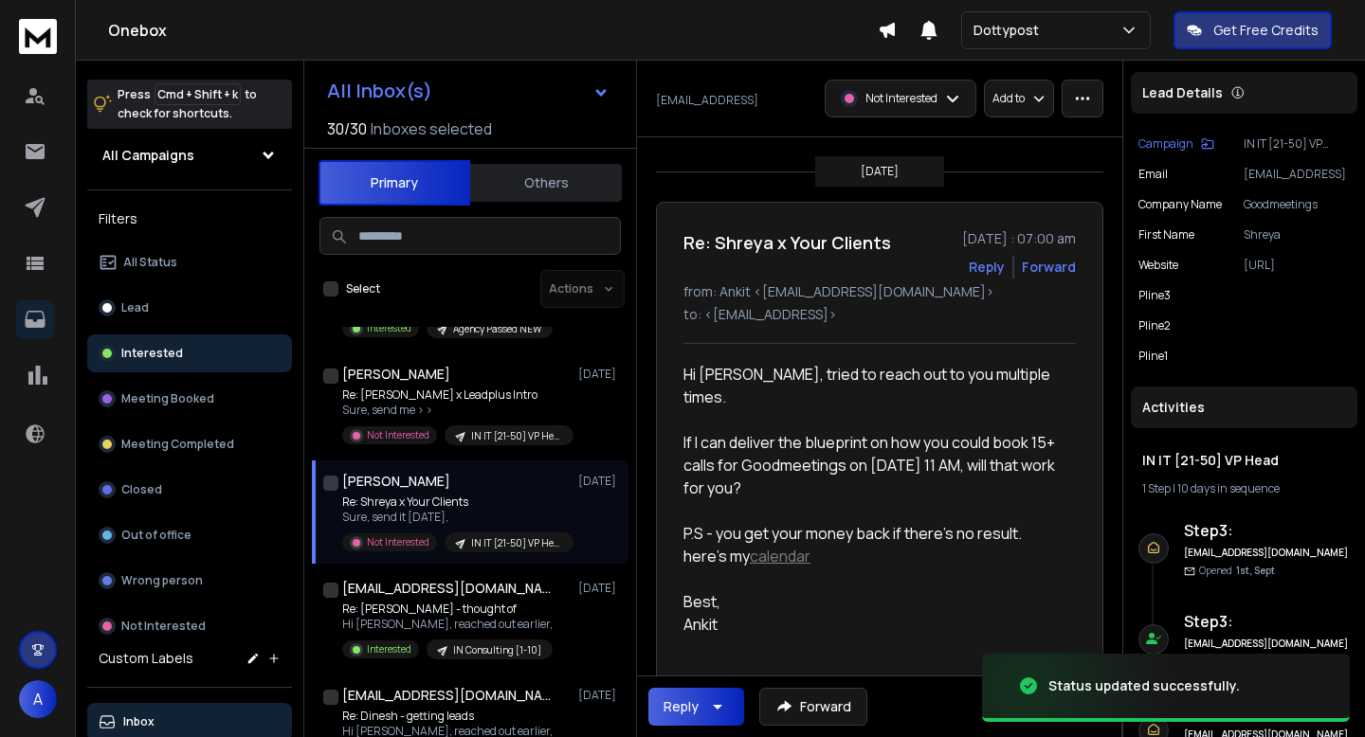
scroll to position [3621, 0]
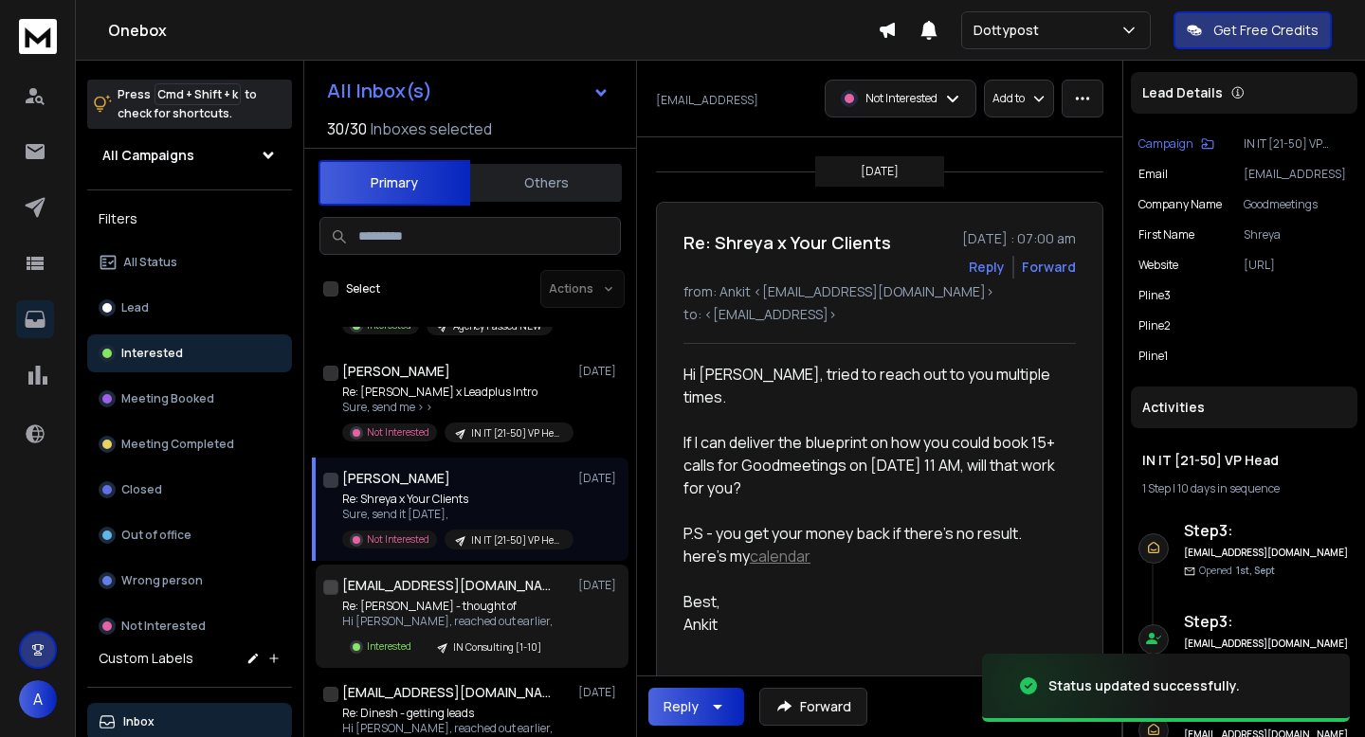
click at [469, 625] on p "Hi Prakash, reached out earlier," at bounding box center [447, 621] width 210 height 15
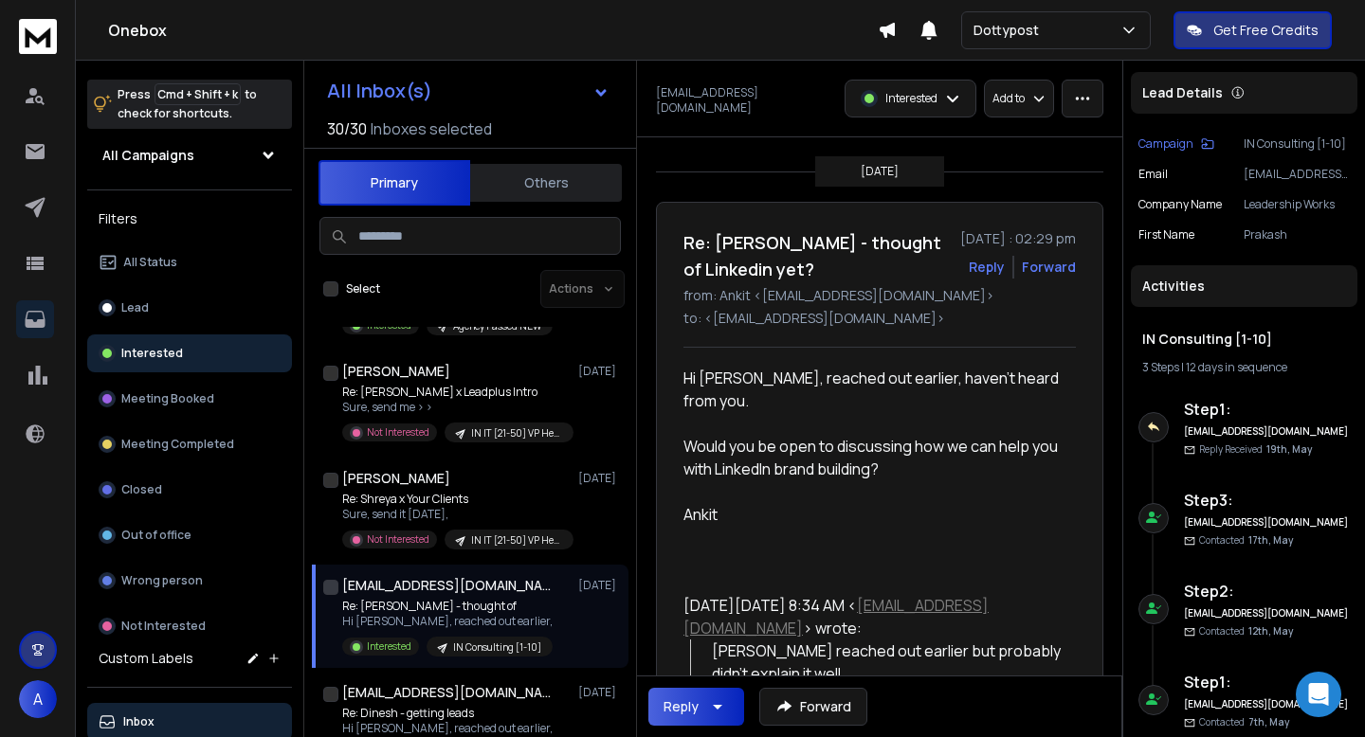
click at [912, 106] on div "Interested" at bounding box center [910, 99] width 130 height 36
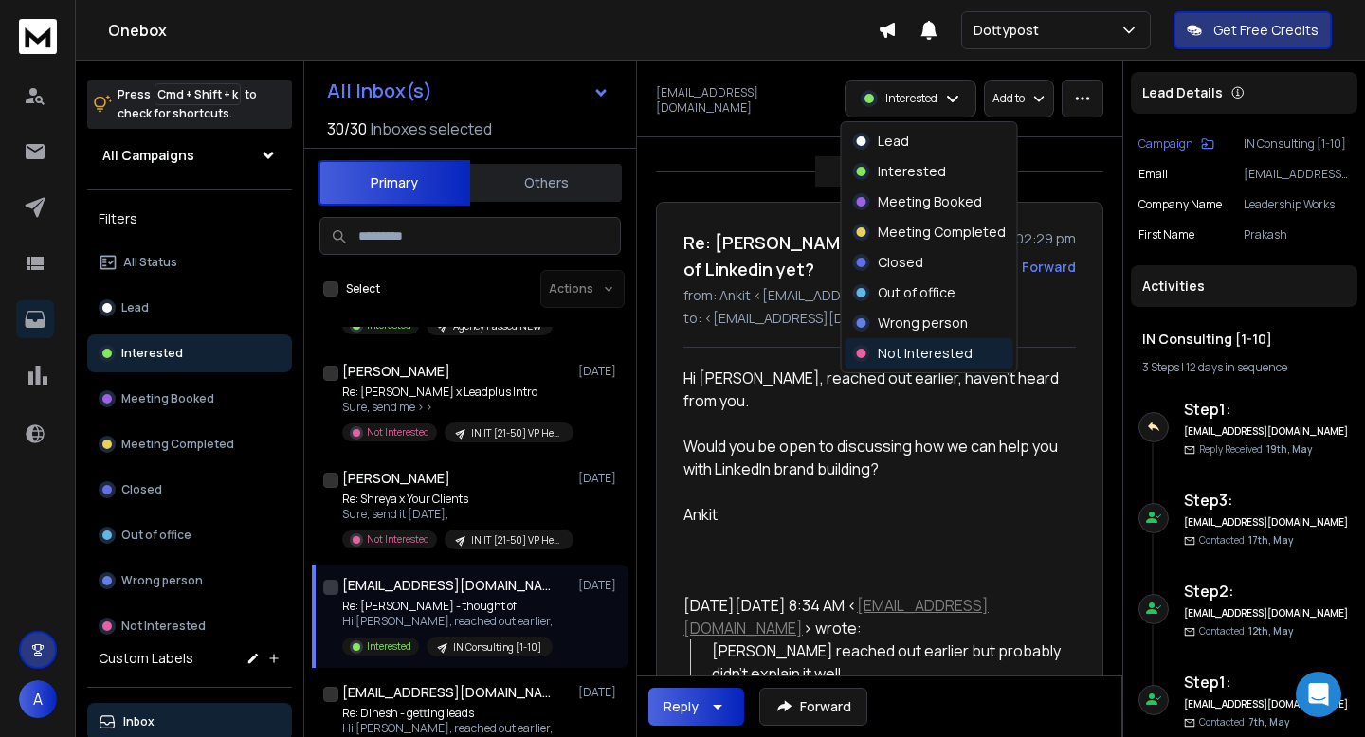
click at [894, 351] on p "Not Interested" at bounding box center [925, 353] width 95 height 19
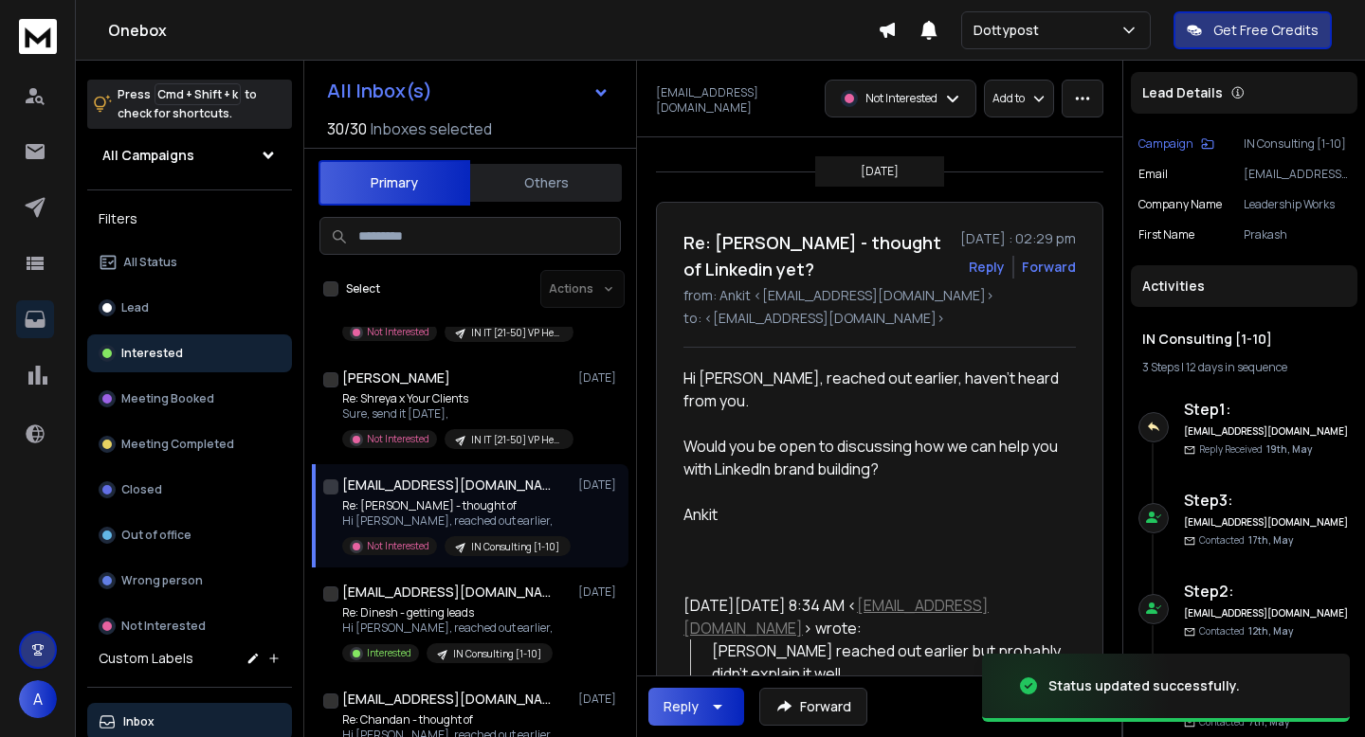
scroll to position [3727, 0]
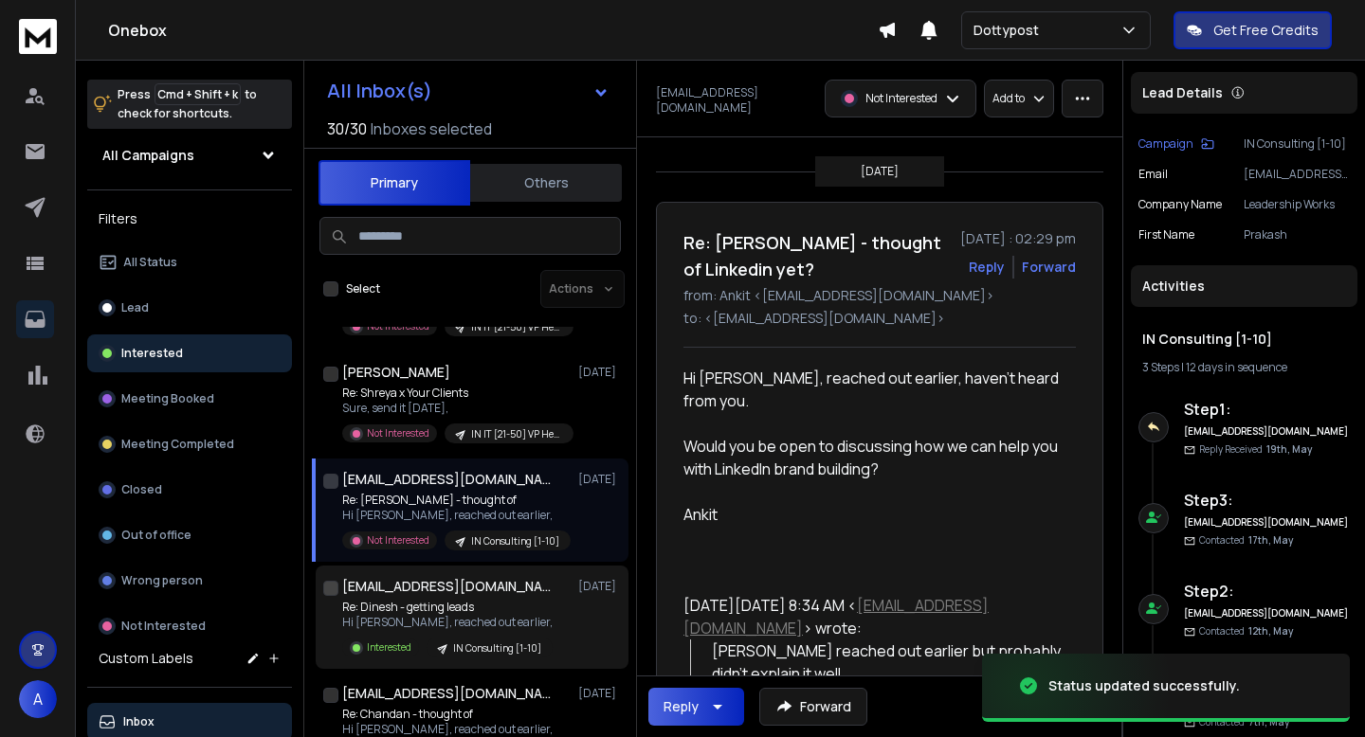
click at [499, 589] on div "dinesh@sahyogg.com 20 Aug" at bounding box center [481, 586] width 279 height 19
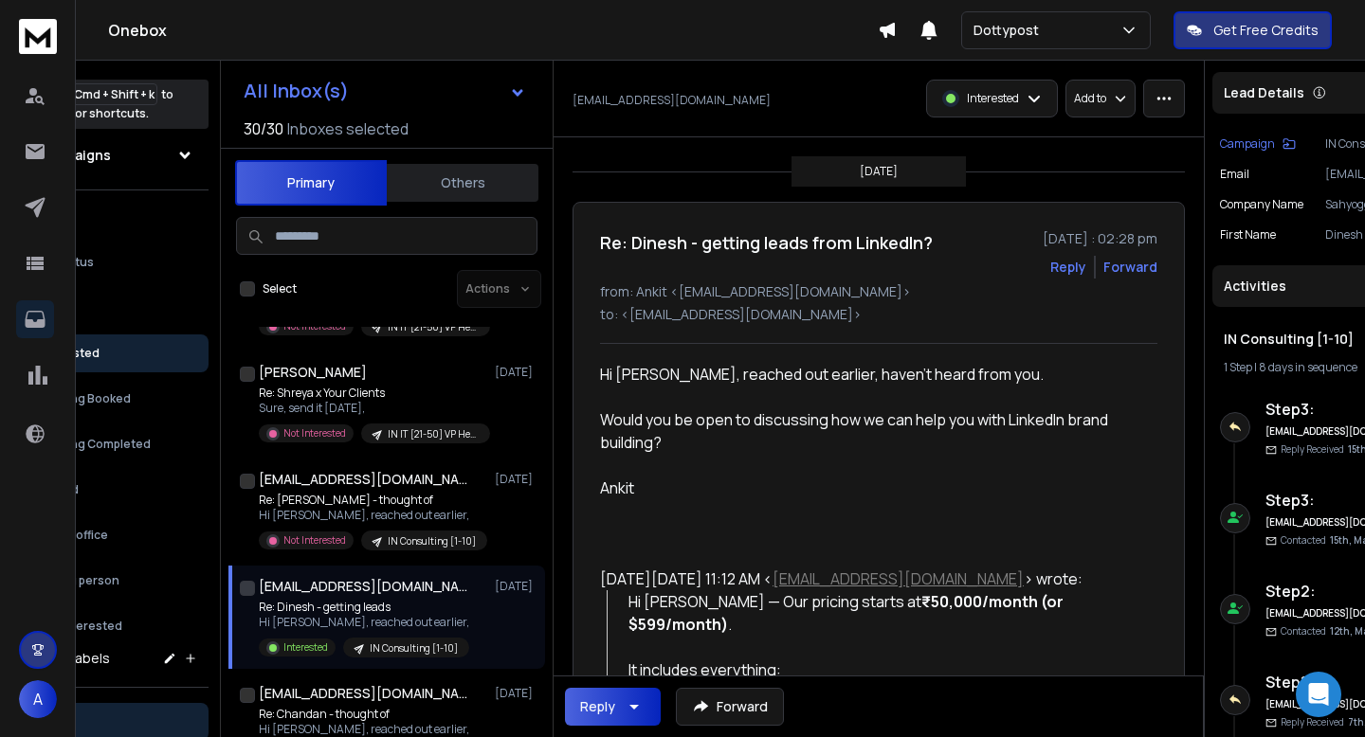
scroll to position [0, 0]
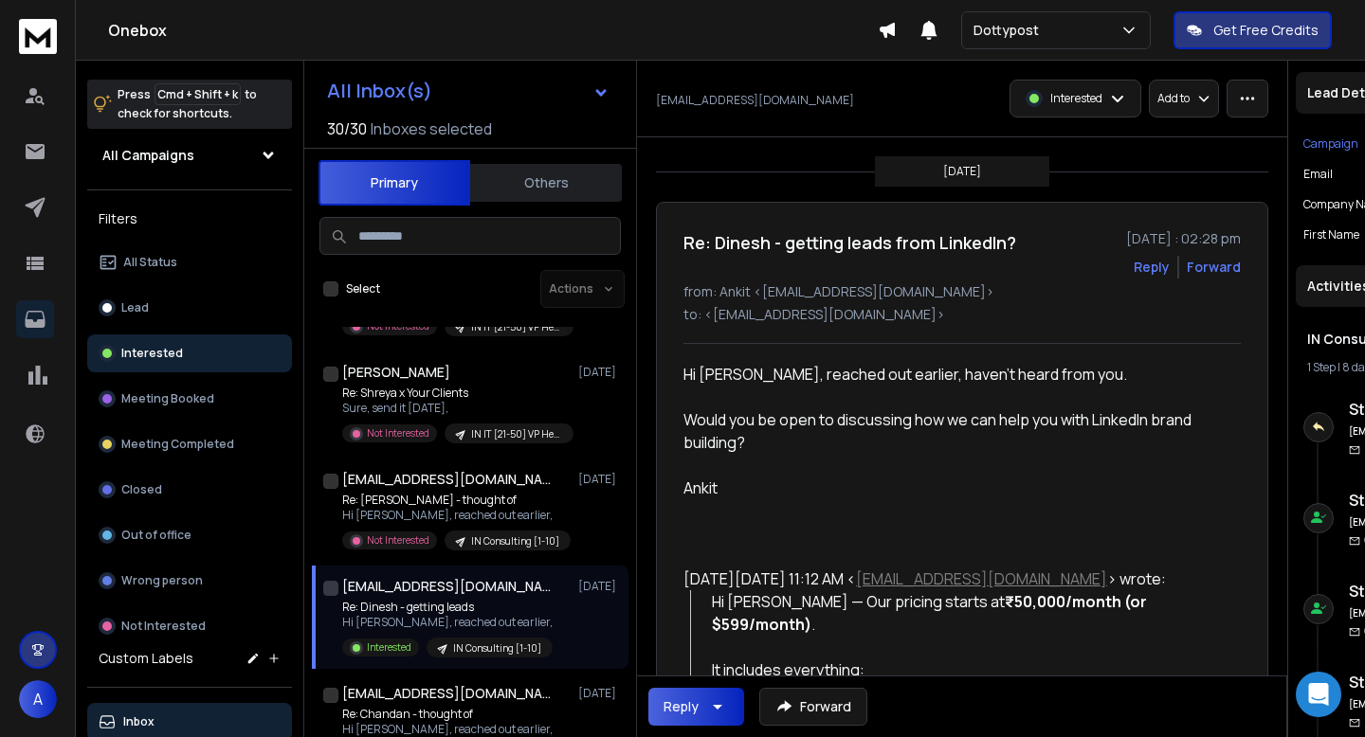
click at [1081, 100] on p "Interested" at bounding box center [1076, 98] width 52 height 15
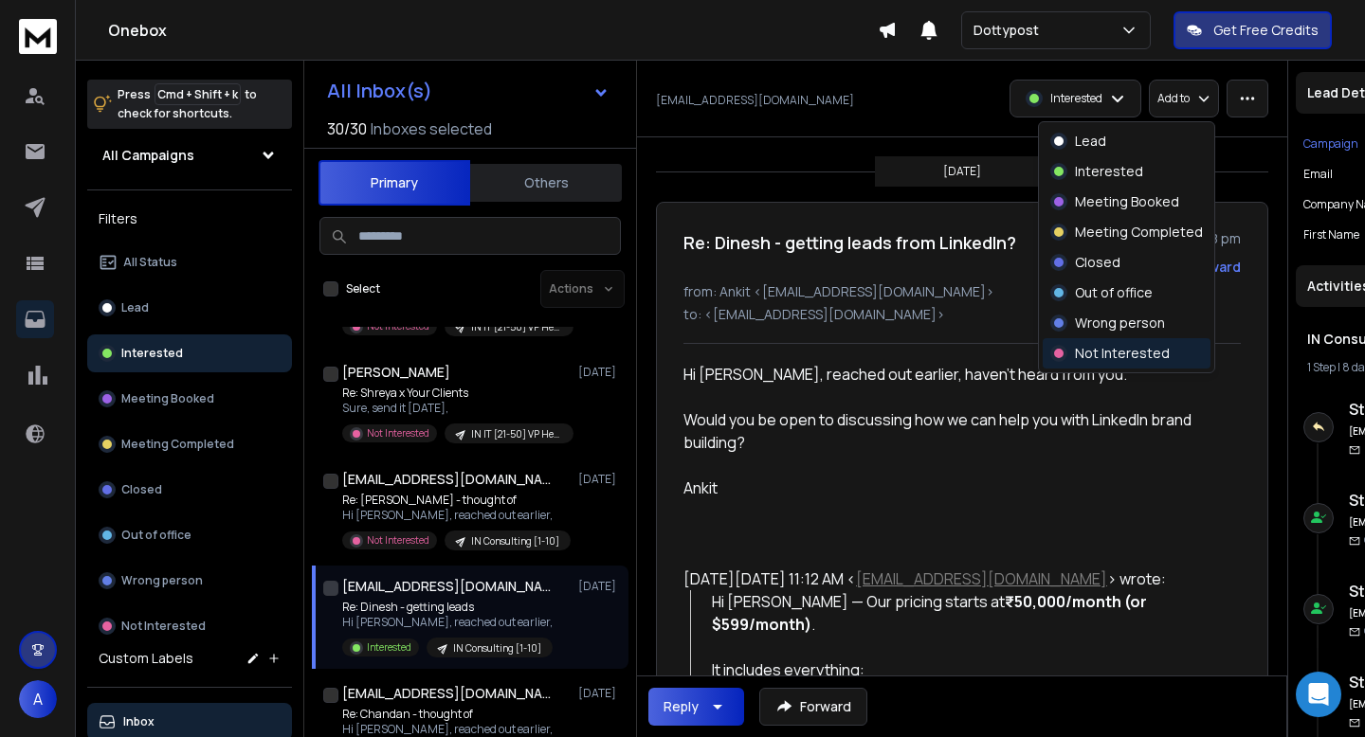
click at [1086, 357] on p "Not Interested" at bounding box center [1122, 353] width 95 height 19
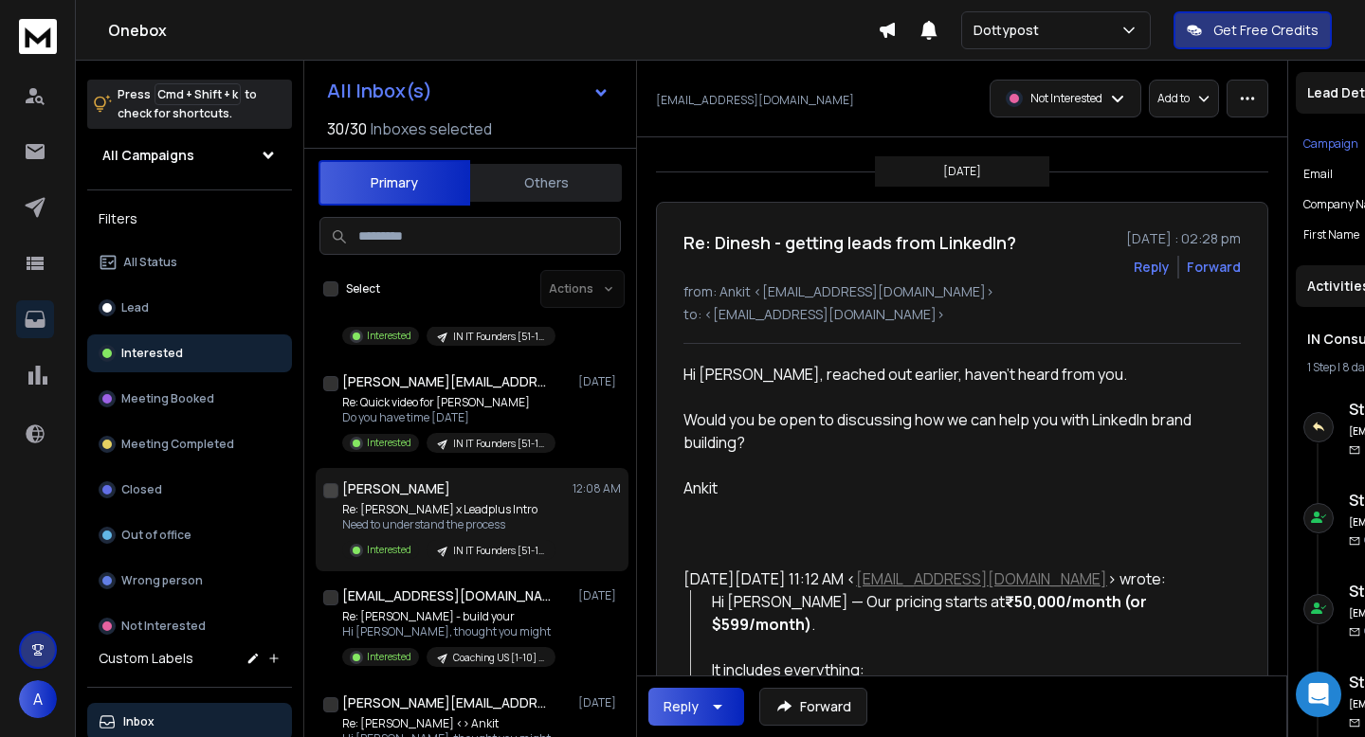
scroll to position [177, 0]
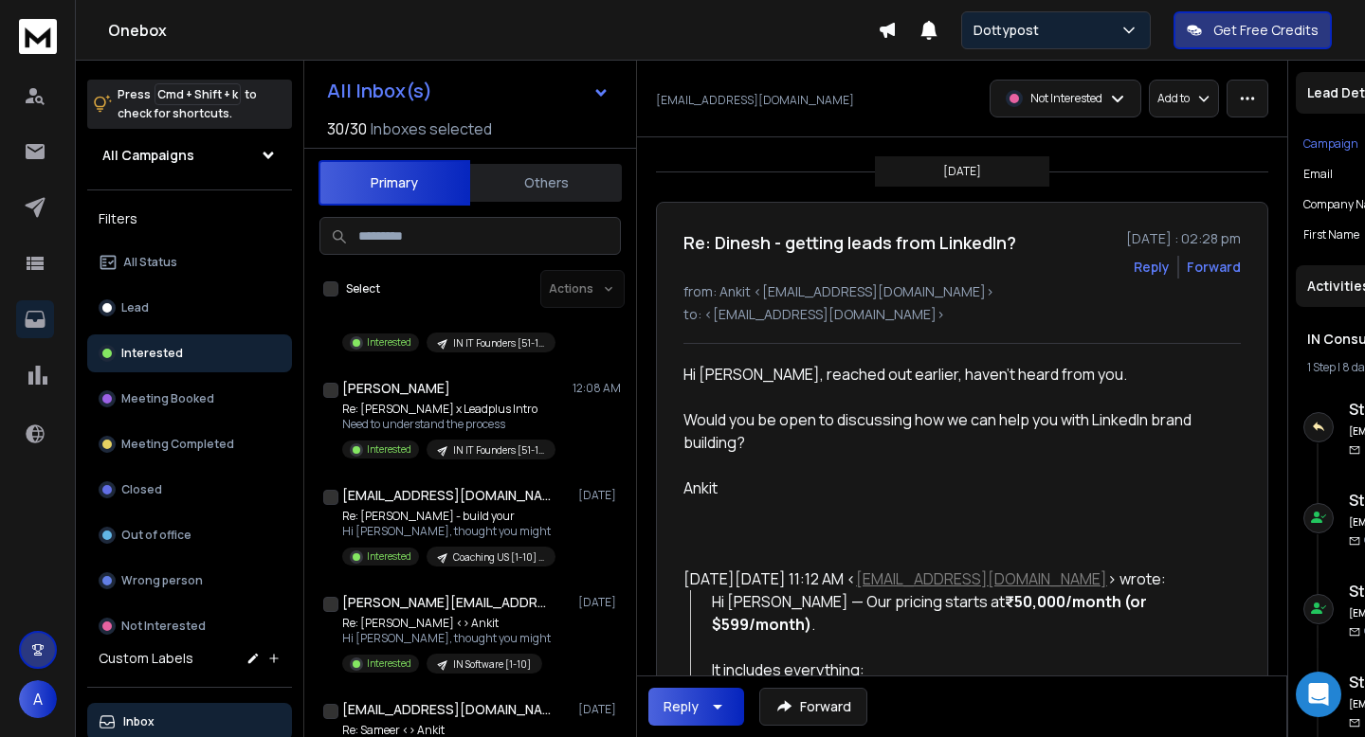
click at [1019, 18] on button "Dottypost" at bounding box center [1056, 30] width 190 height 38
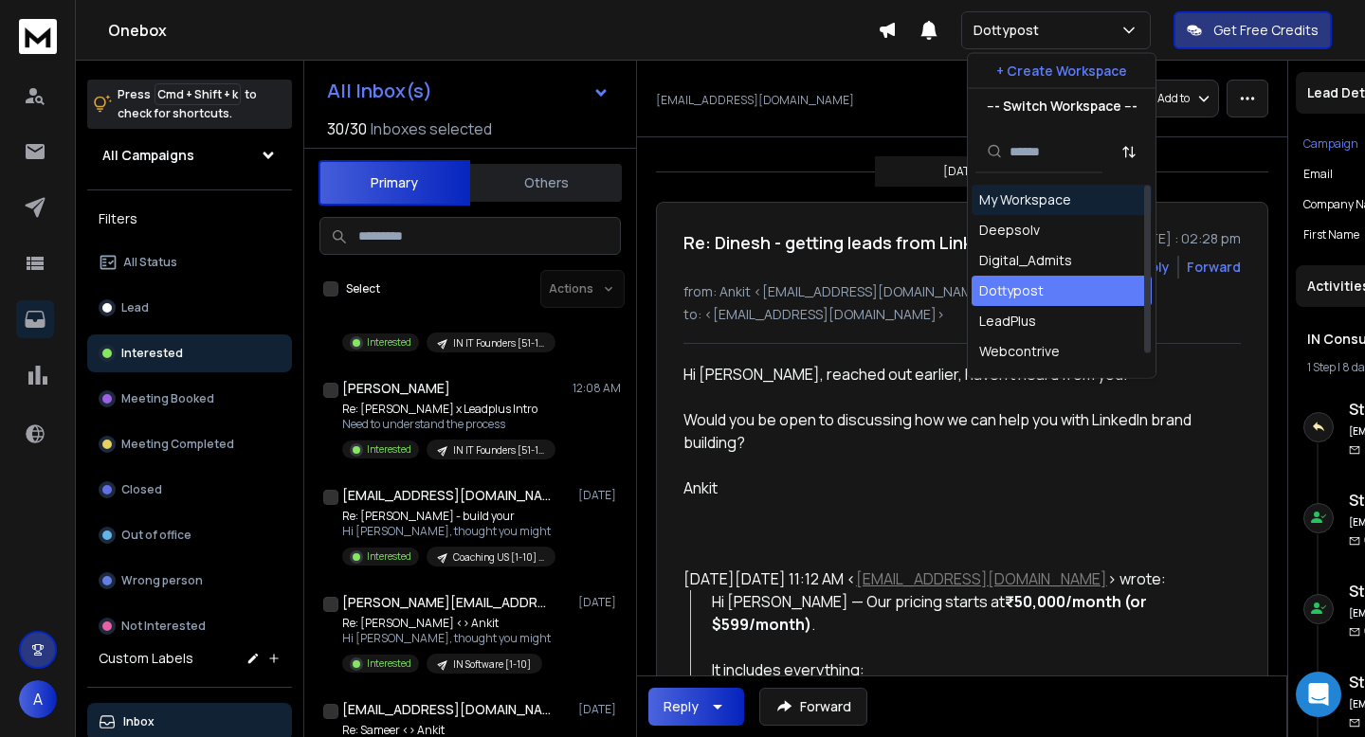
click at [1006, 194] on div "My Workspace" at bounding box center [1025, 199] width 92 height 19
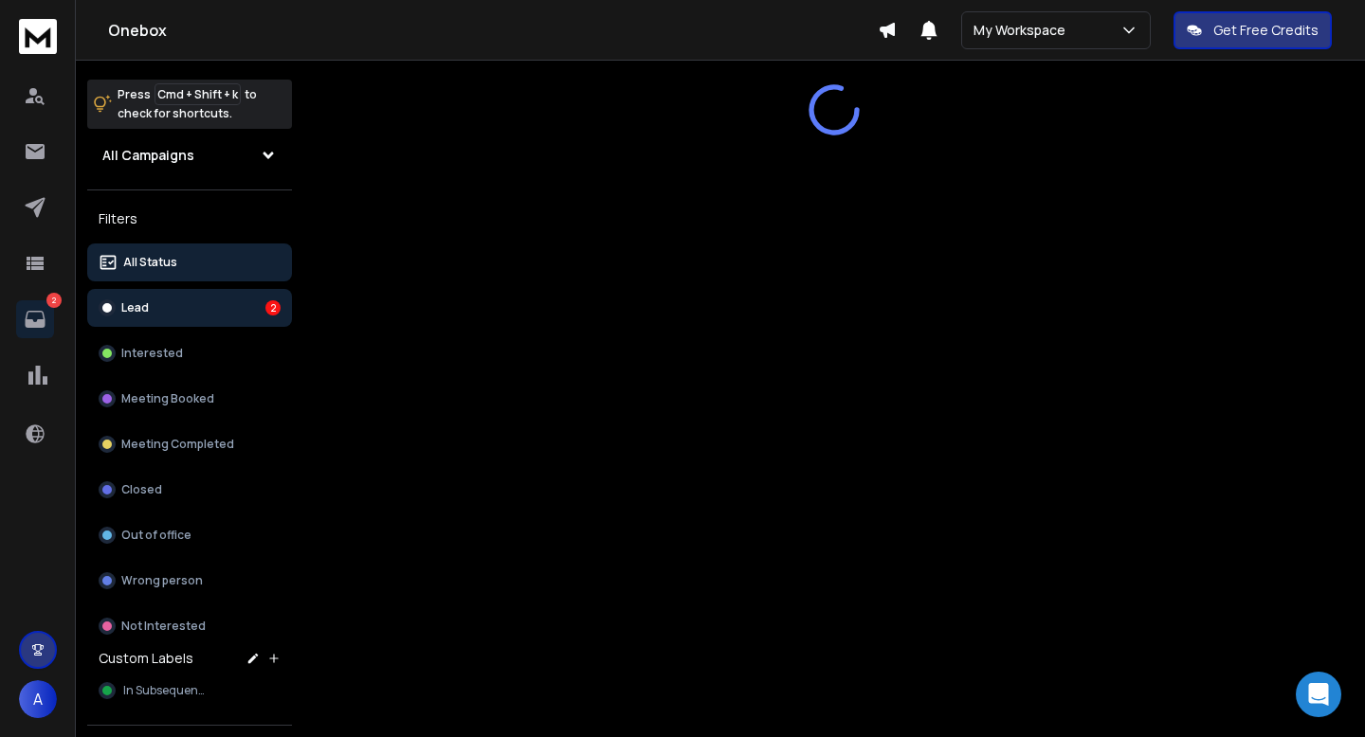
click at [172, 314] on button "Lead 2" at bounding box center [189, 308] width 205 height 38
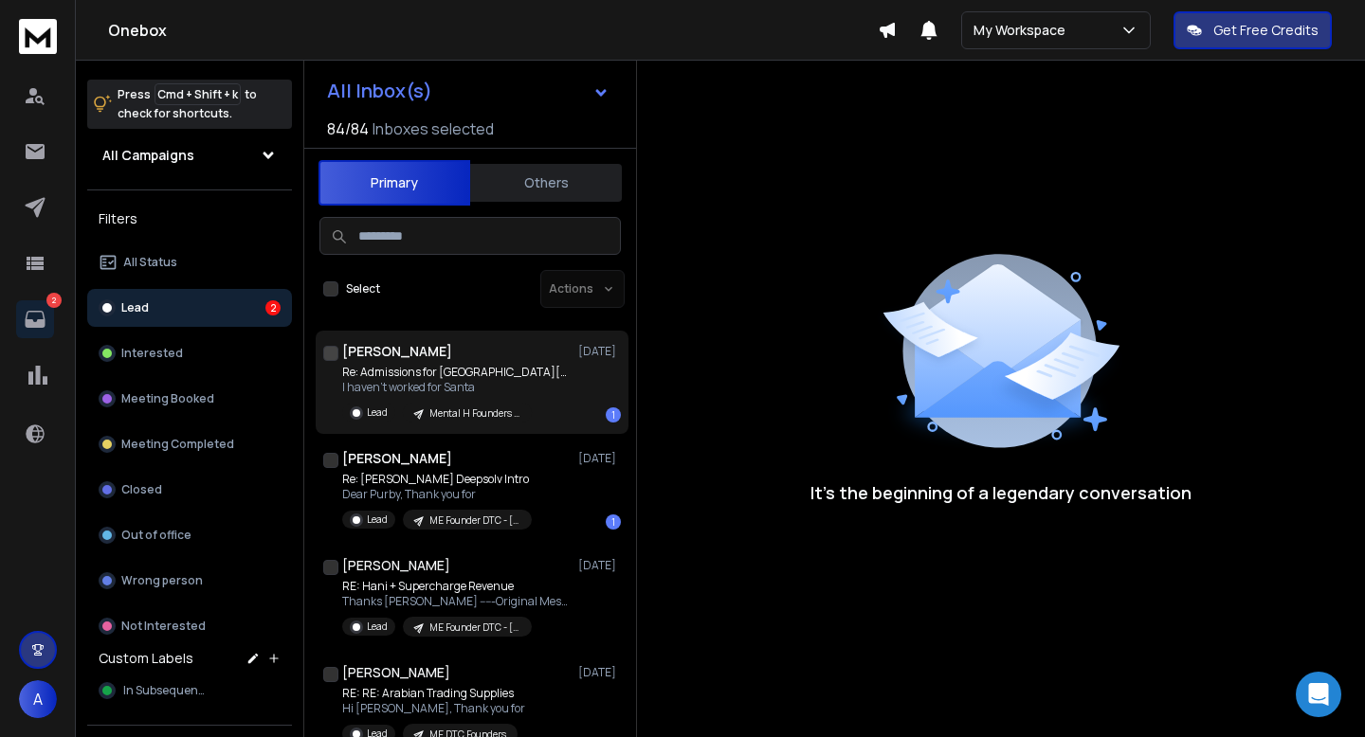
click at [517, 383] on p "I haven’t worked for Santa" at bounding box center [455, 387] width 227 height 15
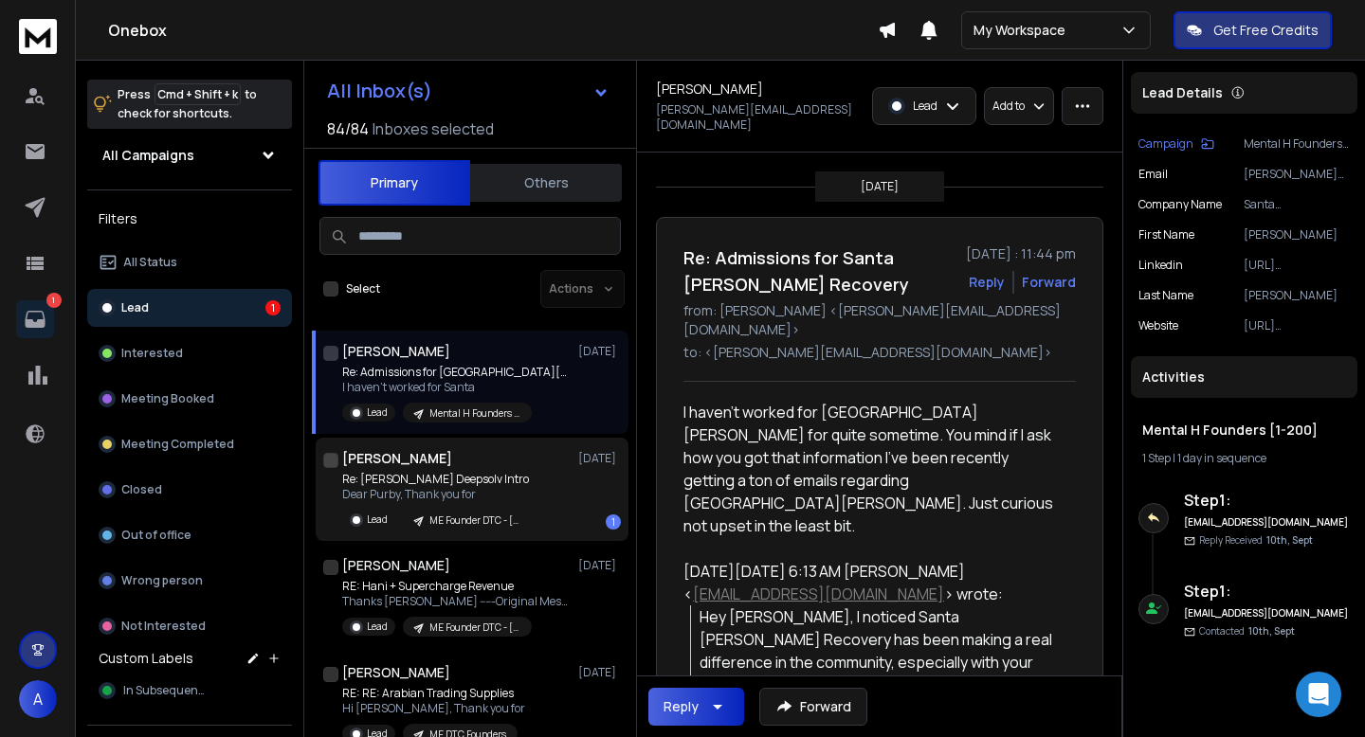
click at [518, 487] on p "Dear Purby, Thank you for" at bounding box center [437, 494] width 190 height 15
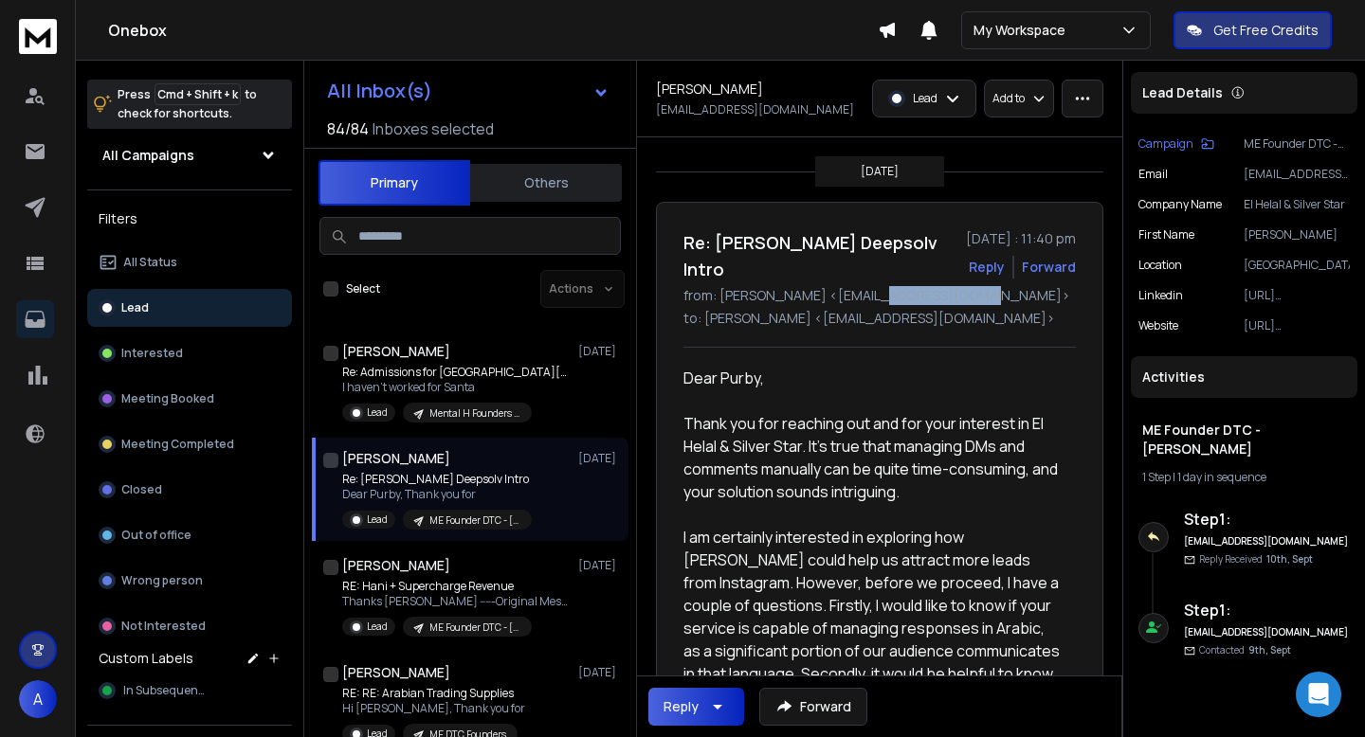
drag, startPoint x: 955, startPoint y: 301, endPoint x: 858, endPoint y: 295, distance: 97.8
click at [858, 295] on p "from: Youssef Helal <yhelal@helalgroup.com>" at bounding box center [879, 295] width 392 height 19
copy p "helalgroup.com"
click at [711, 478] on div "Thank you for reaching out and for your interest in El Helal & Silver Star. It'…" at bounding box center [871, 457] width 377 height 91
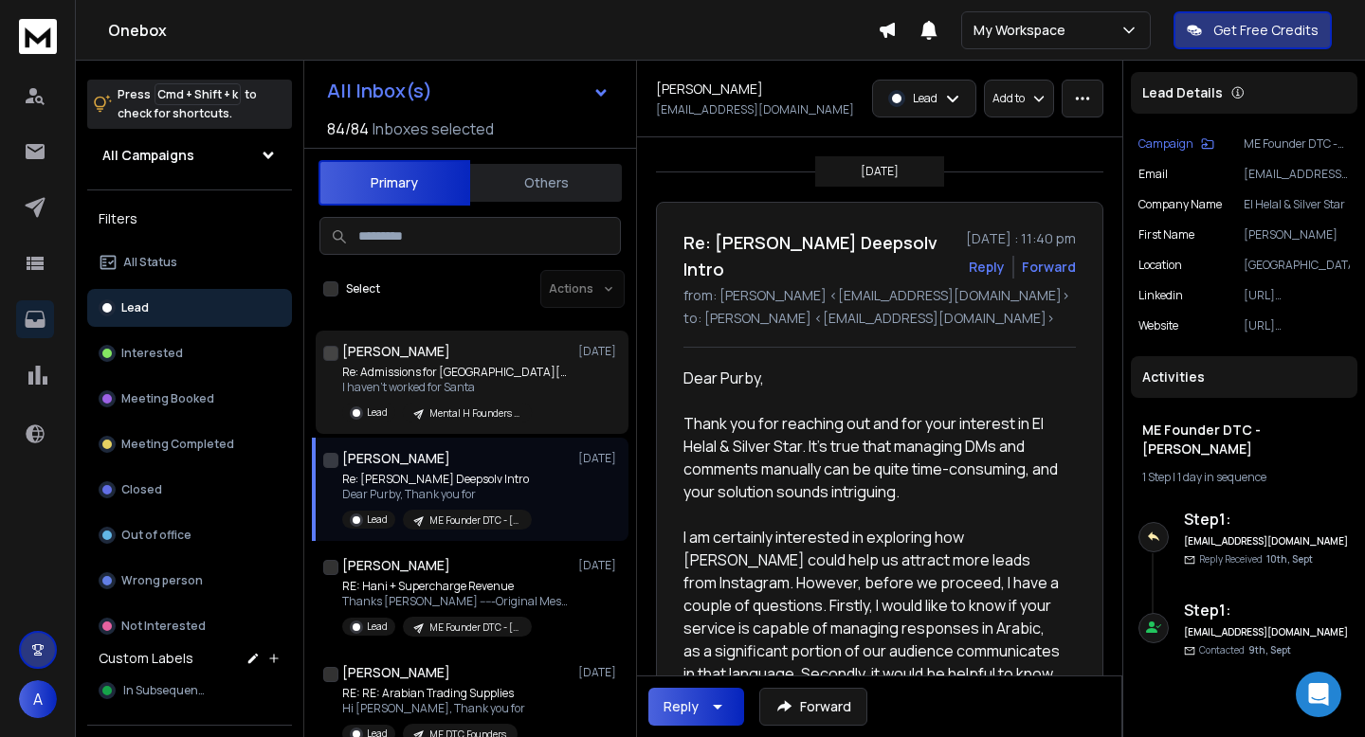
click at [525, 397] on div "Re: Admissions for Santa Barbara I haven’t worked for Santa Lead Mental H Found…" at bounding box center [455, 394] width 227 height 58
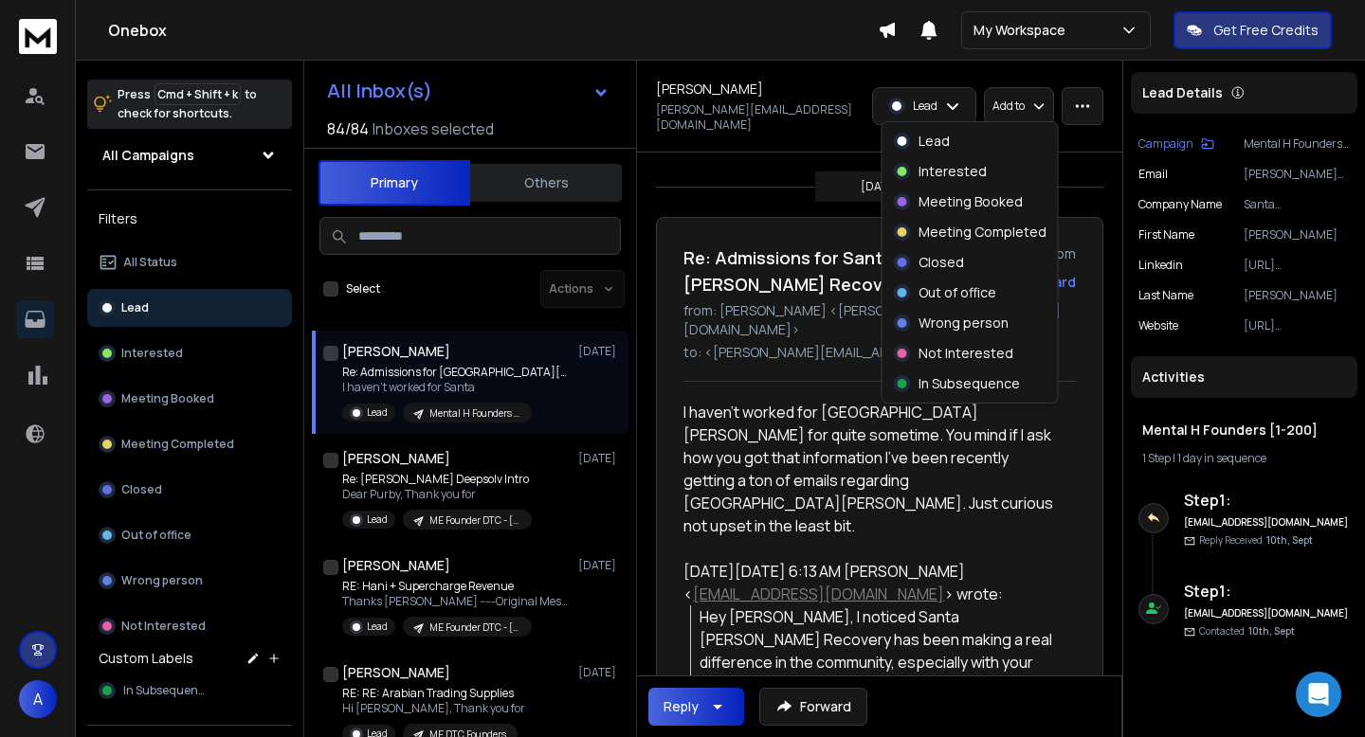
click at [960, 105] on icon at bounding box center [952, 106] width 15 height 15
click at [942, 362] on p "Not Interested" at bounding box center [965, 353] width 95 height 19
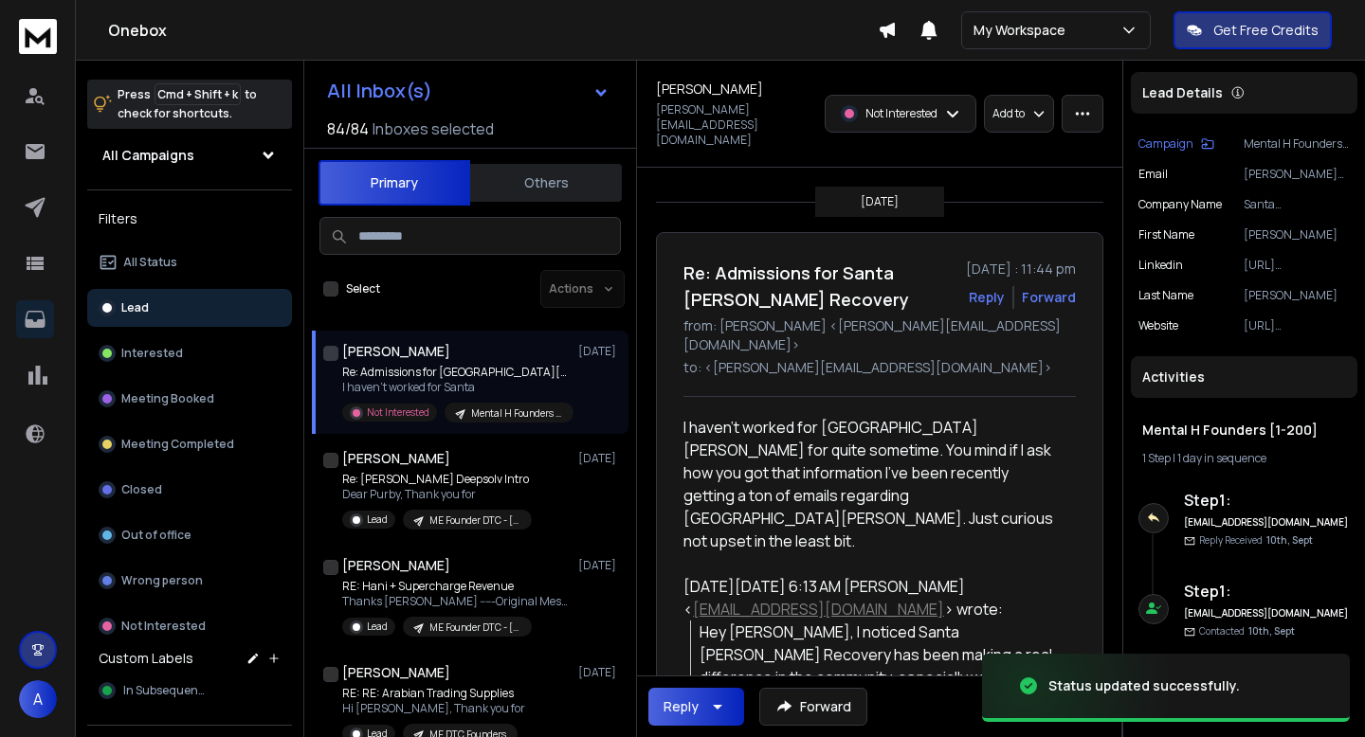
scroll to position [0, 62]
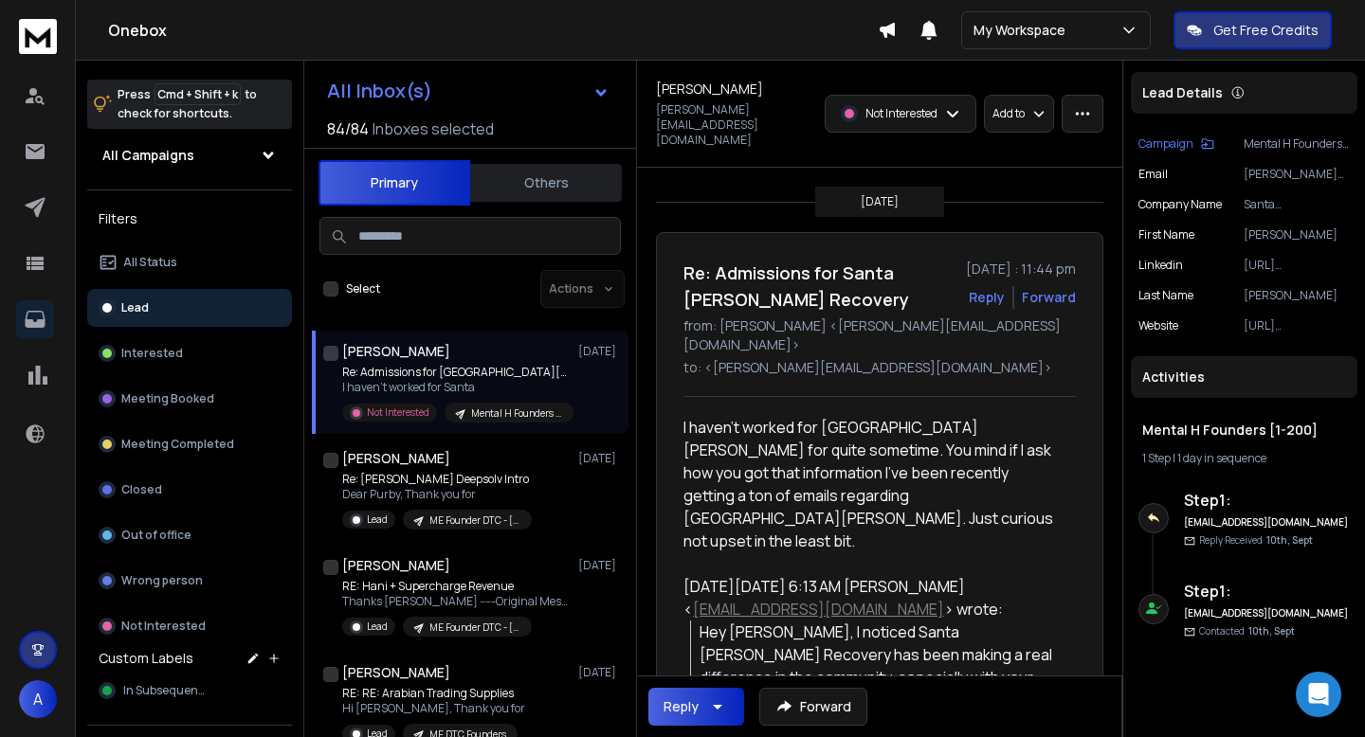
click at [1297, 261] on p "http://www.linkedin.com/in/brett-johns-455297168" at bounding box center [1296, 265] width 106 height 15
click at [1178, 141] on p "Campaign" at bounding box center [1165, 143] width 55 height 15
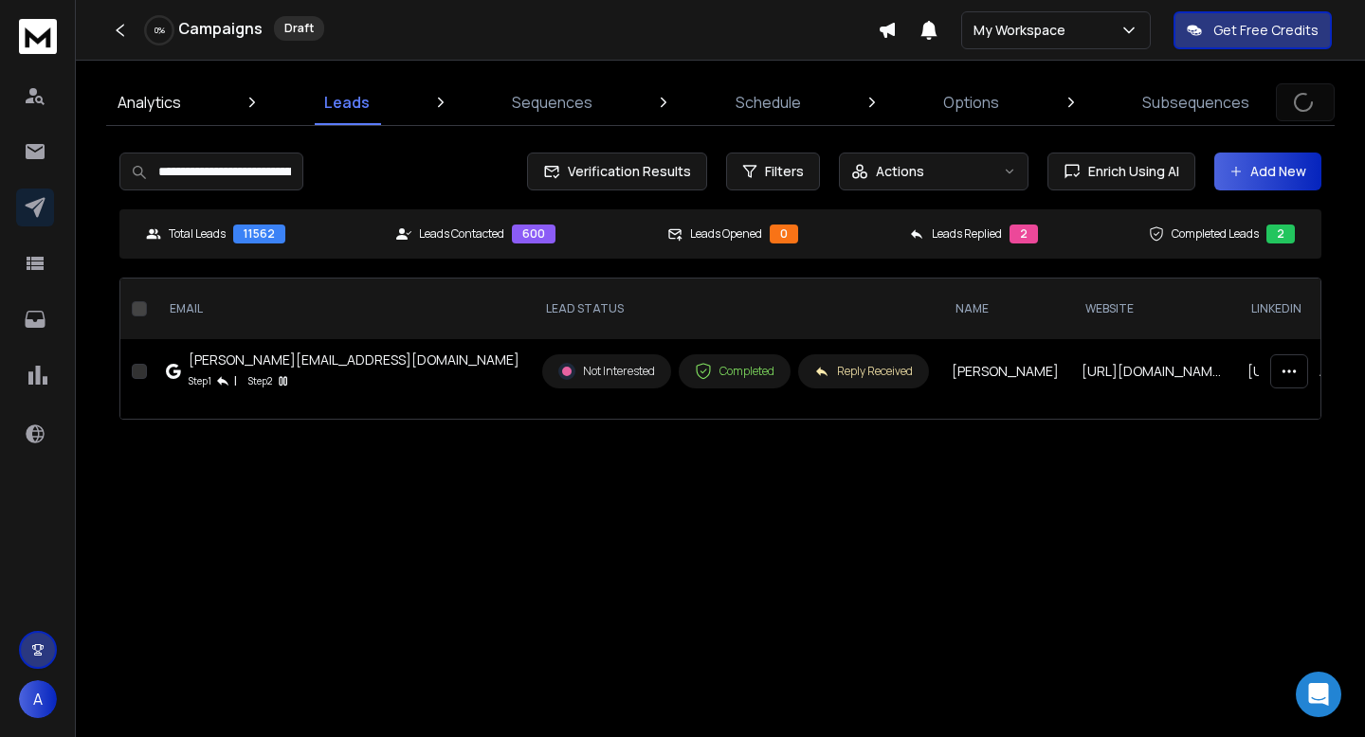
click at [155, 115] on link "Analytics" at bounding box center [149, 102] width 86 height 45
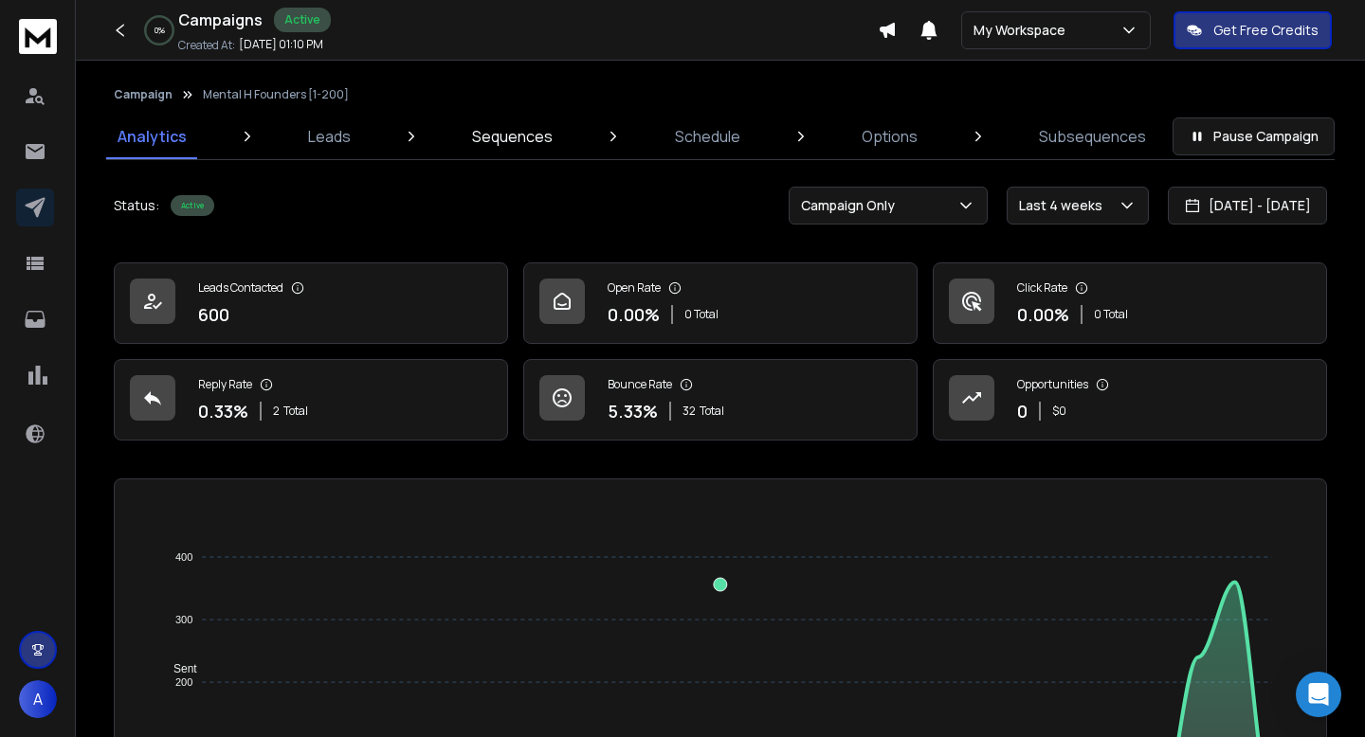
click at [487, 137] on p "Sequences" at bounding box center [512, 136] width 81 height 23
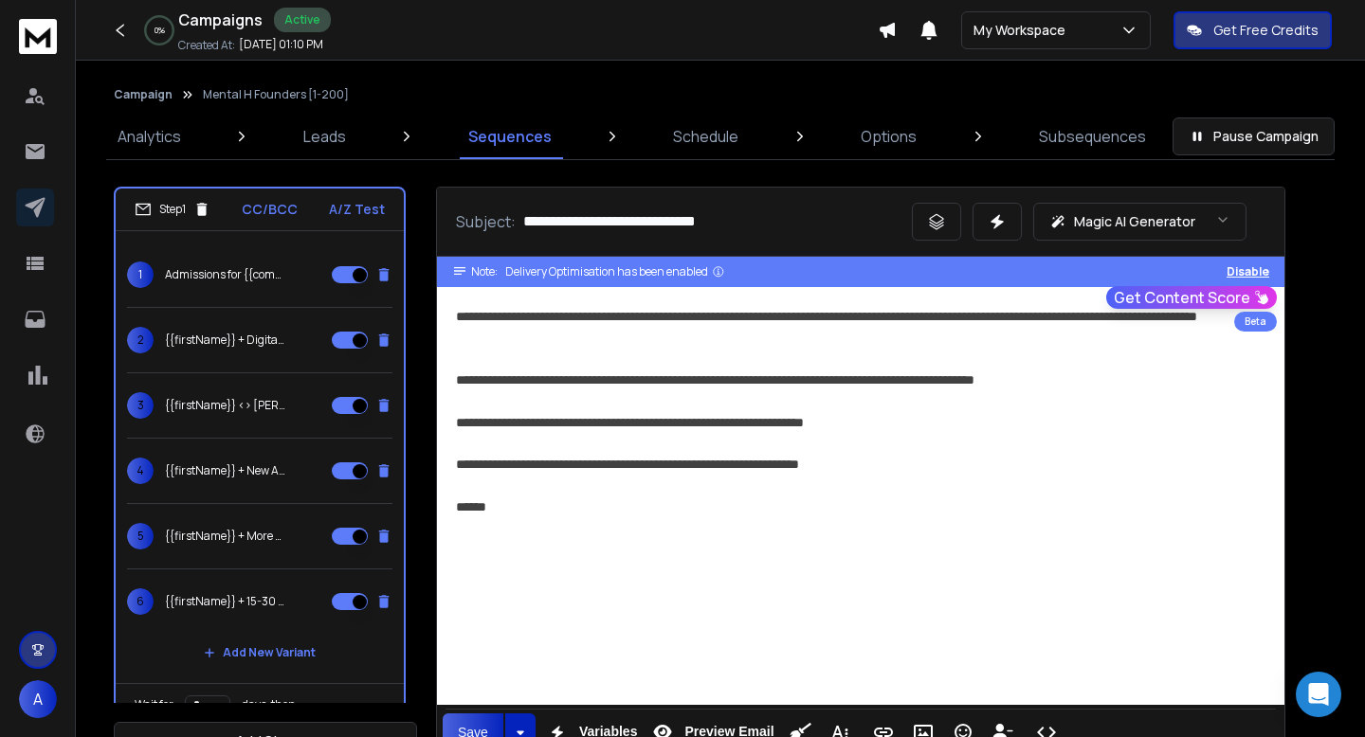
click at [218, 337] on p "{{firstName}} + DigitalAdmits Intro" at bounding box center [225, 340] width 121 height 15
type input "**********"
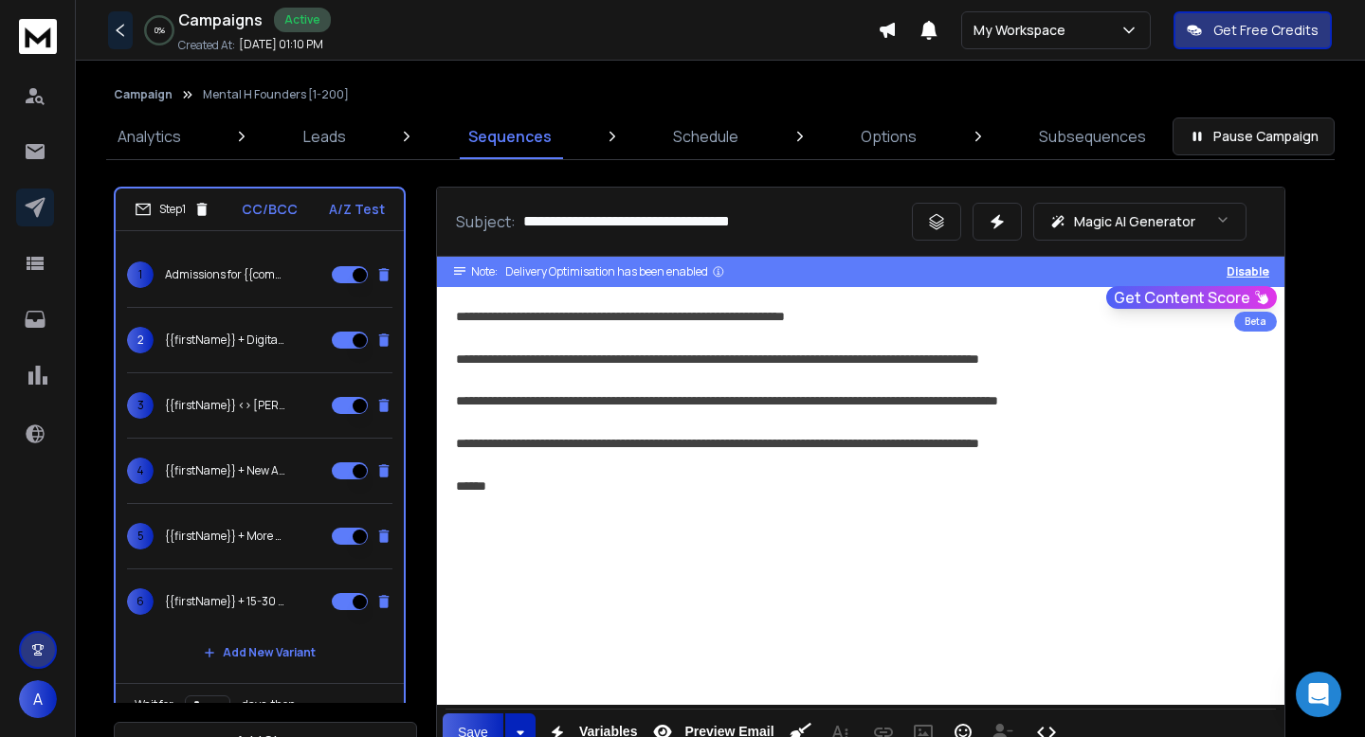
click at [121, 31] on icon at bounding box center [120, 30] width 17 height 17
